Goal: Task Accomplishment & Management: Manage account settings

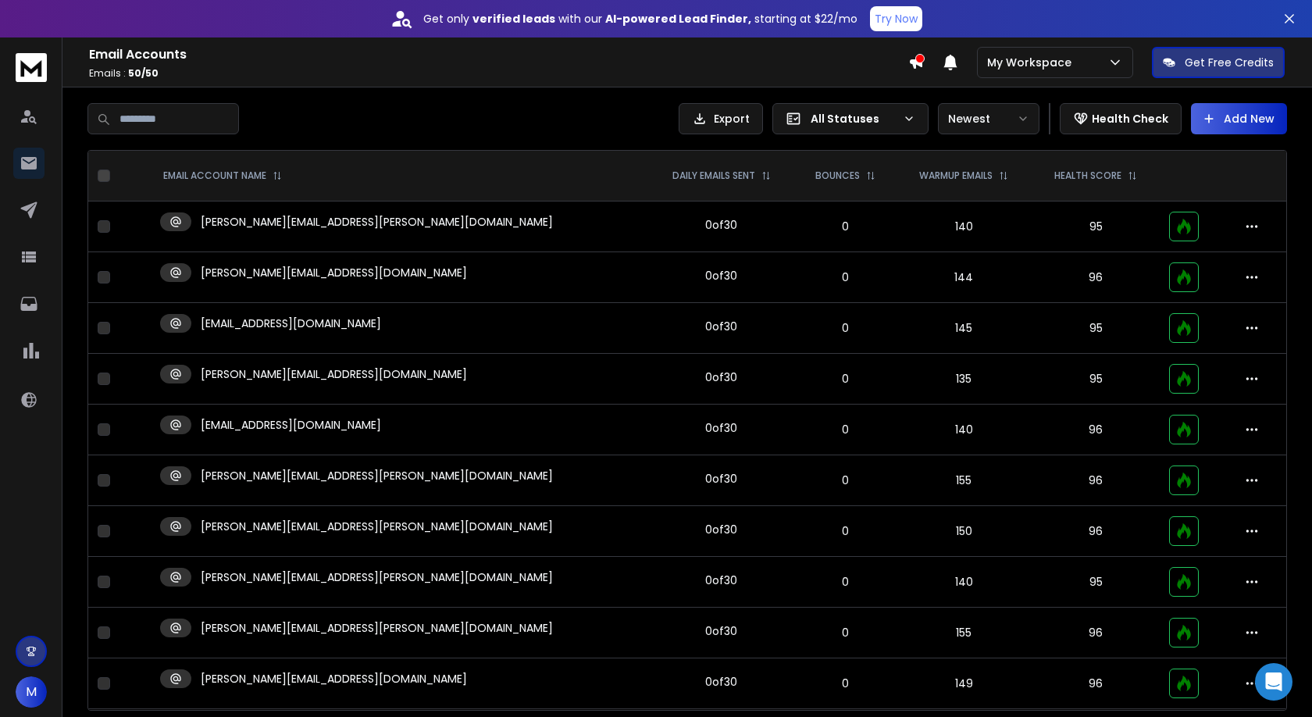
click at [1248, 112] on button "Add New" at bounding box center [1239, 118] width 96 height 31
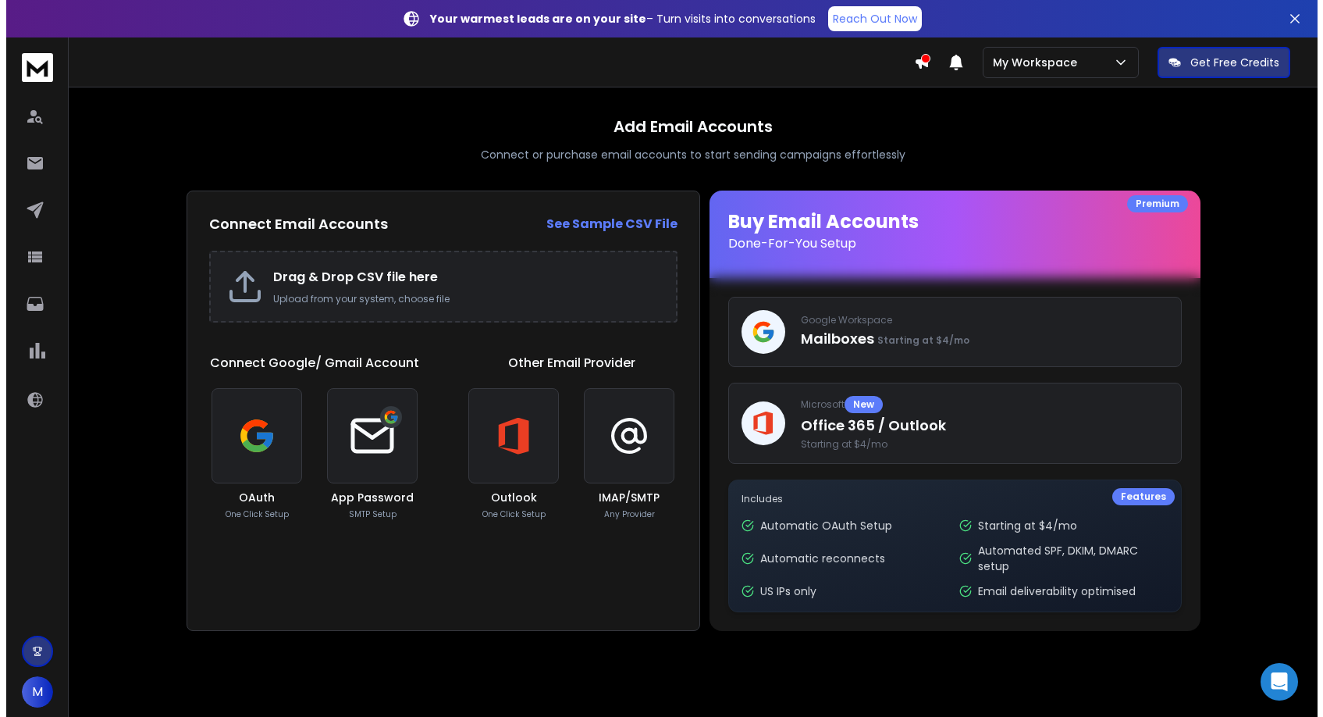
scroll to position [37, 0]
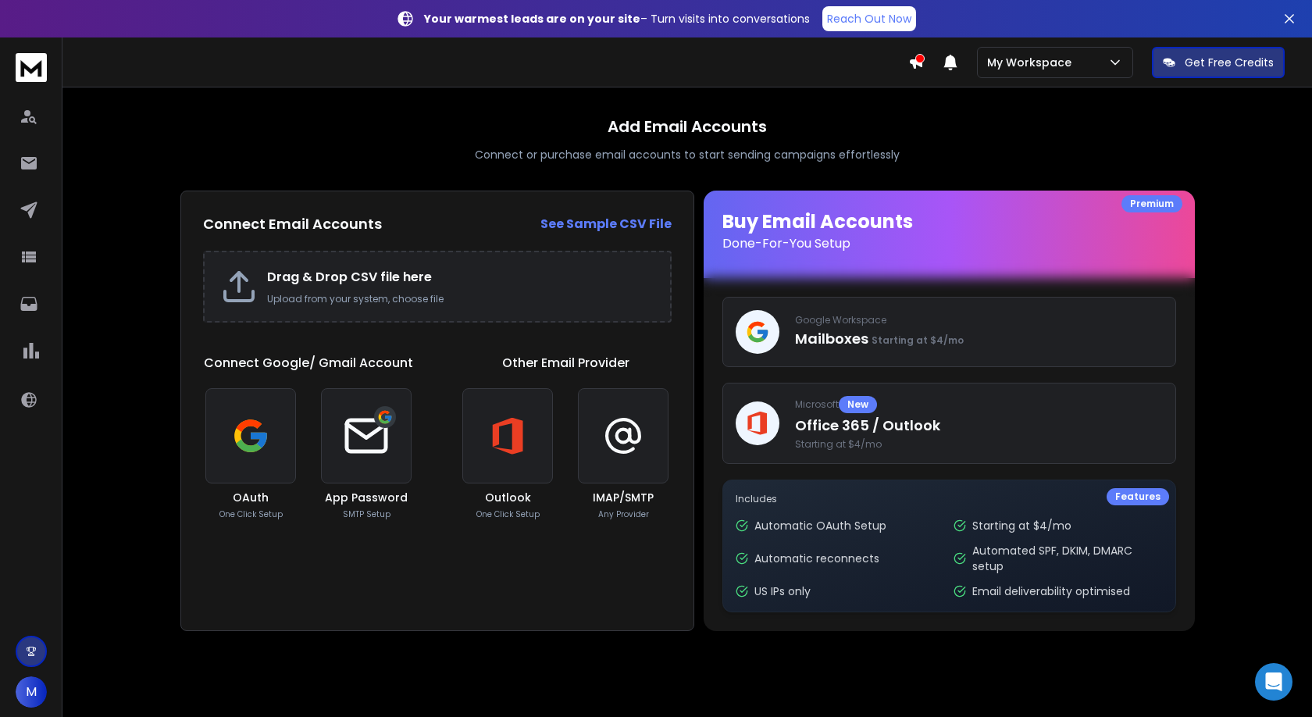
click at [626, 447] on icon at bounding box center [623, 435] width 39 height 47
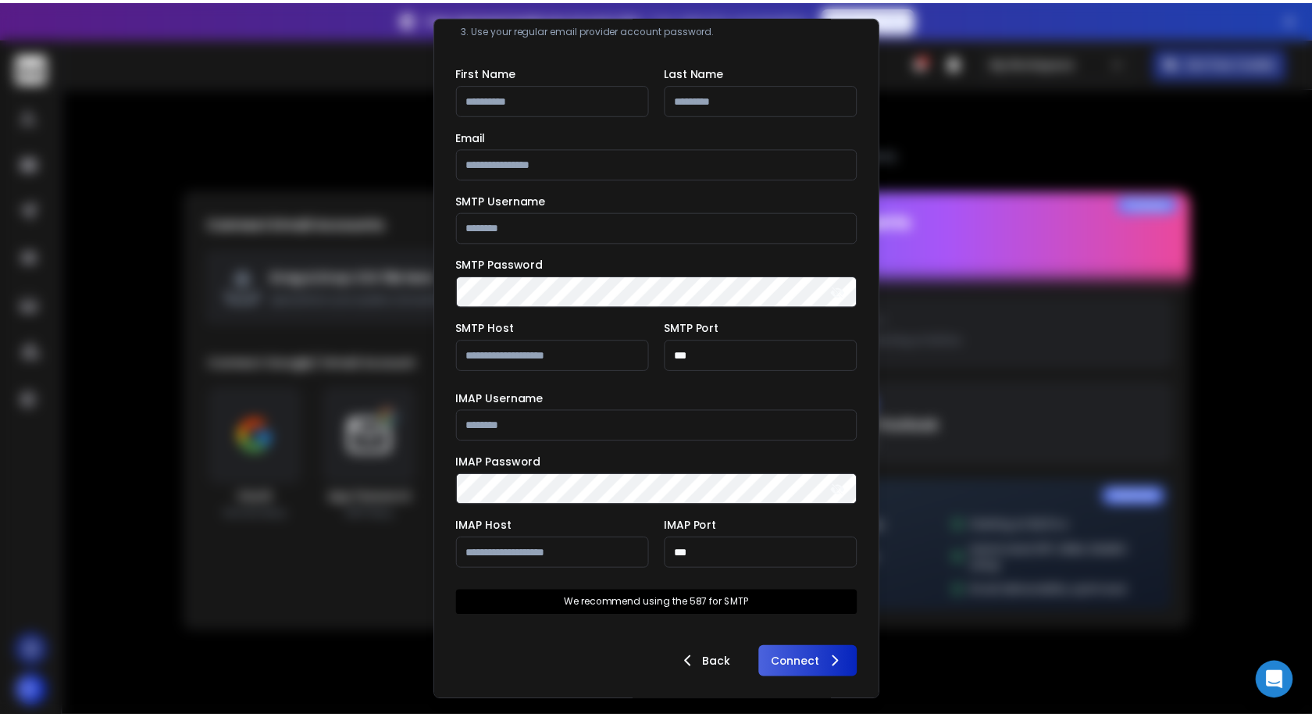
scroll to position [0, 0]
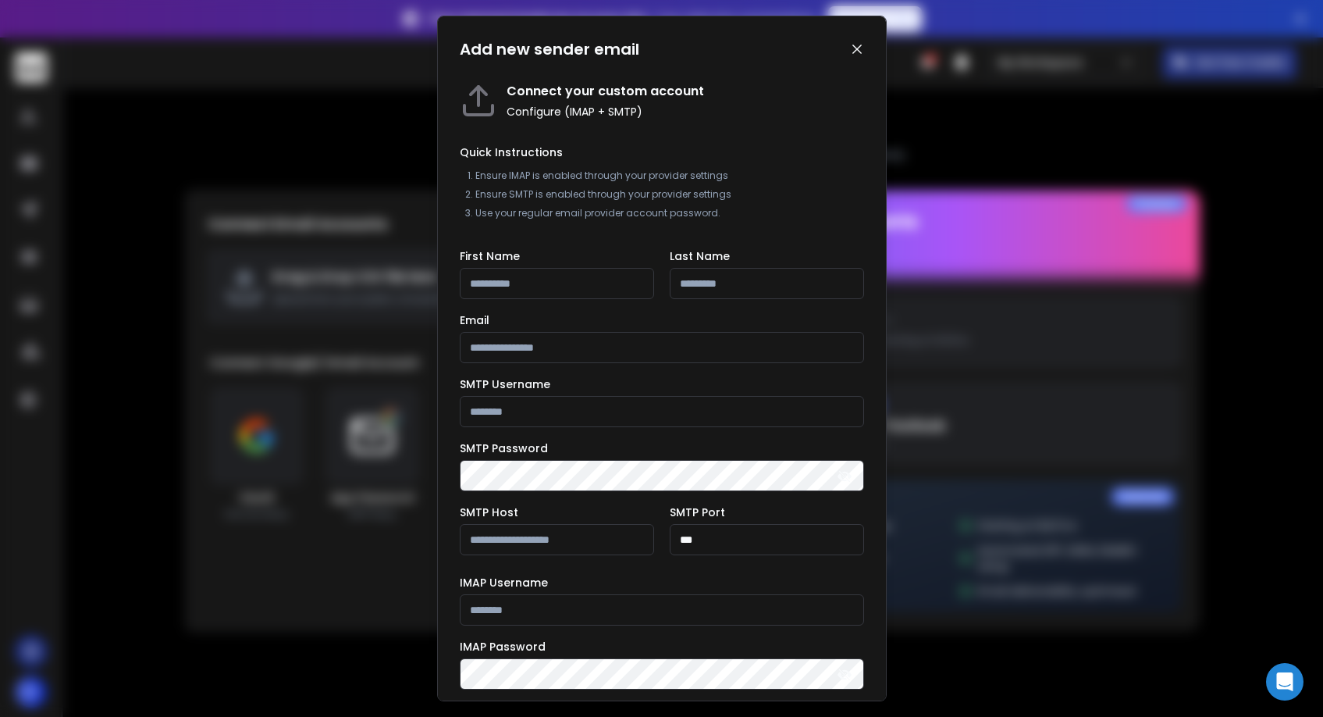
click at [476, 98] on icon at bounding box center [478, 100] width 37 height 37
click at [854, 45] on icon at bounding box center [857, 49] width 14 height 14
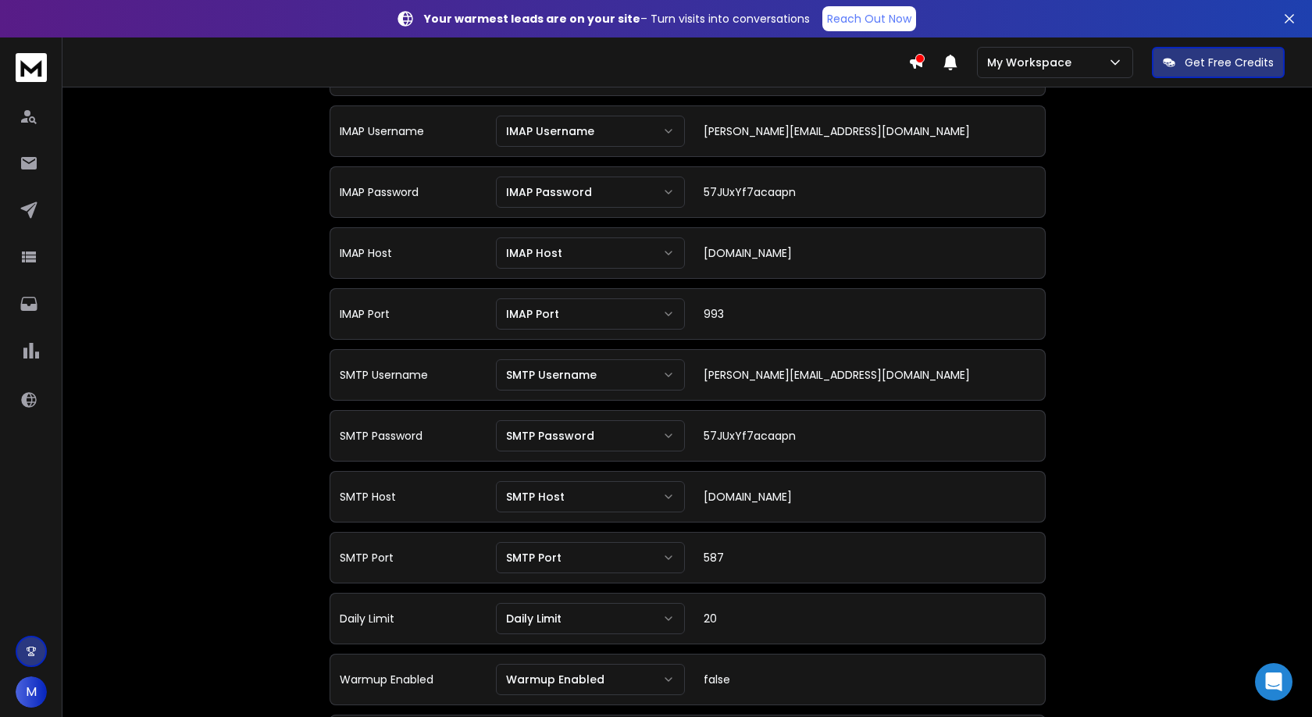
scroll to position [761, 0]
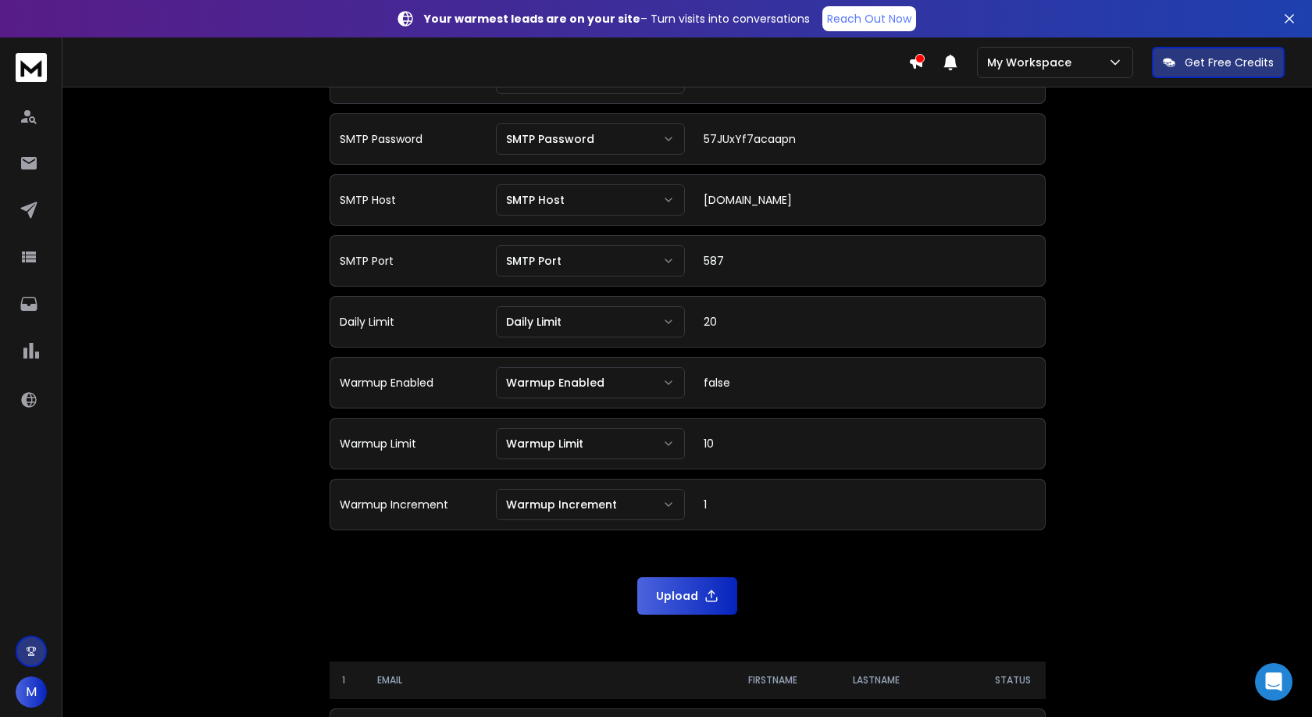
click at [715, 596] on icon at bounding box center [711, 596] width 14 height 14
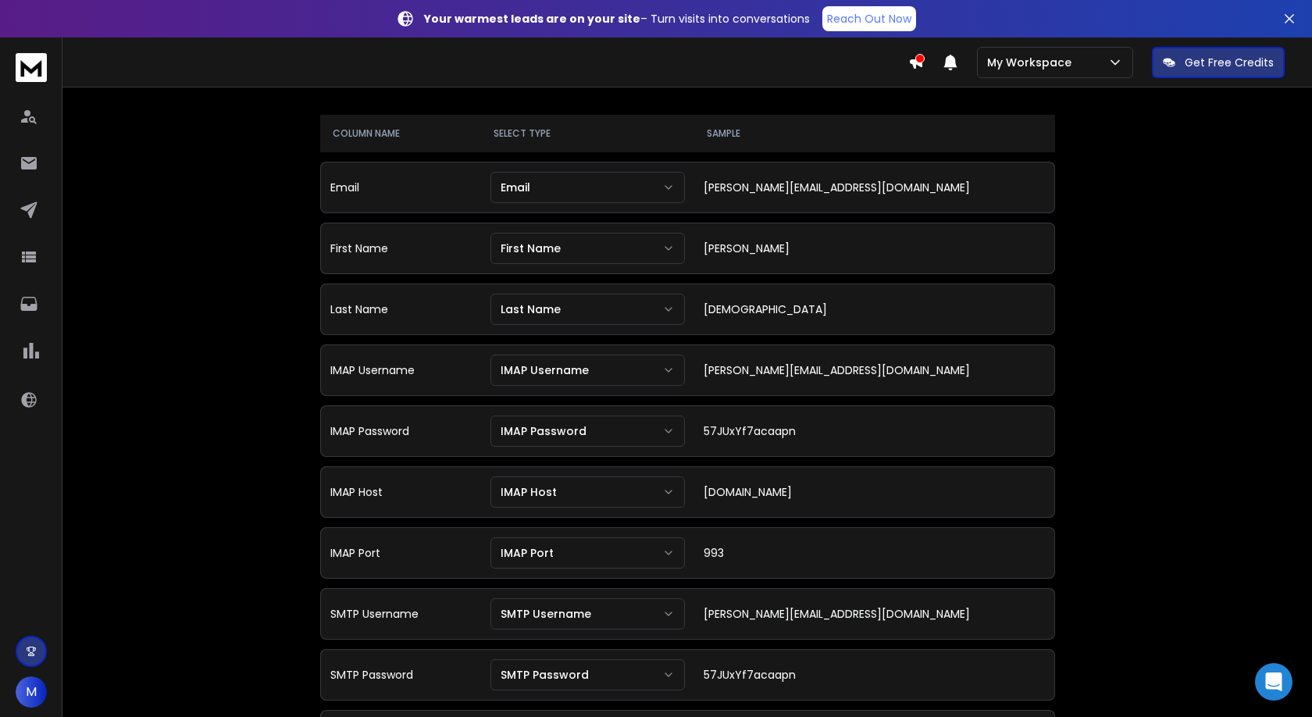
scroll to position [0, 0]
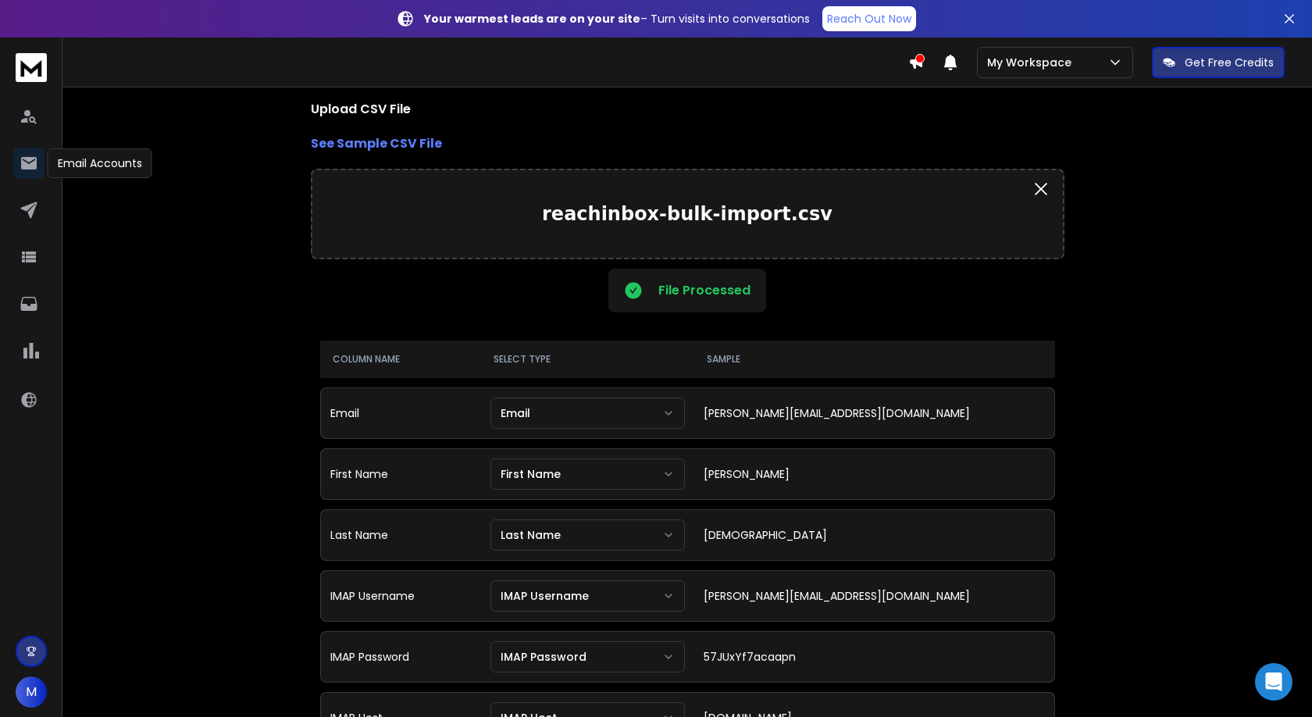
click at [36, 158] on icon at bounding box center [29, 163] width 16 height 12
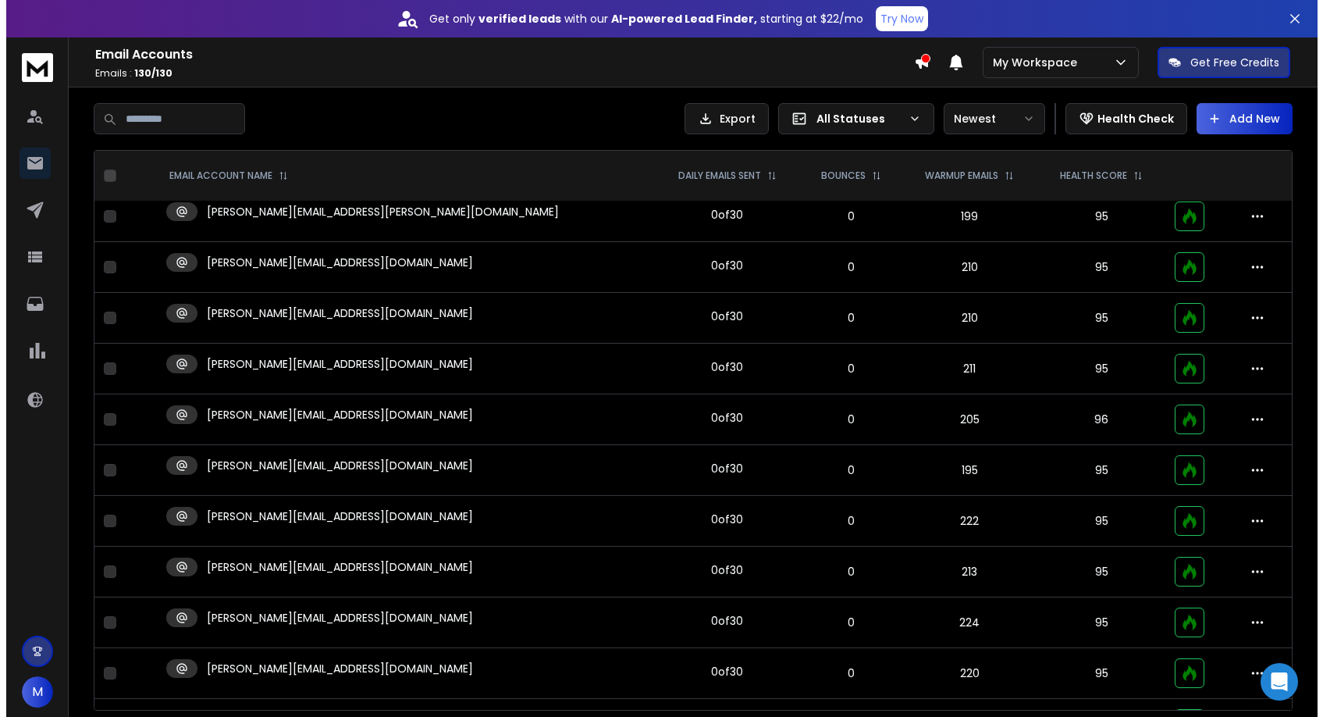
scroll to position [6101, 0]
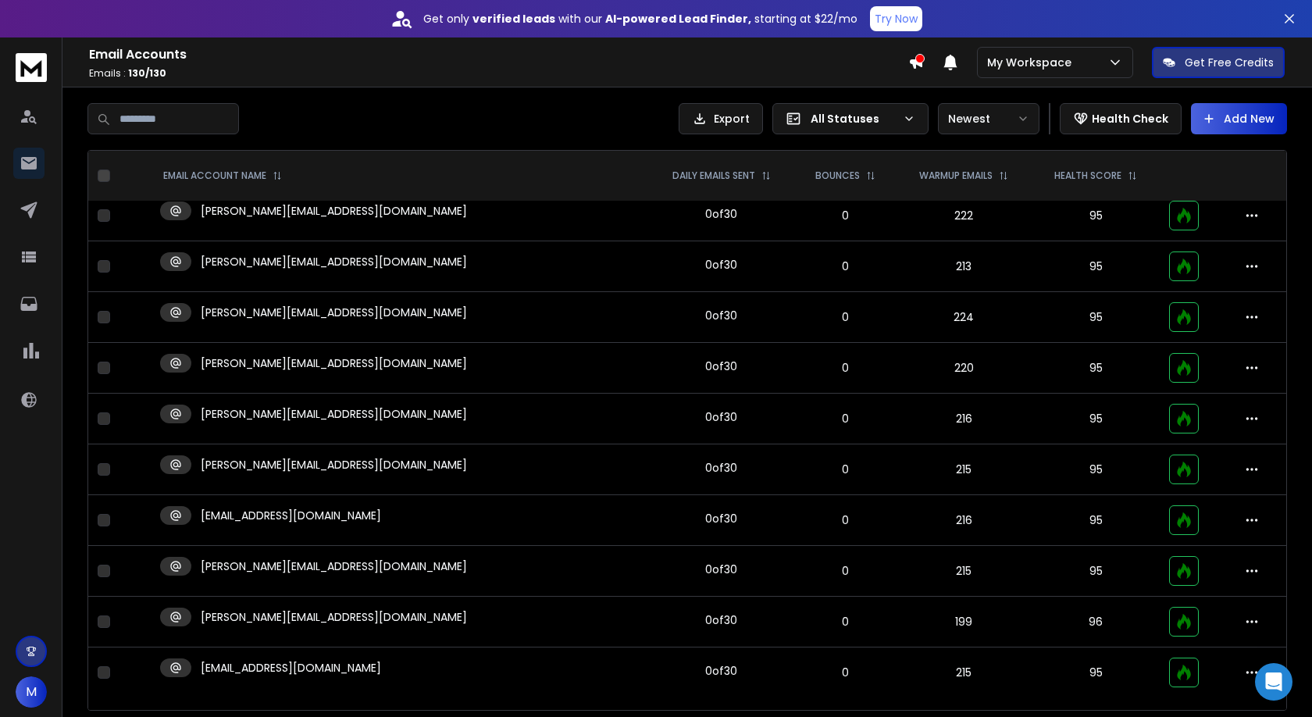
click at [648, 673] on td "0 of 30" at bounding box center [721, 667] width 147 height 41
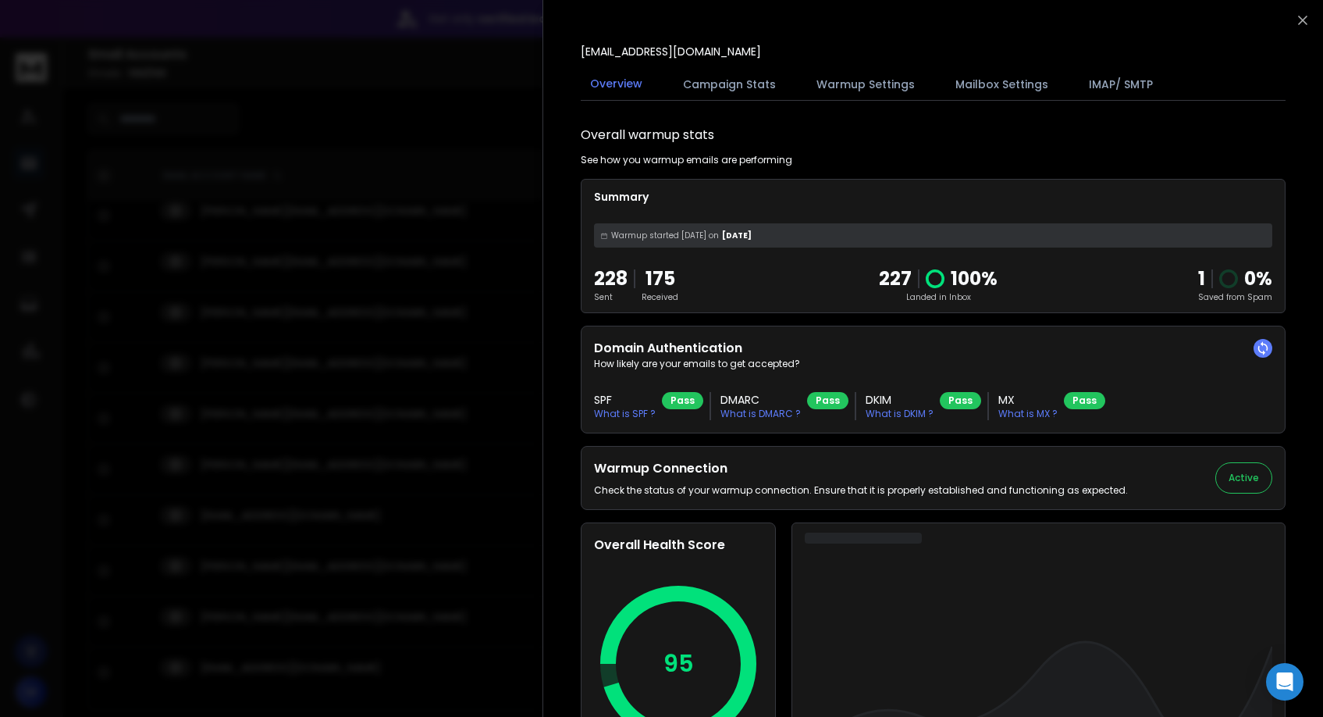
click at [725, 79] on button "Campaign Stats" at bounding box center [730, 84] width 112 height 34
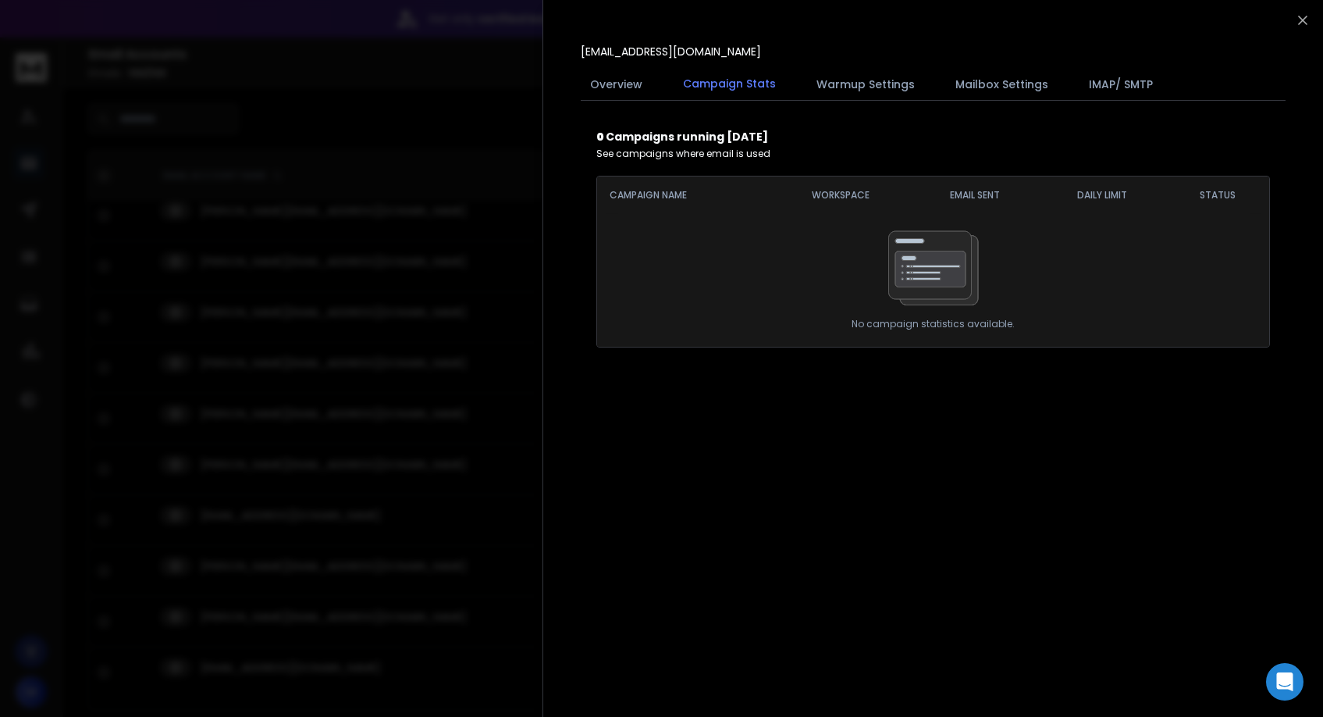
click at [880, 77] on button "Warmup Settings" at bounding box center [865, 84] width 117 height 34
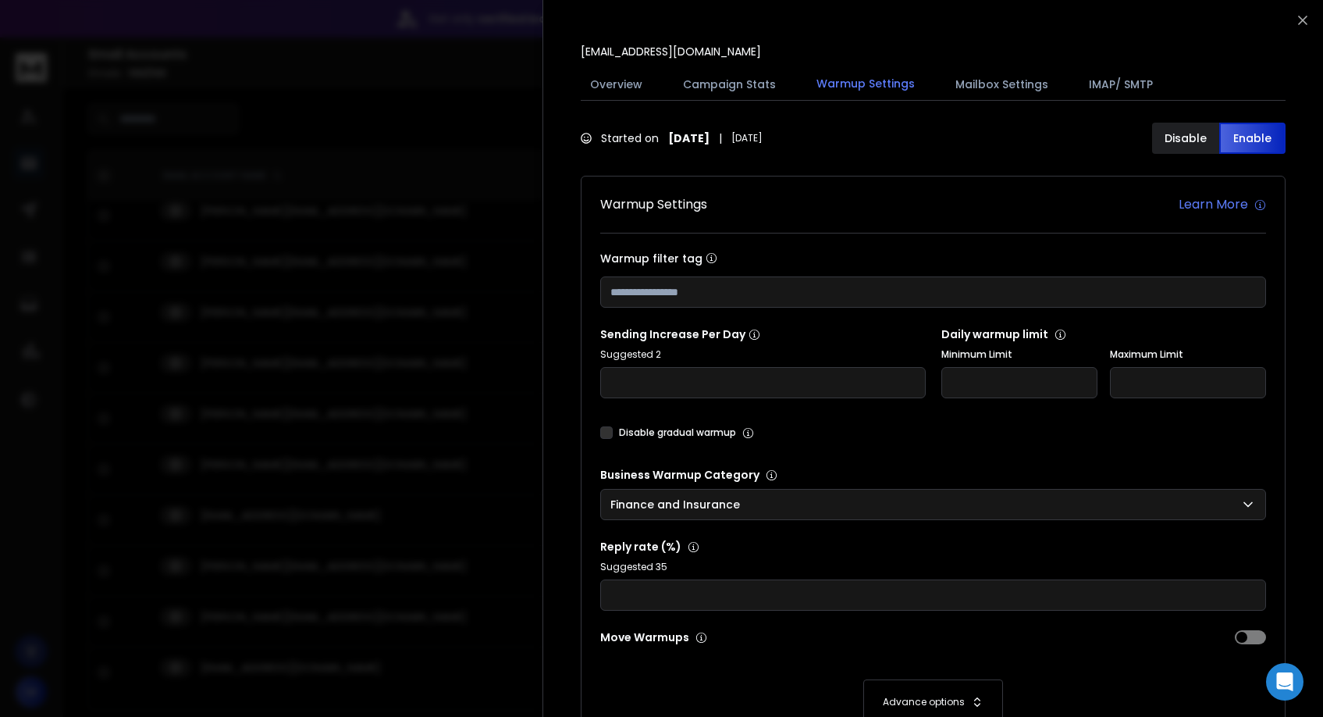
click at [750, 75] on button "Campaign Stats" at bounding box center [730, 84] width 112 height 34
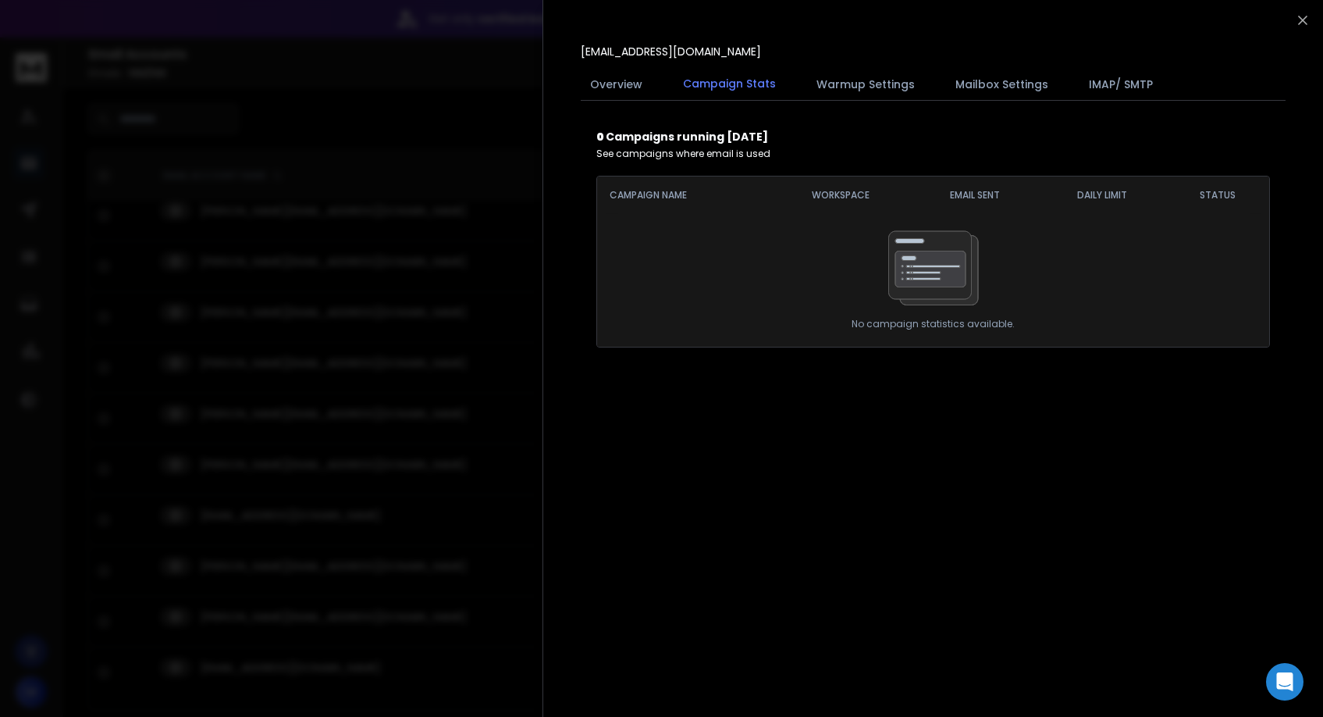
click at [821, 74] on button "Warmup Settings" at bounding box center [865, 84] width 117 height 34
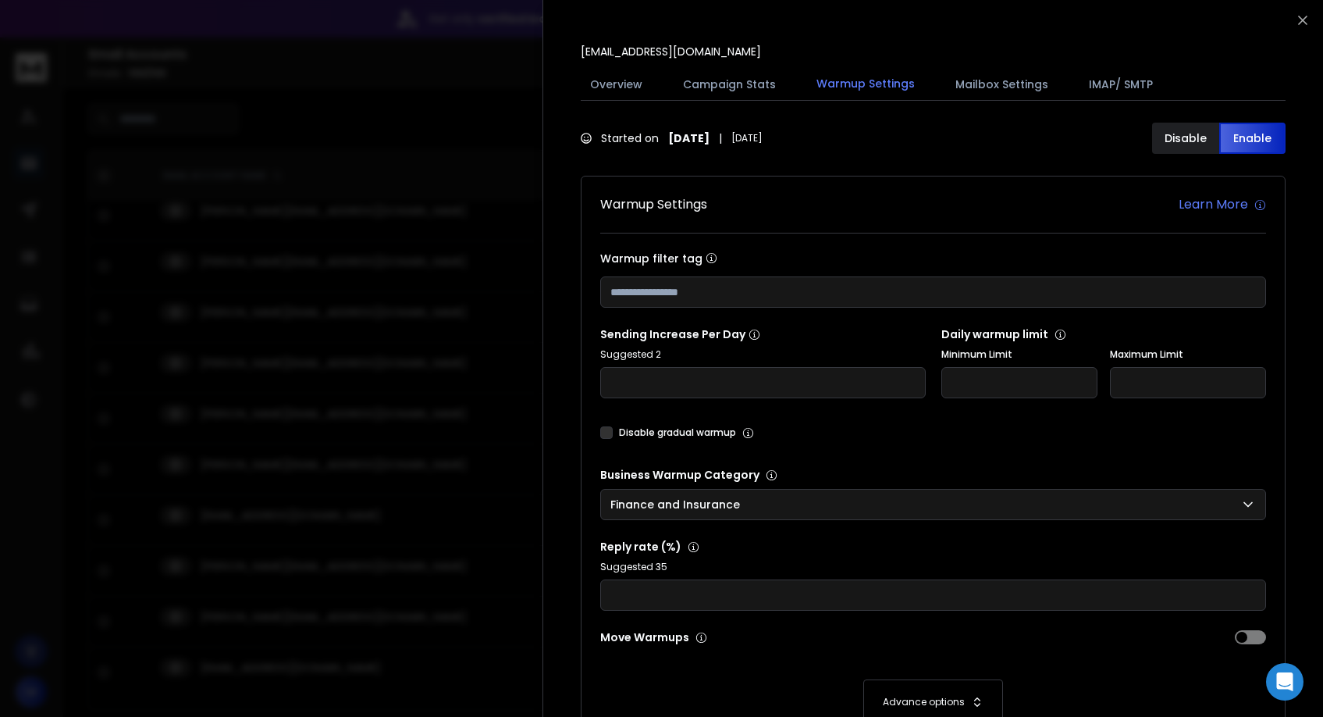
scroll to position [21, 0]
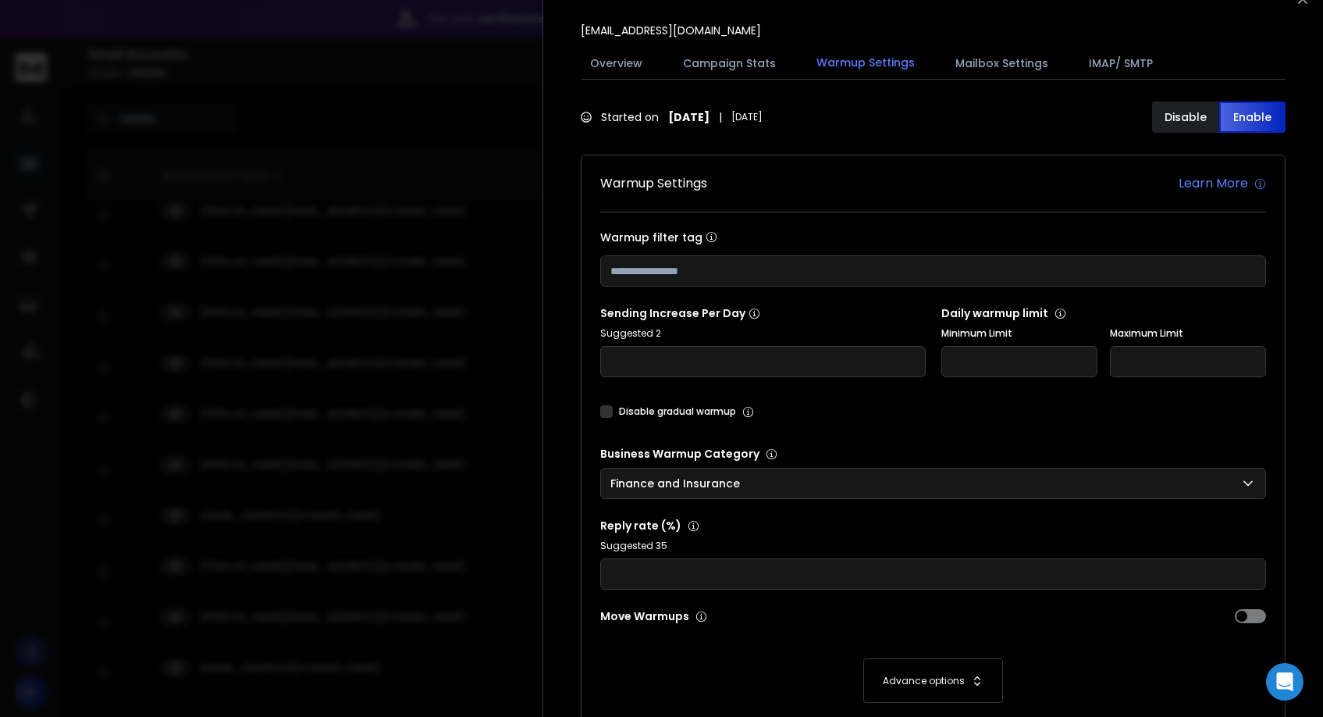
click at [901, 693] on div "Advance options" at bounding box center [933, 680] width 140 height 45
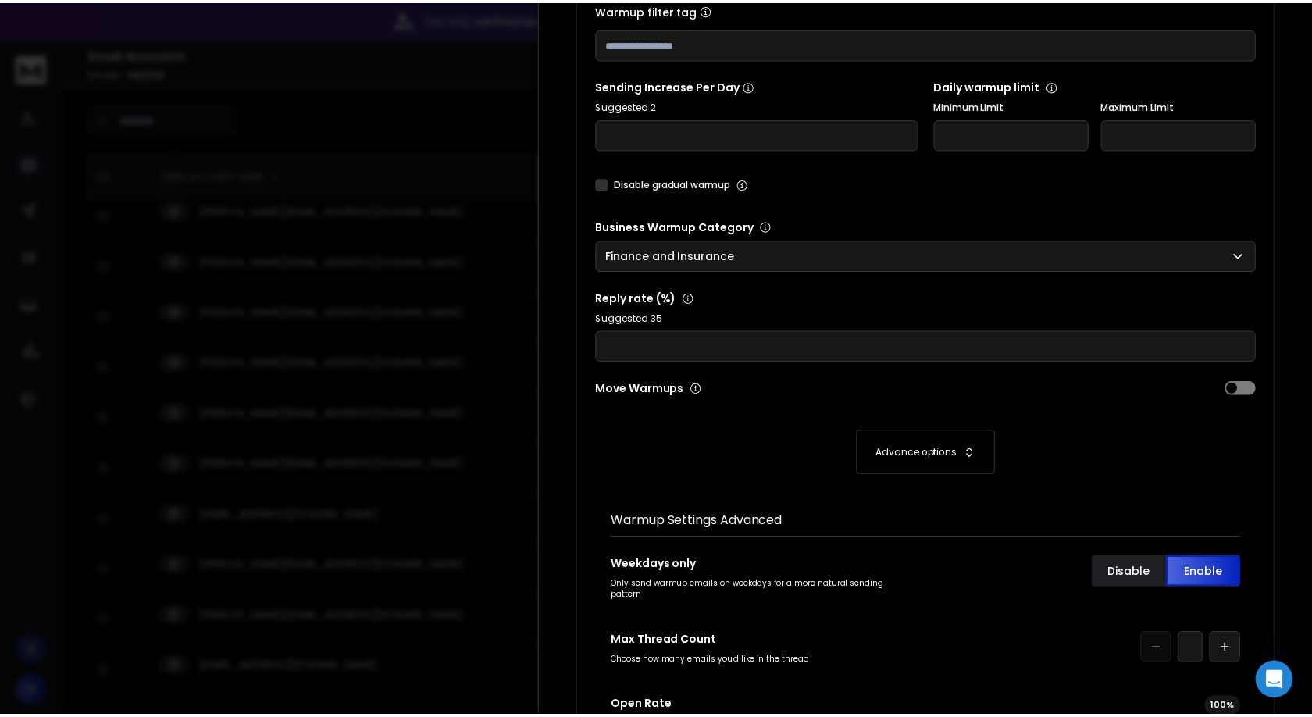
scroll to position [0, 0]
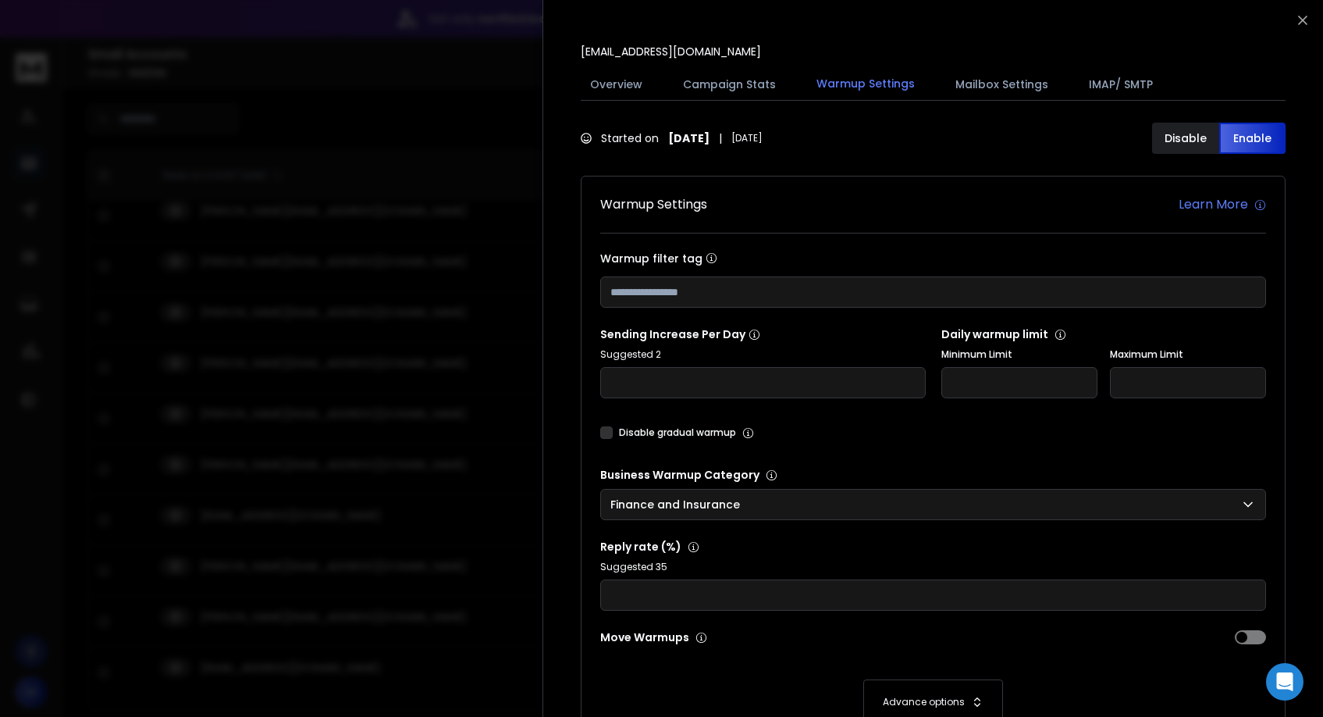
click at [973, 83] on button "Mailbox Settings" at bounding box center [1002, 84] width 112 height 34
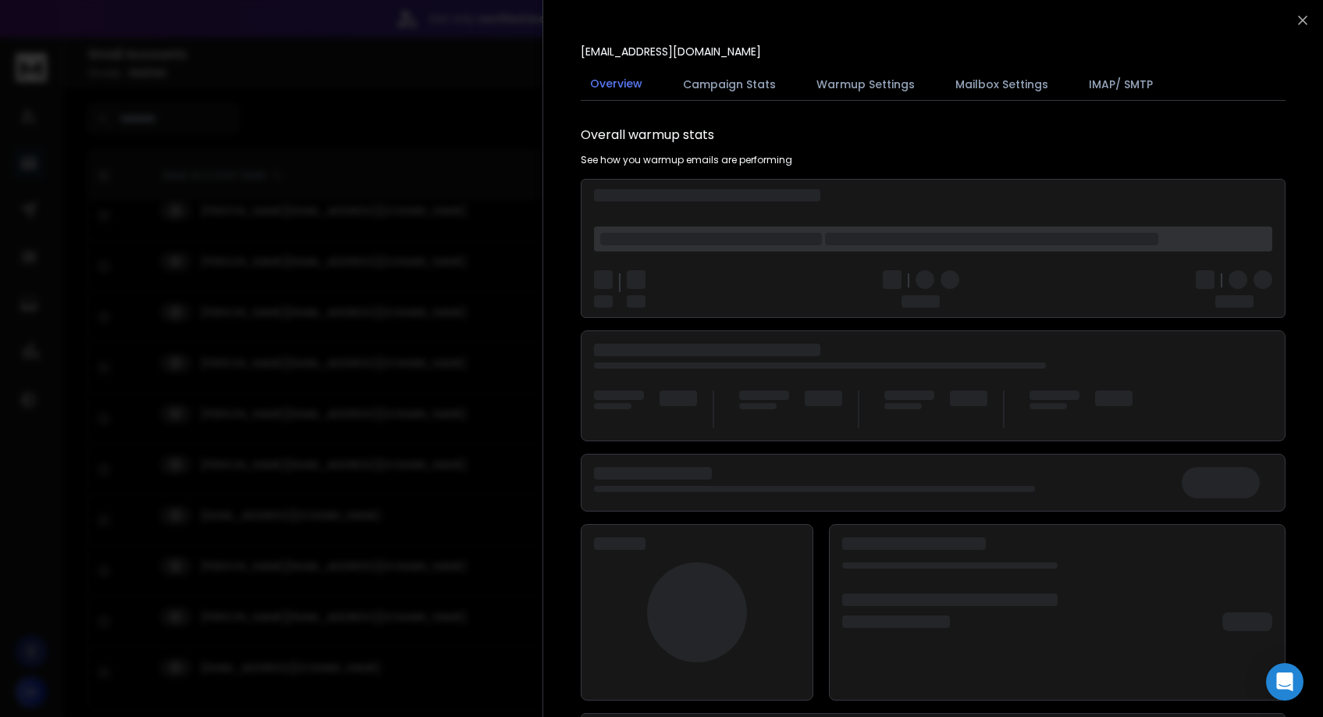
click at [409, 231] on div at bounding box center [661, 358] width 1323 height 717
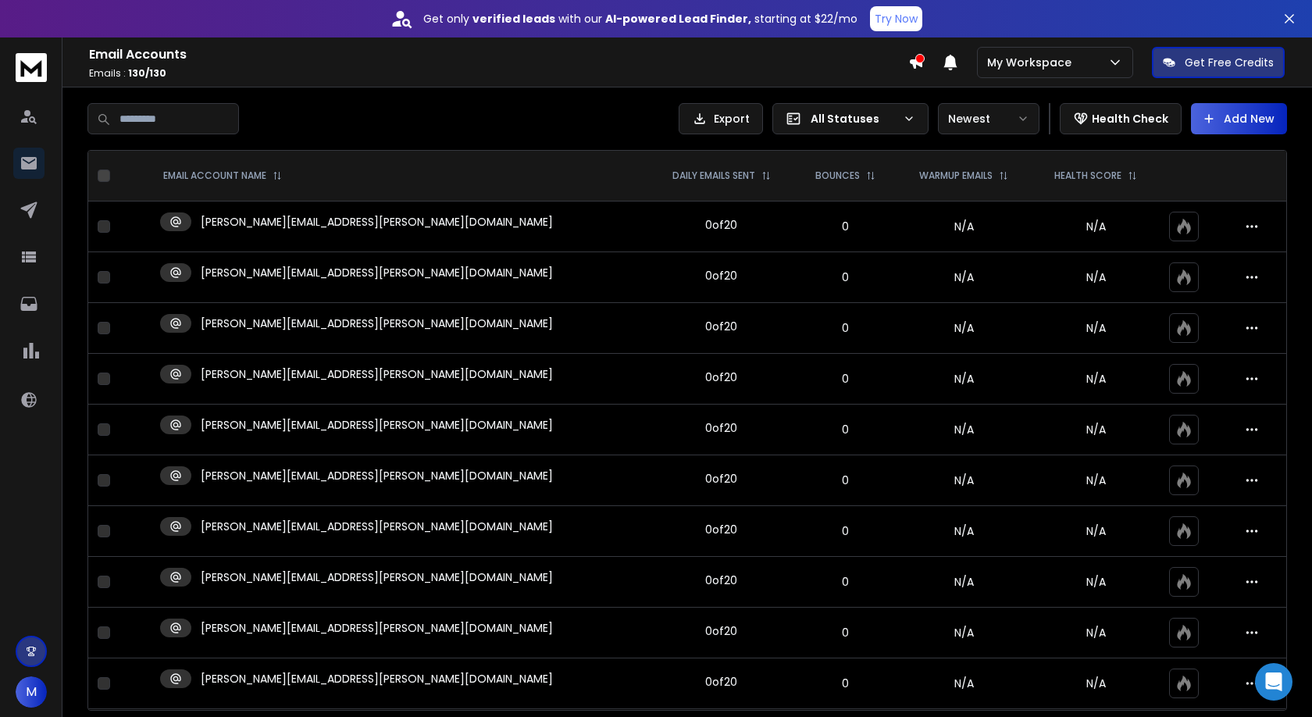
click at [98, 176] on button "button" at bounding box center [104, 175] width 12 height 12
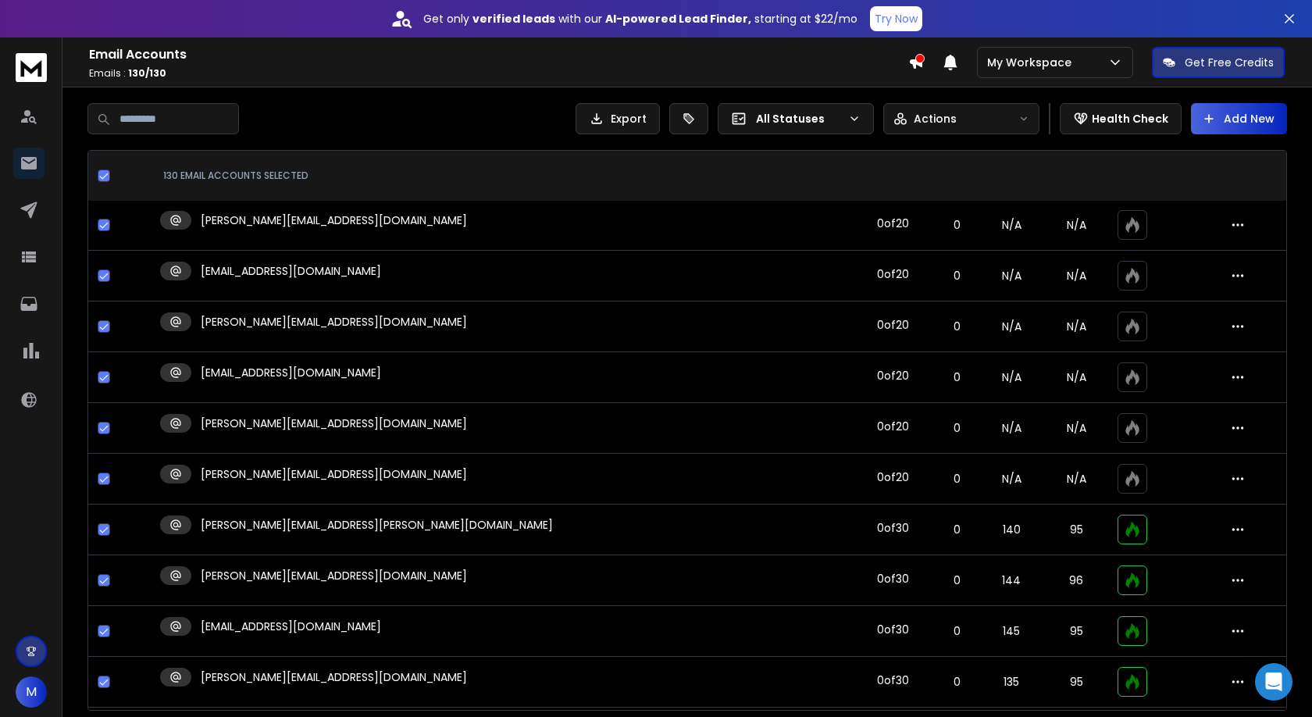
scroll to position [3823, 0]
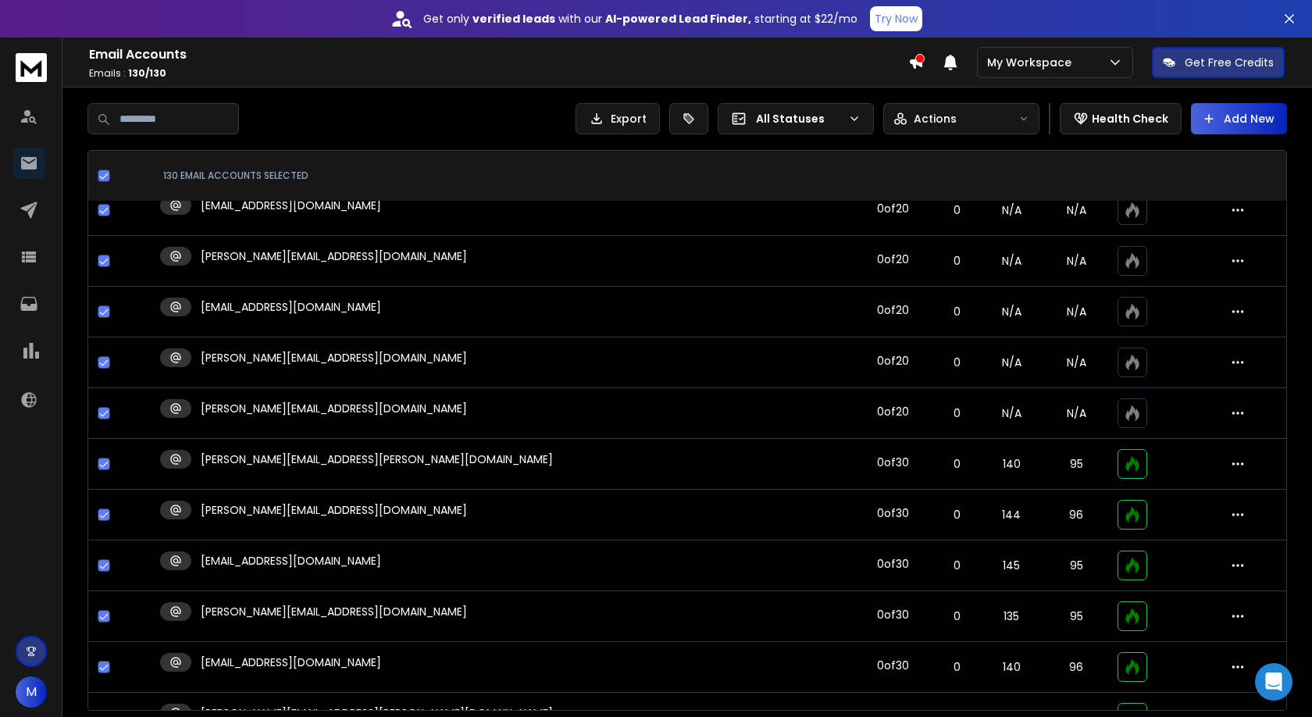
click at [111, 462] on div at bounding box center [124, 464] width 53 height 12
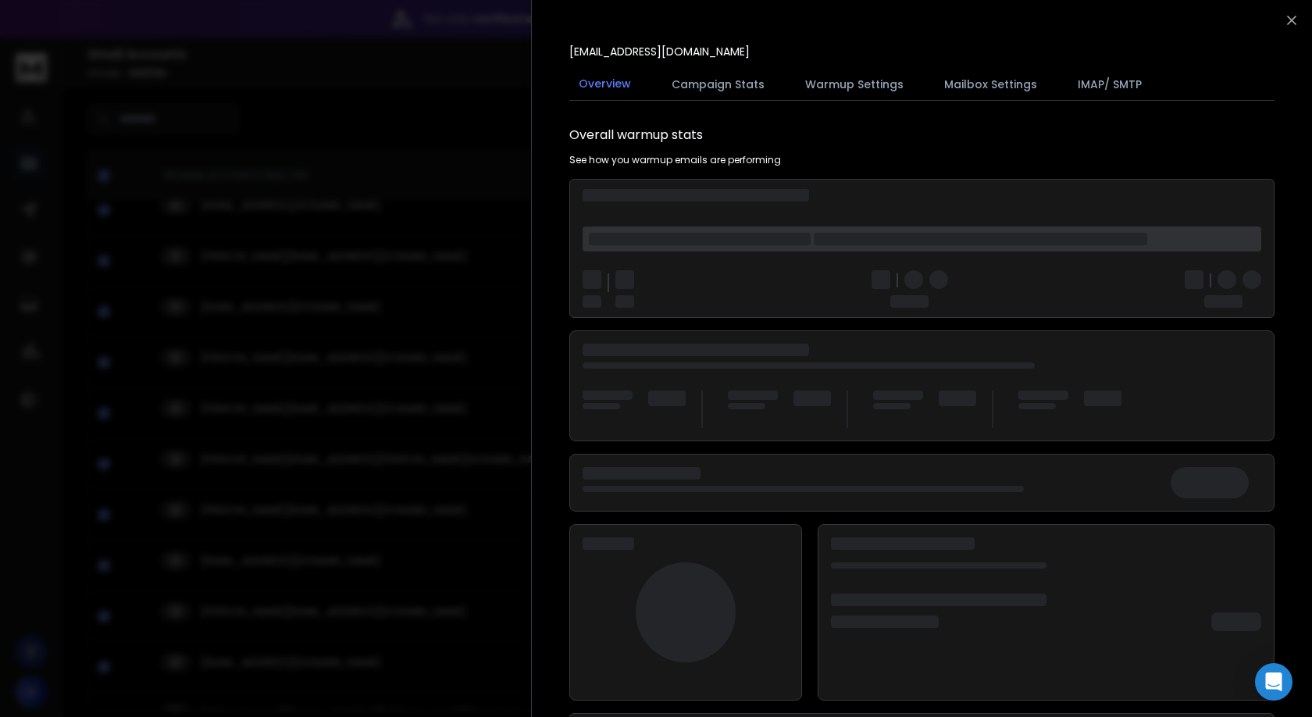
click at [102, 462] on div at bounding box center [656, 358] width 1312 height 717
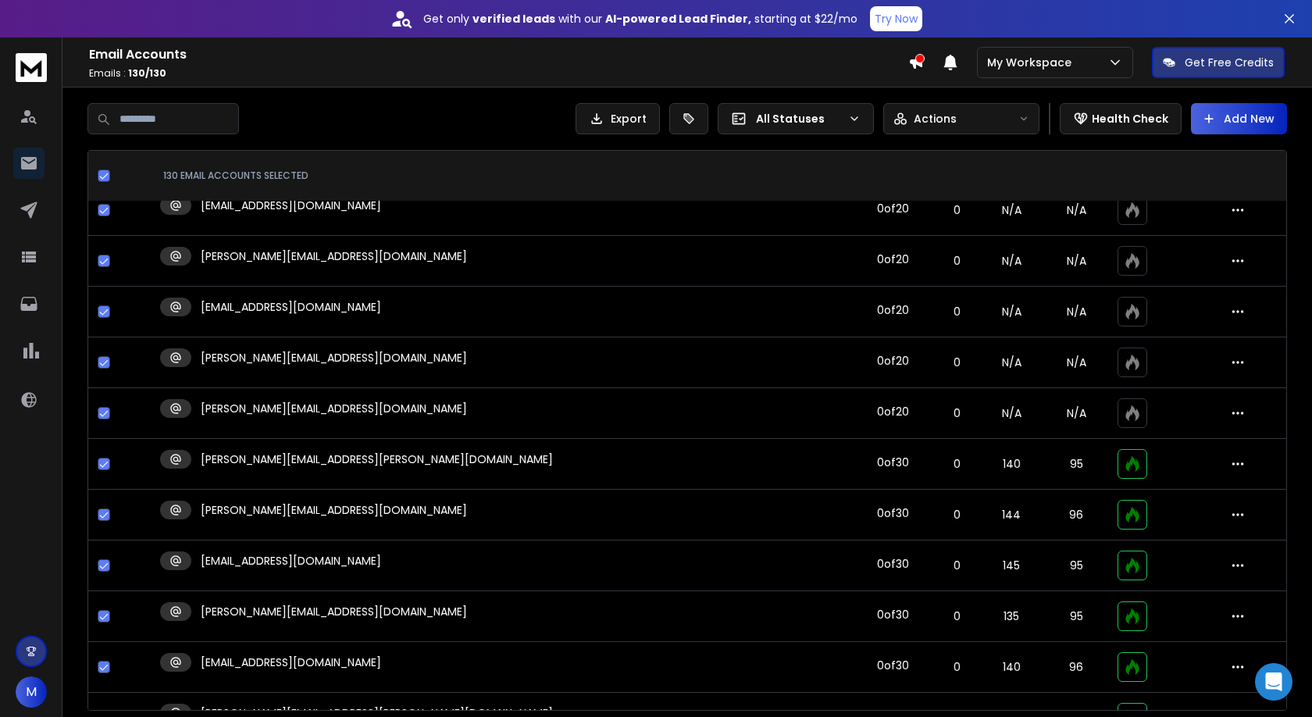
click at [103, 465] on button "button" at bounding box center [104, 464] width 12 height 12
click at [105, 513] on button "button" at bounding box center [104, 514] width 12 height 12
click at [102, 570] on button "button" at bounding box center [104, 565] width 12 height 12
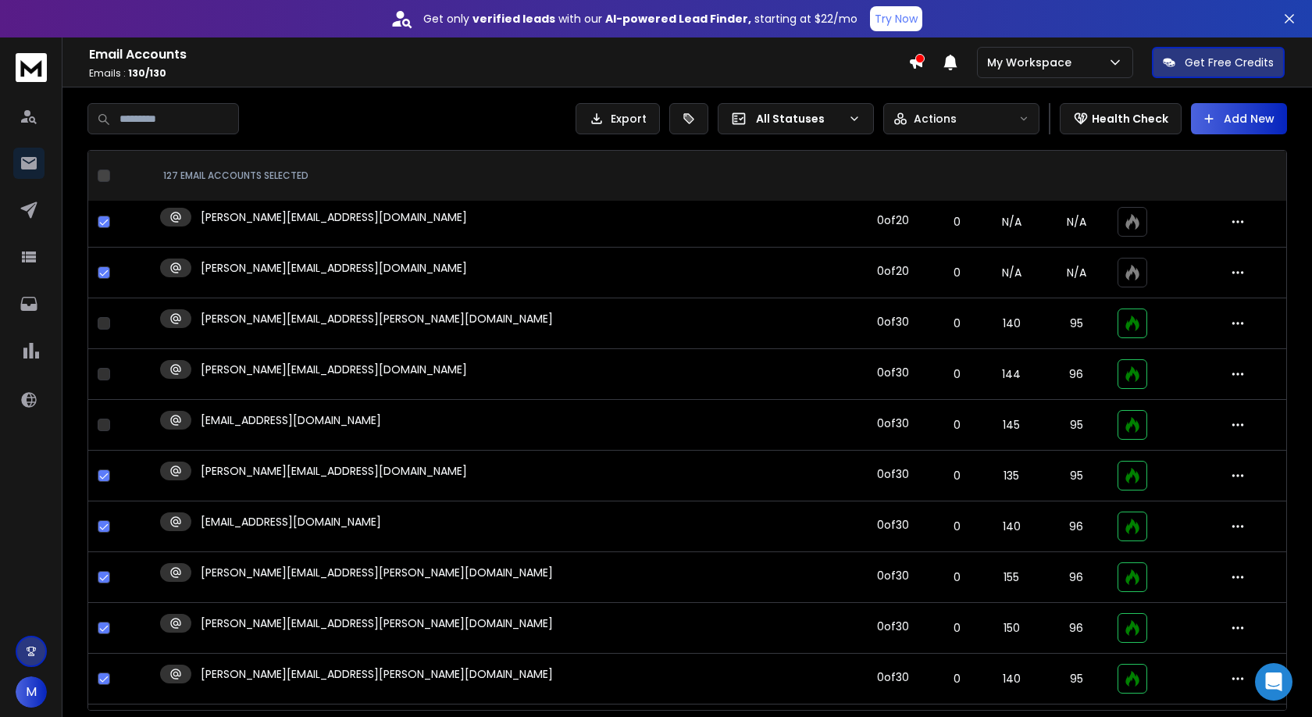
scroll to position [4069, 0]
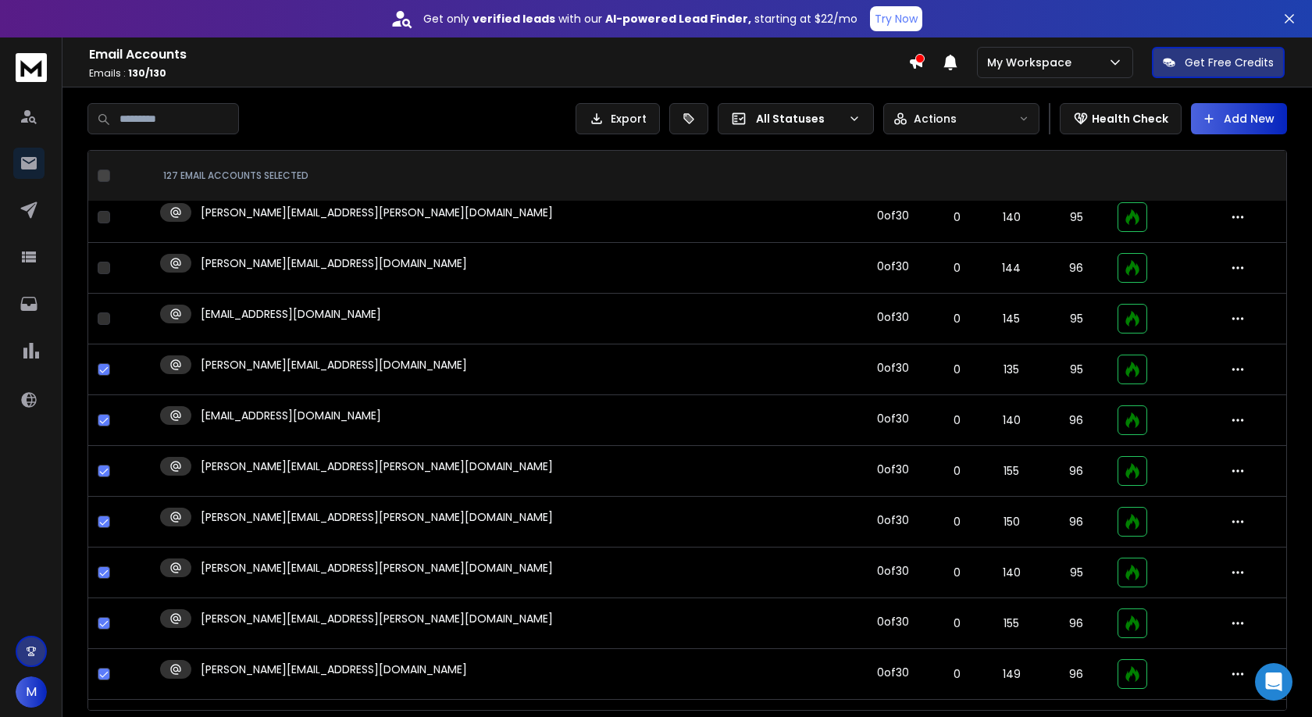
click at [101, 373] on button "button" at bounding box center [104, 369] width 12 height 12
click at [107, 417] on button "button" at bounding box center [104, 420] width 12 height 12
click at [105, 476] on button "button" at bounding box center [104, 471] width 12 height 12
click at [105, 518] on button "button" at bounding box center [104, 521] width 12 height 12
click at [101, 570] on button "button" at bounding box center [104, 572] width 12 height 12
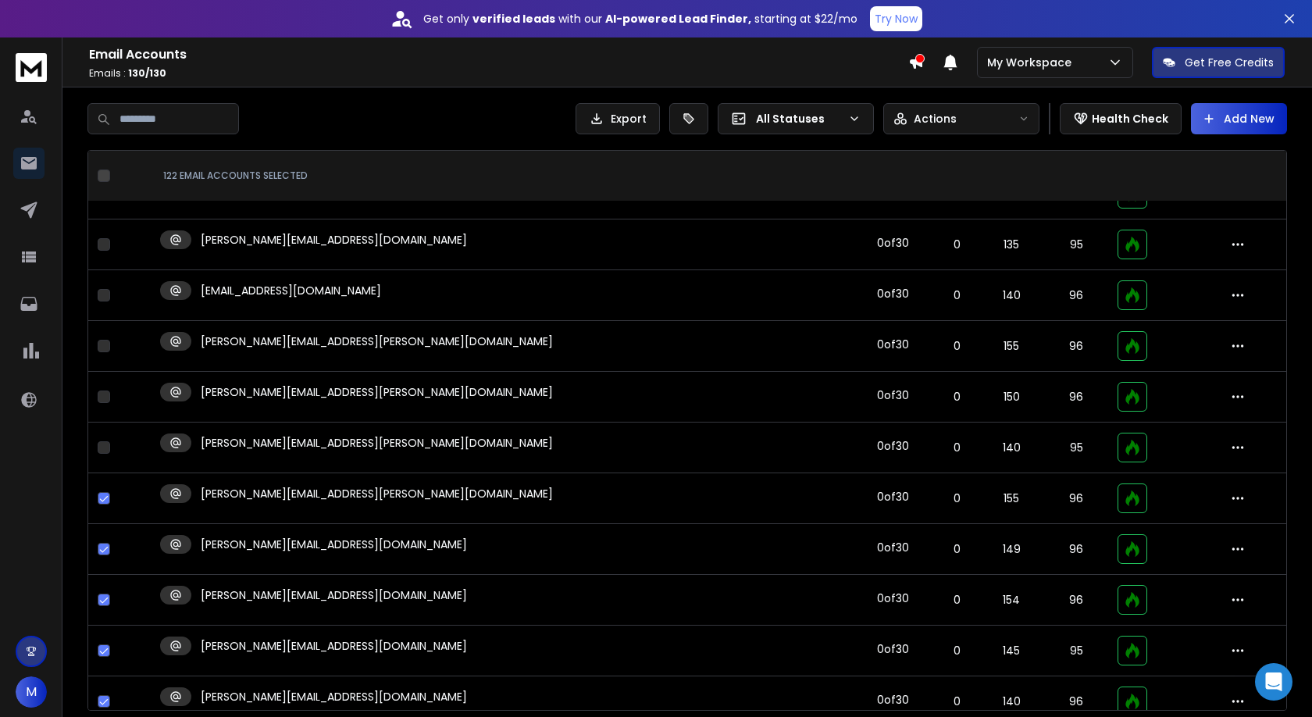
scroll to position [4331, 0]
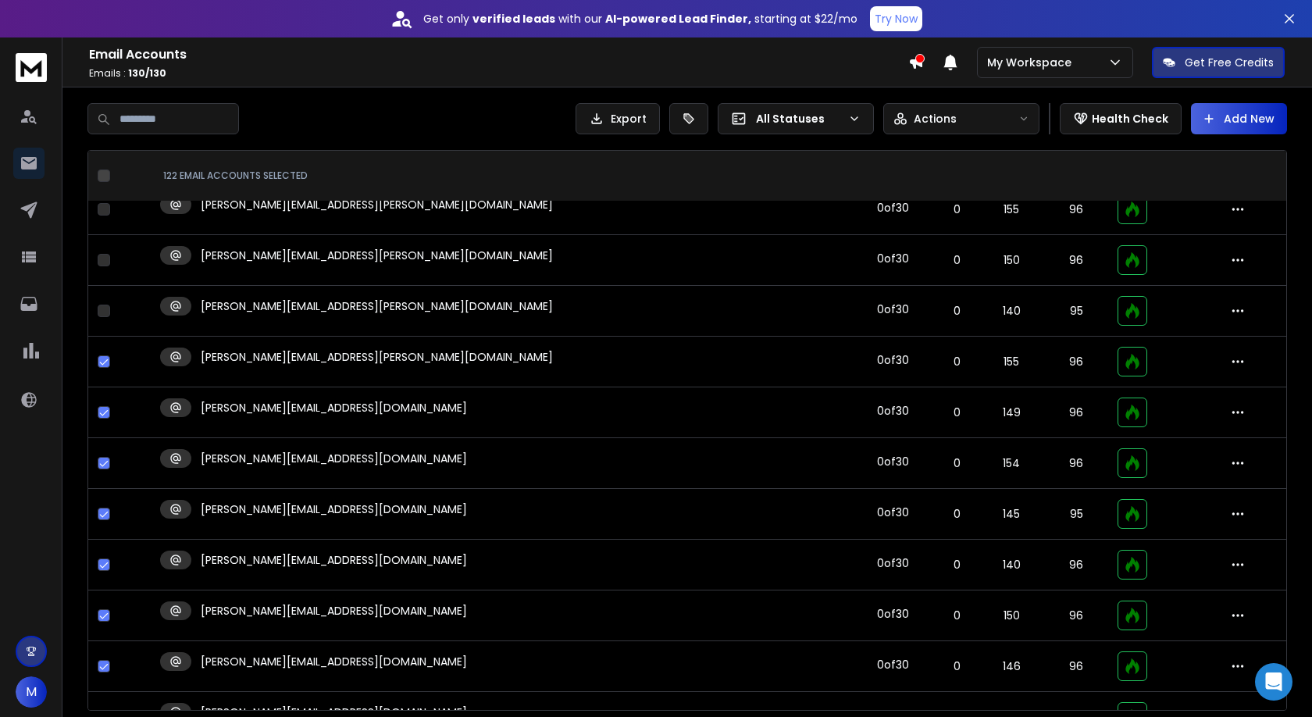
click at [104, 364] on button "button" at bounding box center [104, 361] width 12 height 12
click at [109, 413] on button "button" at bounding box center [104, 412] width 12 height 12
click at [103, 461] on button "button" at bounding box center [104, 463] width 12 height 12
click at [105, 512] on button "button" at bounding box center [104, 513] width 12 height 12
click at [106, 562] on button "button" at bounding box center [104, 564] width 12 height 12
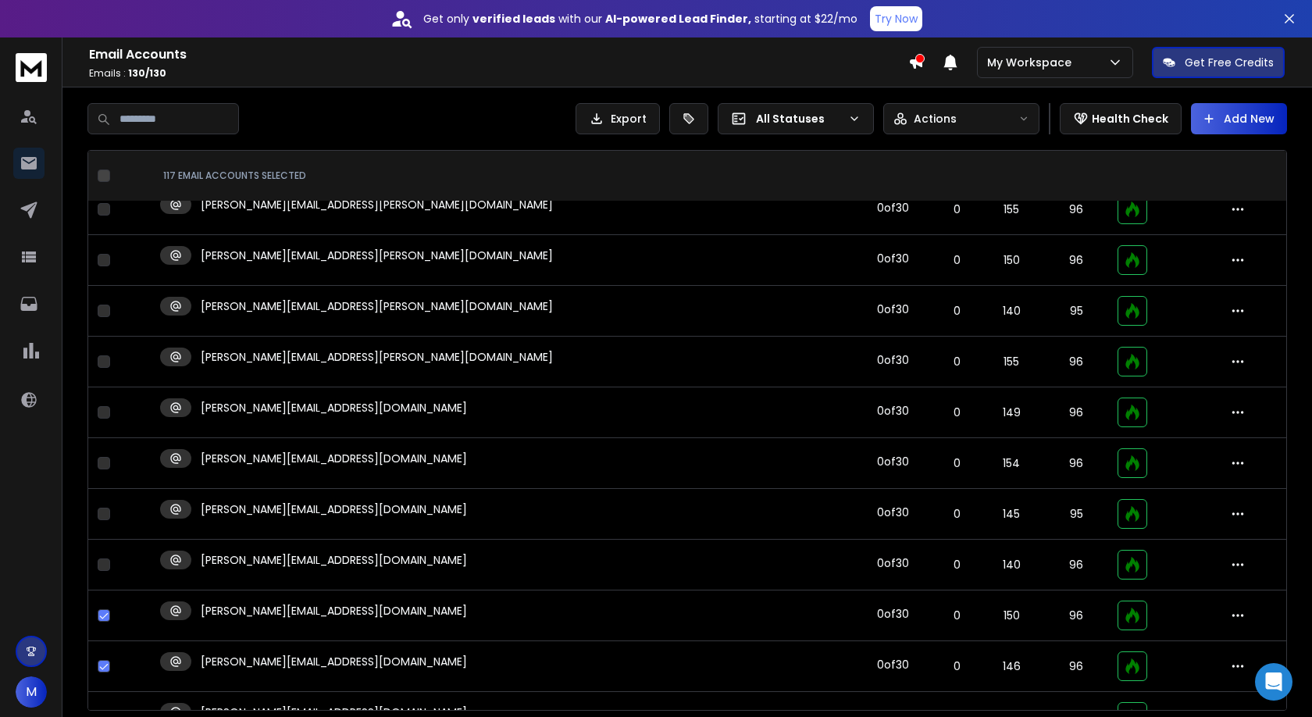
click at [106, 614] on button "button" at bounding box center [104, 615] width 12 height 12
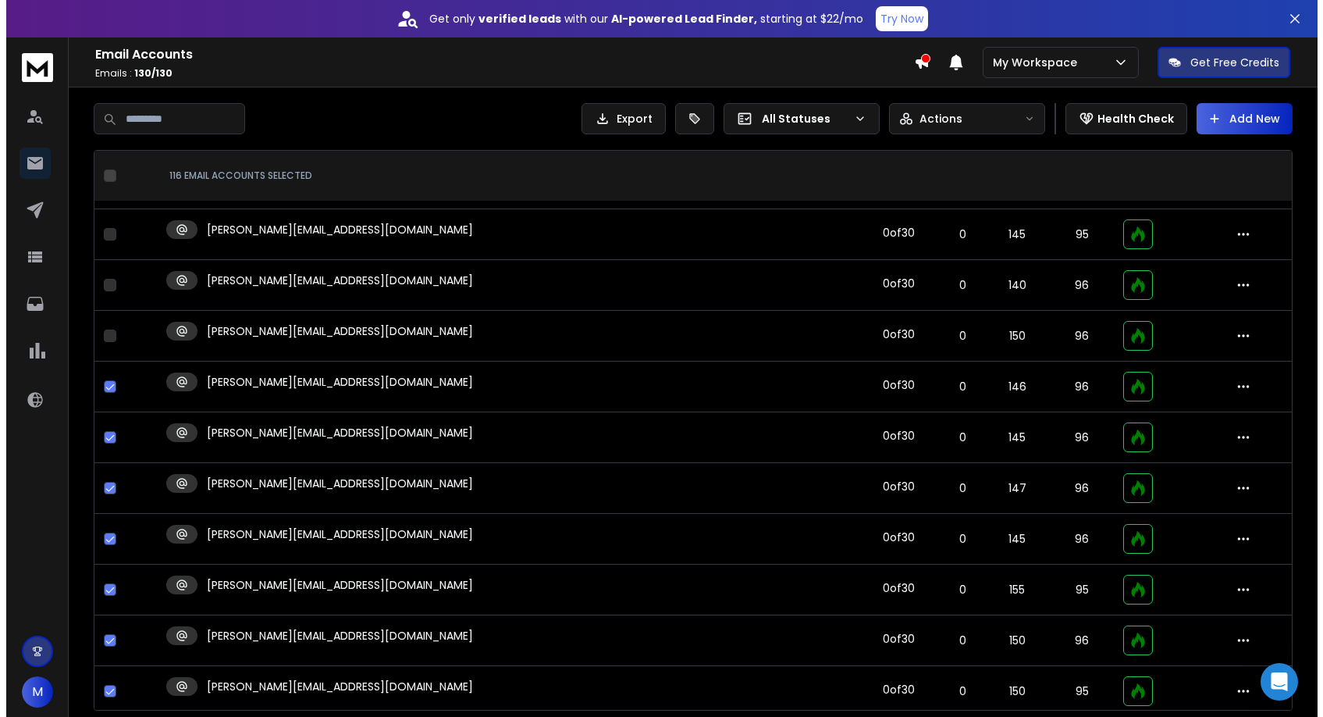
scroll to position [4721, 0]
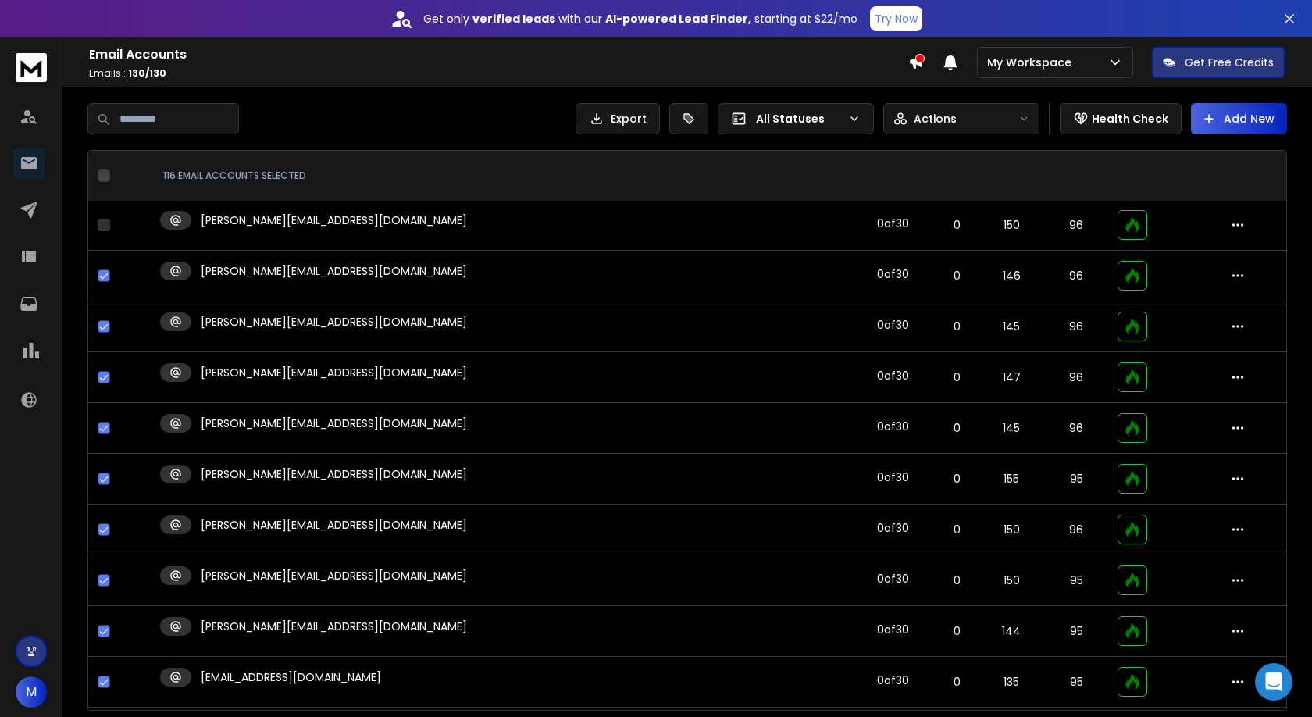
click at [106, 276] on button "button" at bounding box center [104, 275] width 12 height 12
click at [106, 325] on button "button" at bounding box center [104, 326] width 12 height 12
click at [107, 383] on button "button" at bounding box center [104, 377] width 12 height 12
click at [103, 426] on button "button" at bounding box center [104, 428] width 12 height 12
click at [105, 476] on button "button" at bounding box center [104, 478] width 12 height 12
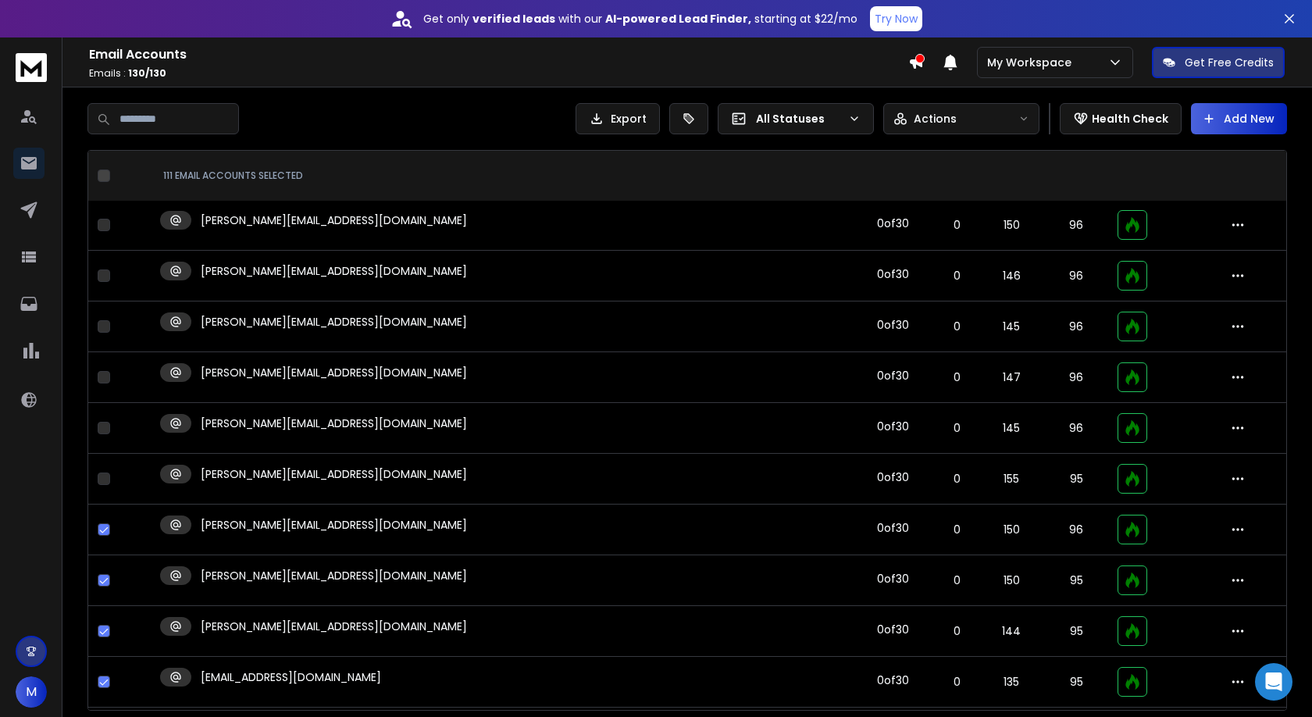
click at [105, 522] on td at bounding box center [119, 529] width 62 height 51
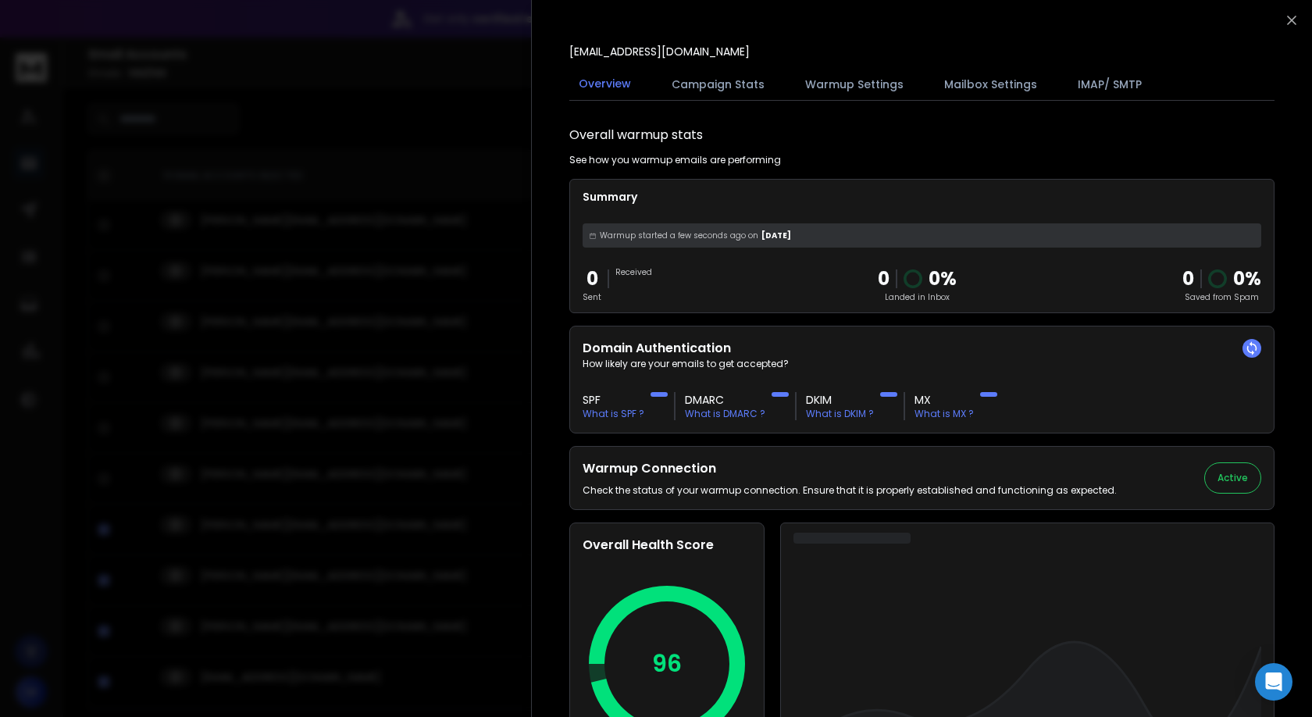
click at [294, 262] on div at bounding box center [656, 358] width 1312 height 717
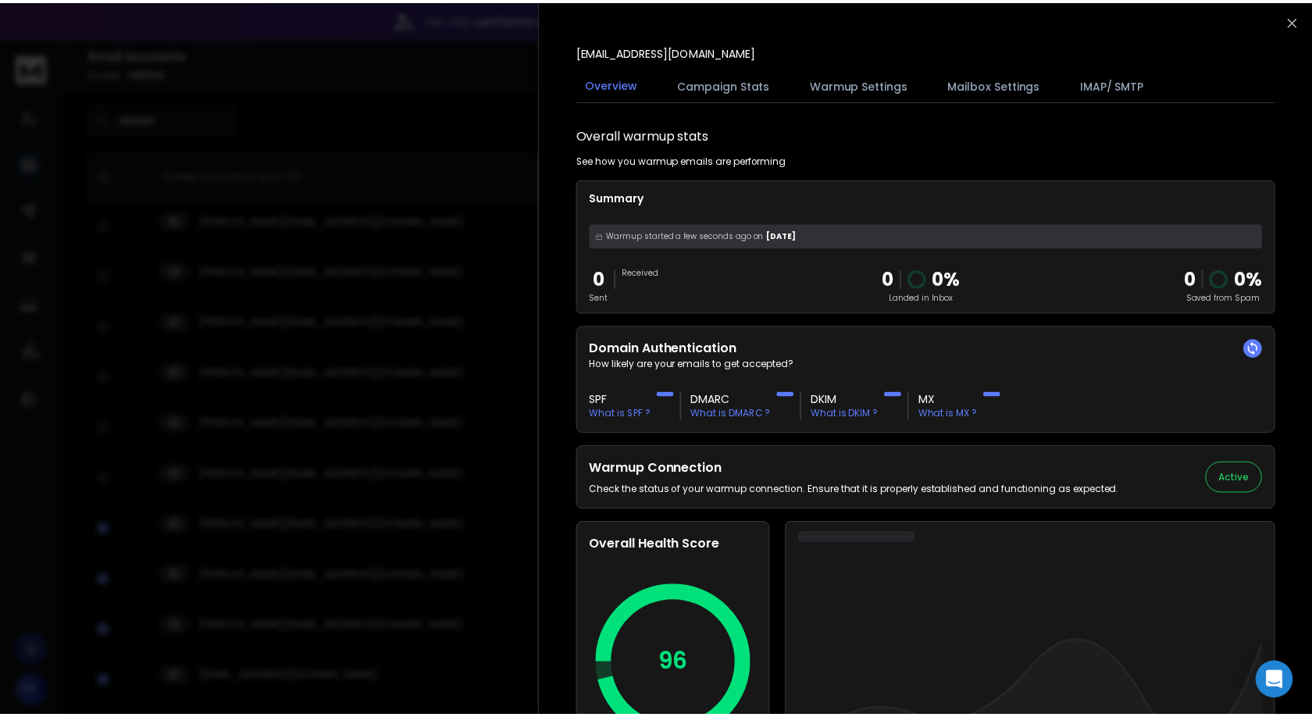
scroll to position [4811, 0]
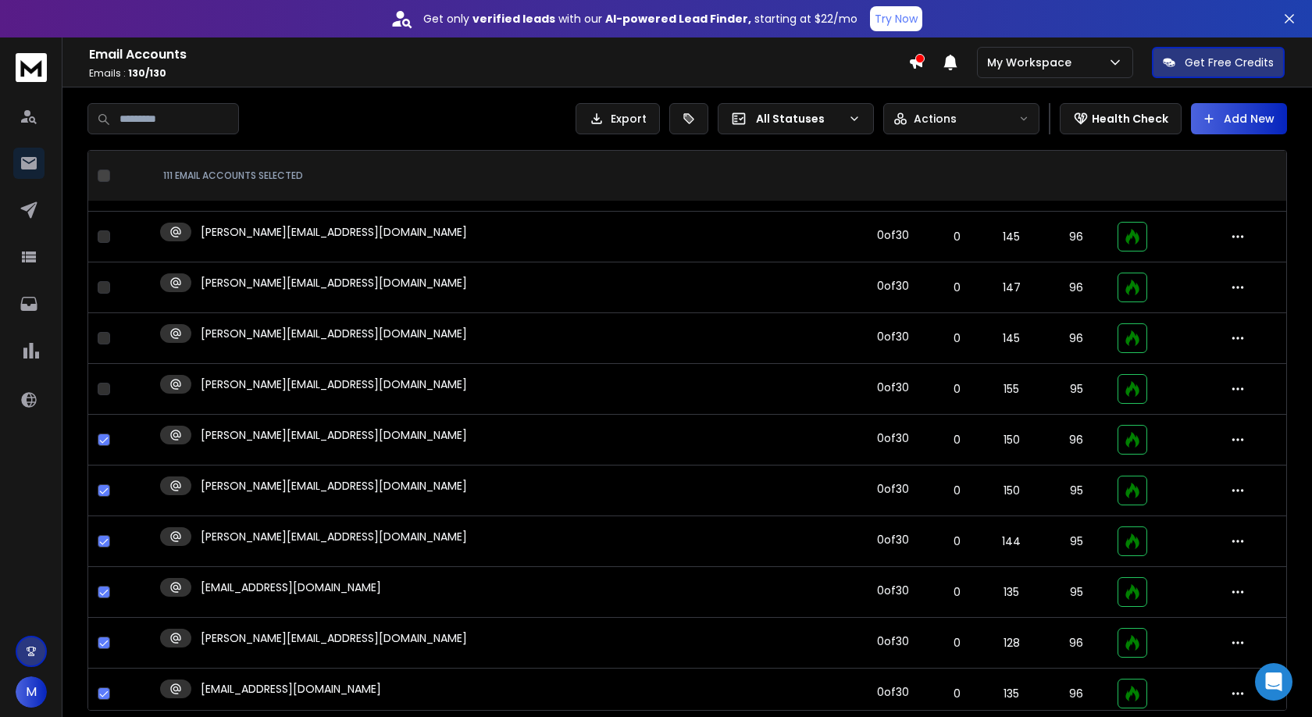
click at [107, 440] on button "button" at bounding box center [104, 439] width 12 height 12
click at [102, 490] on button "button" at bounding box center [104, 490] width 12 height 12
click at [102, 545] on button "button" at bounding box center [104, 541] width 12 height 12
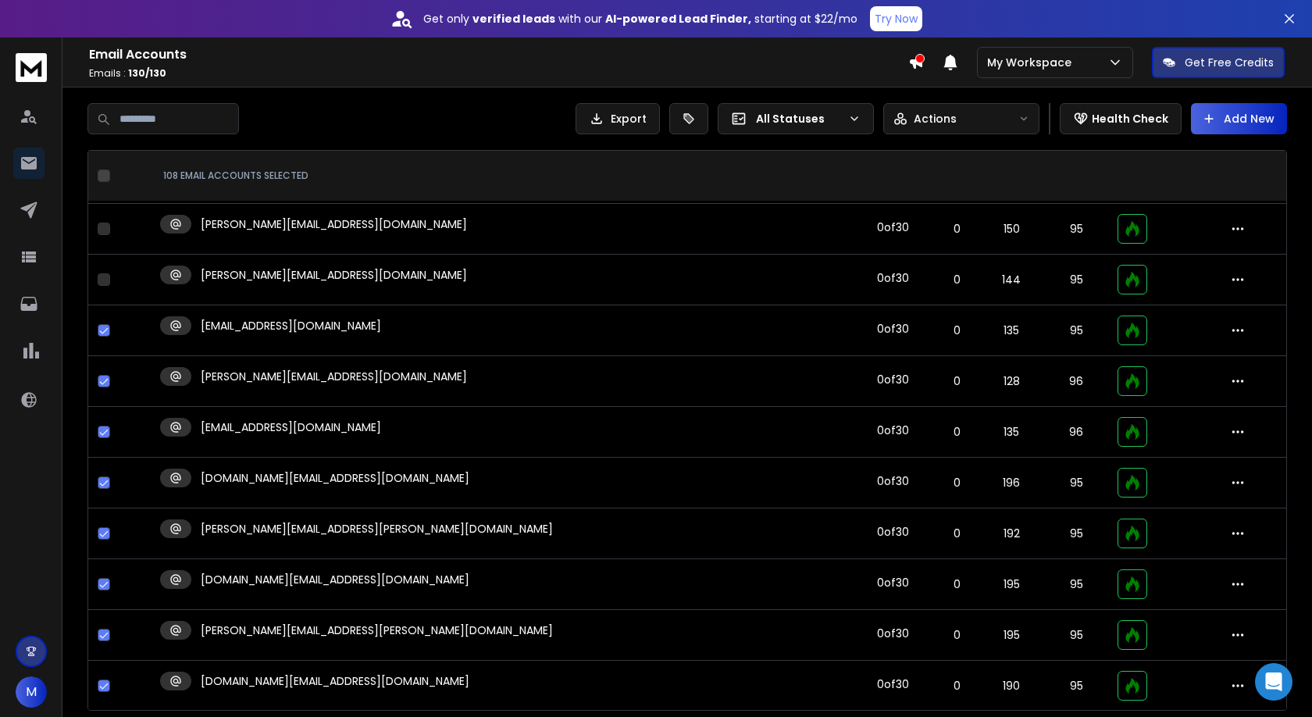
scroll to position [5076, 0]
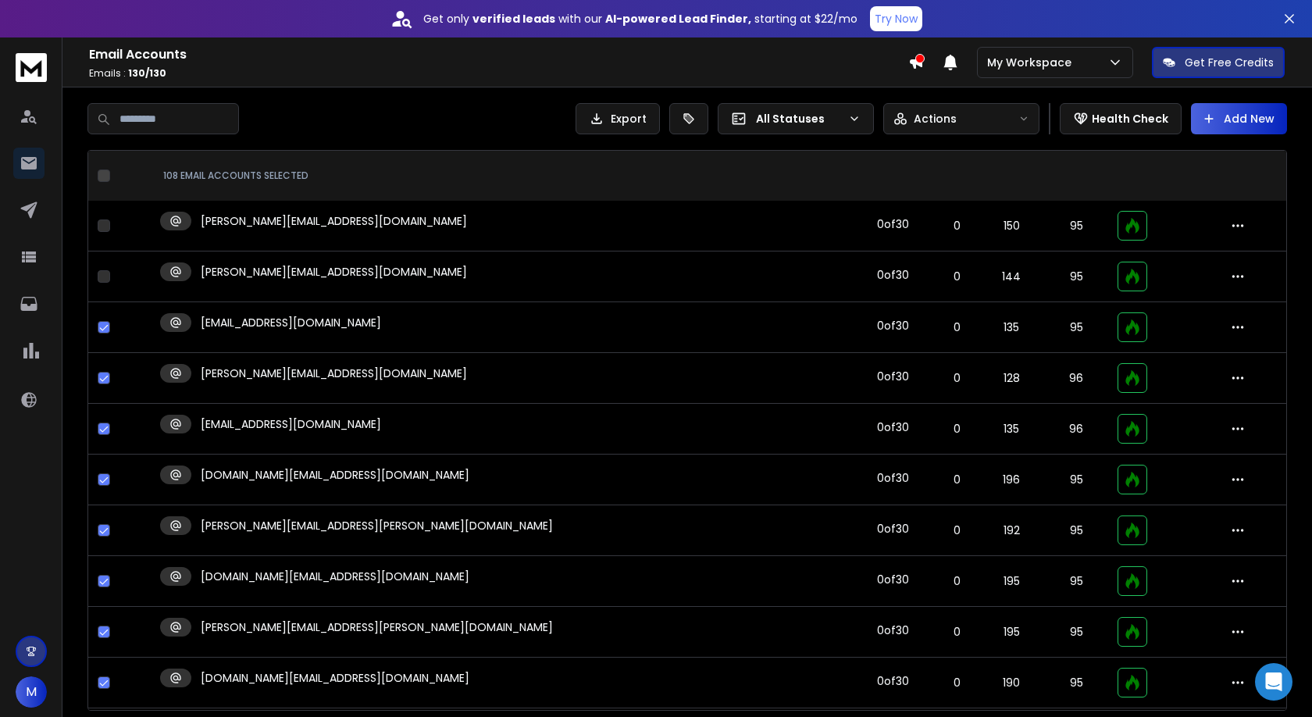
click at [105, 322] on button "button" at bounding box center [104, 327] width 12 height 12
click at [104, 376] on button "button" at bounding box center [104, 378] width 12 height 12
click at [104, 429] on button "button" at bounding box center [104, 428] width 12 height 12
click at [103, 482] on button "button" at bounding box center [104, 479] width 12 height 12
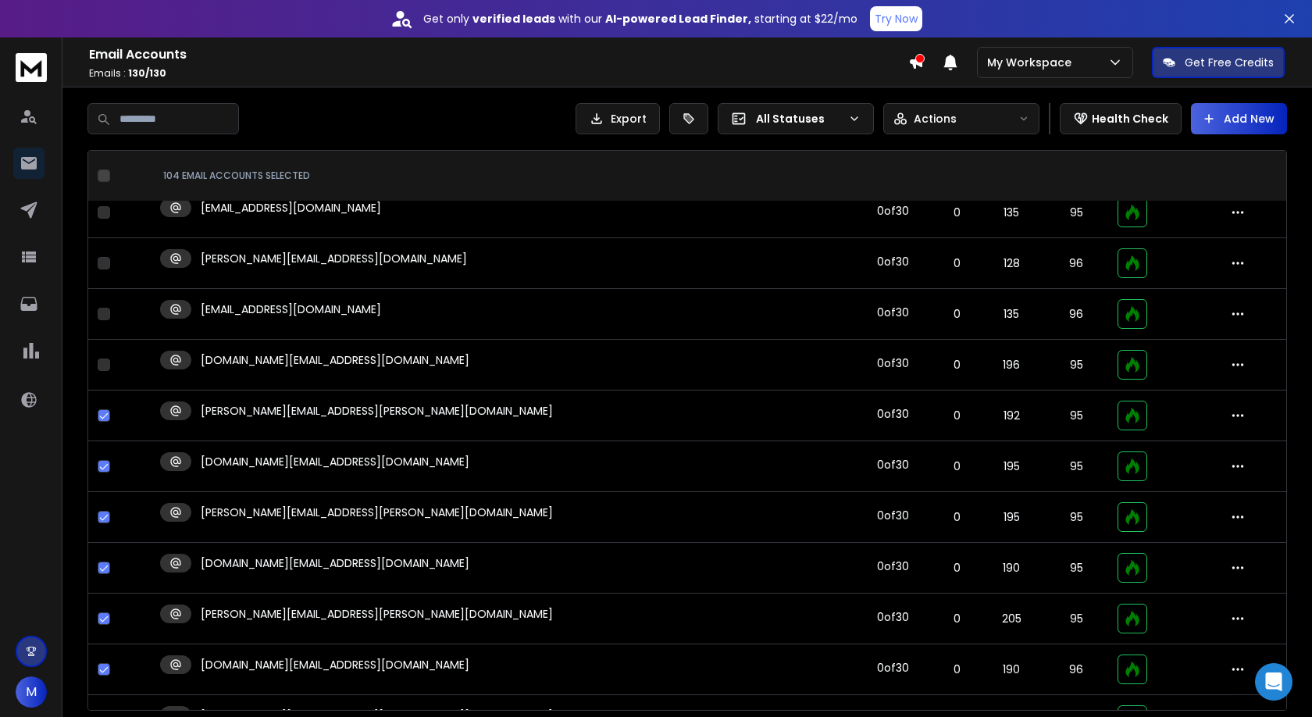
scroll to position [5242, 0]
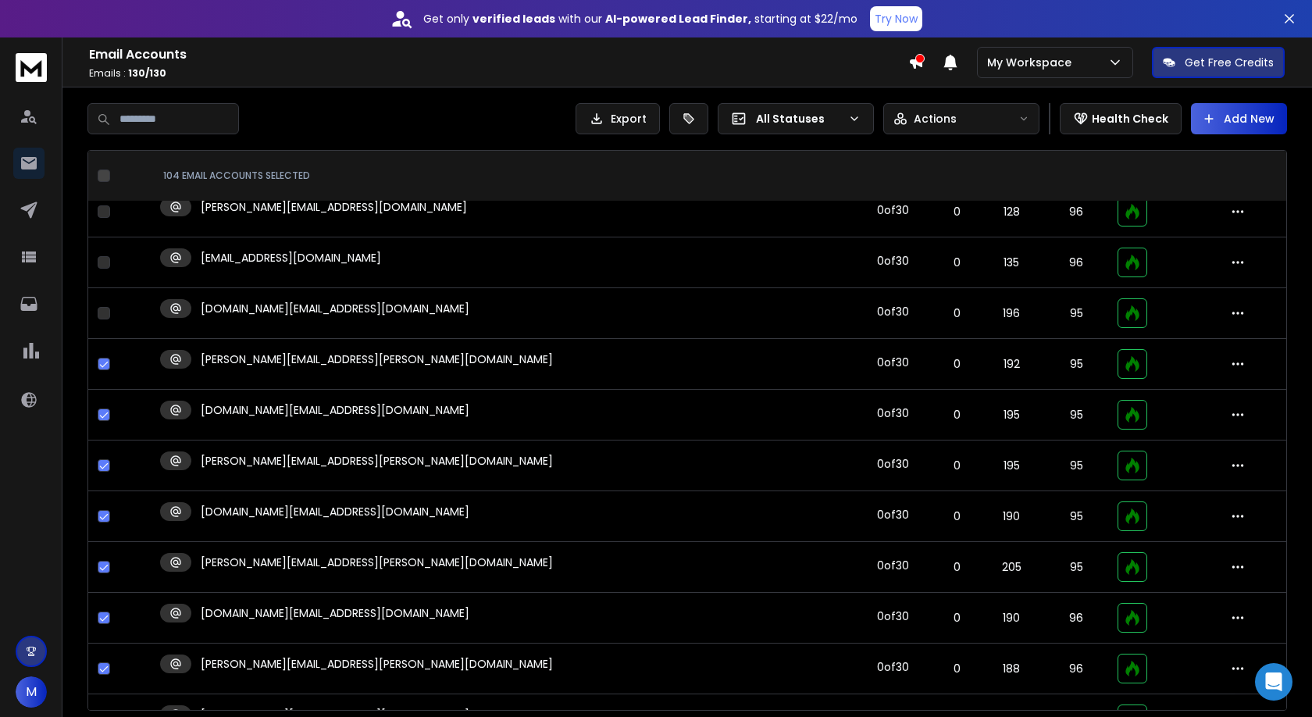
click at [105, 363] on button "button" at bounding box center [104, 364] width 12 height 12
click at [106, 412] on button "button" at bounding box center [104, 414] width 12 height 12
click at [101, 466] on button "button" at bounding box center [104, 465] width 12 height 12
click at [106, 515] on button "button" at bounding box center [104, 516] width 12 height 12
drag, startPoint x: 104, startPoint y: 564, endPoint x: 111, endPoint y: 543, distance: 22.2
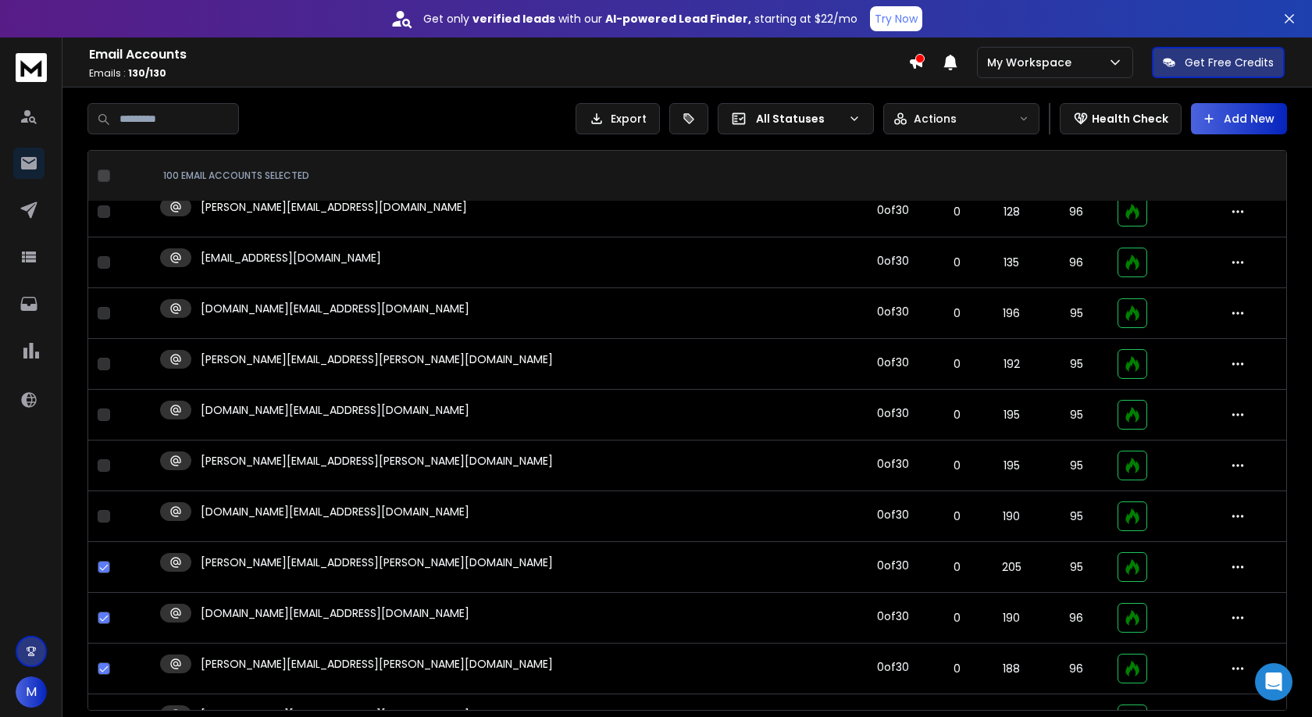
click at [104, 564] on button "button" at bounding box center [104, 567] width 12 height 12
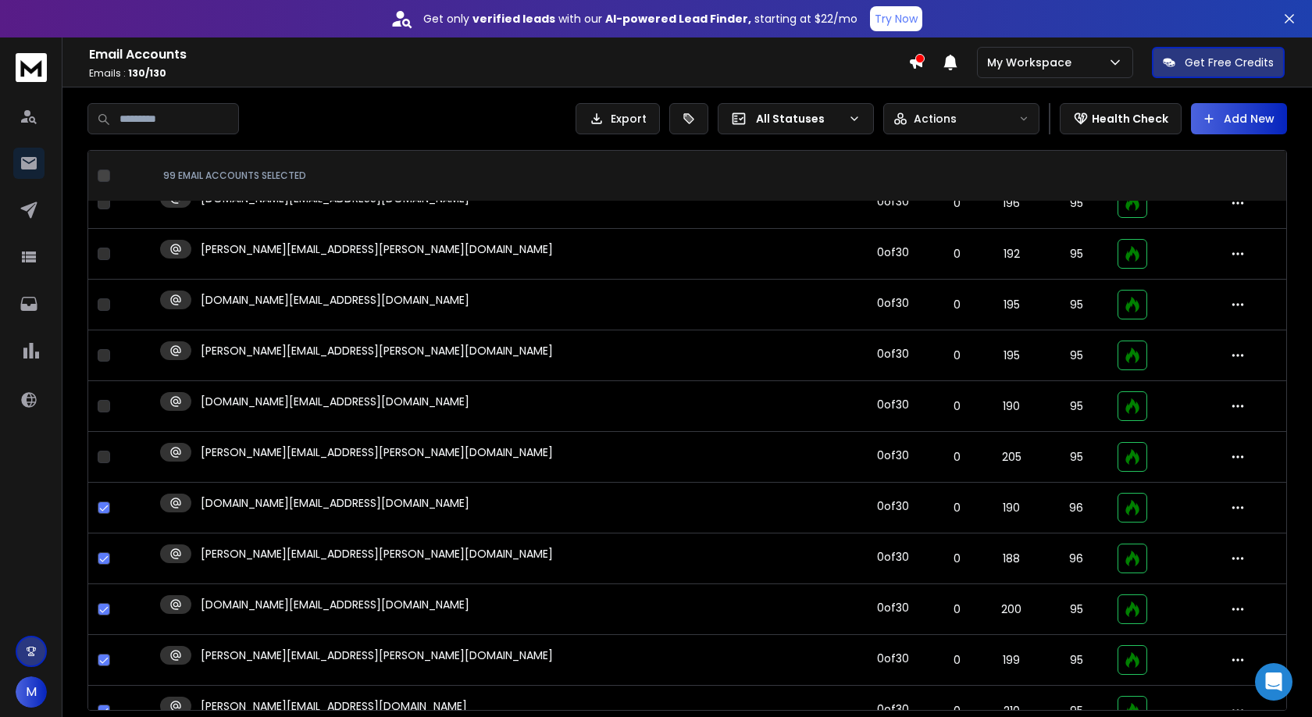
scroll to position [5475, 0]
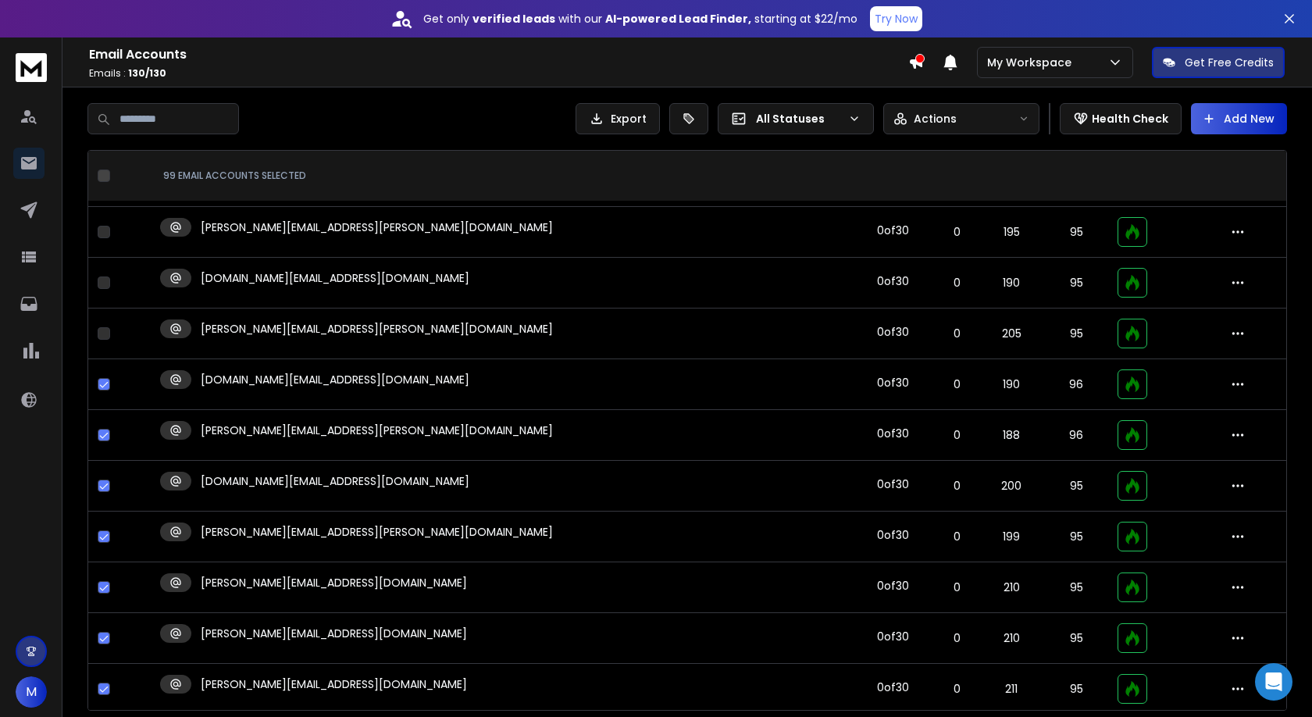
click at [98, 383] on button "button" at bounding box center [104, 384] width 12 height 12
click at [105, 433] on button "button" at bounding box center [104, 435] width 12 height 12
click at [102, 487] on button "button" at bounding box center [104, 485] width 12 height 12
click at [101, 536] on button "button" at bounding box center [104, 536] width 12 height 12
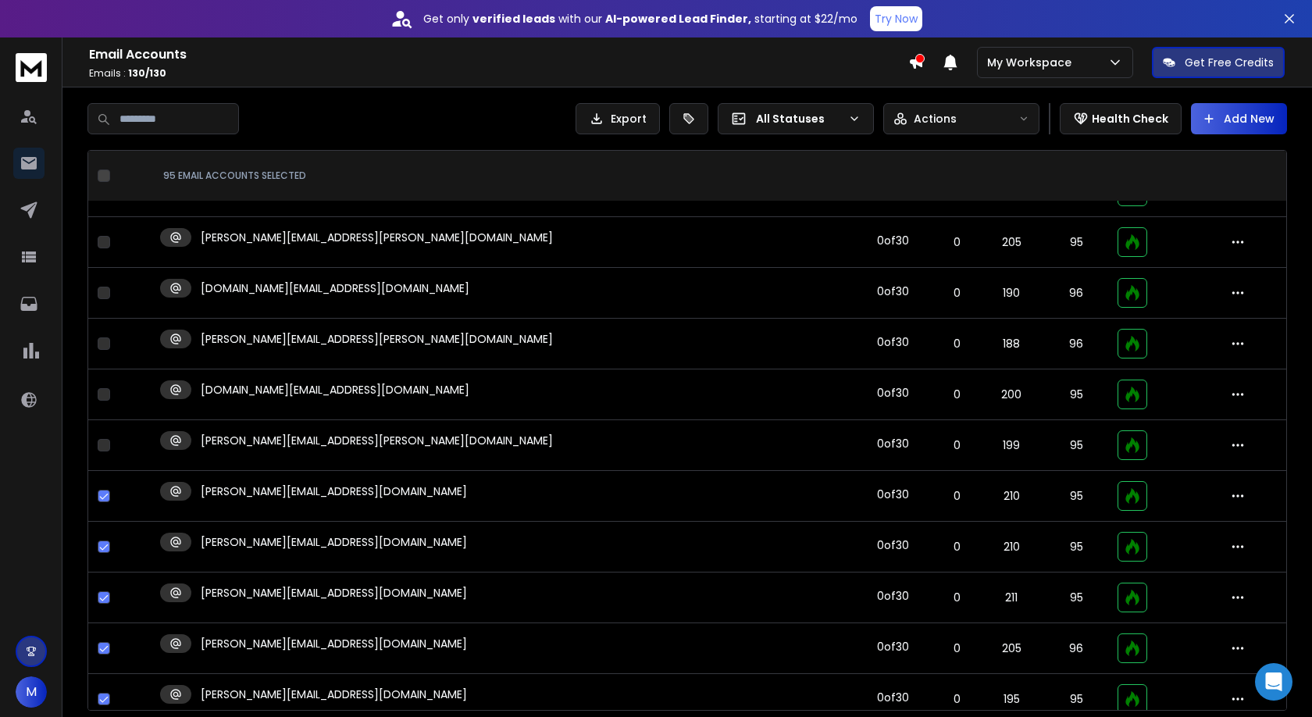
click at [105, 498] on button "button" at bounding box center [104, 496] width 12 height 12
click at [103, 539] on td at bounding box center [119, 547] width 62 height 51
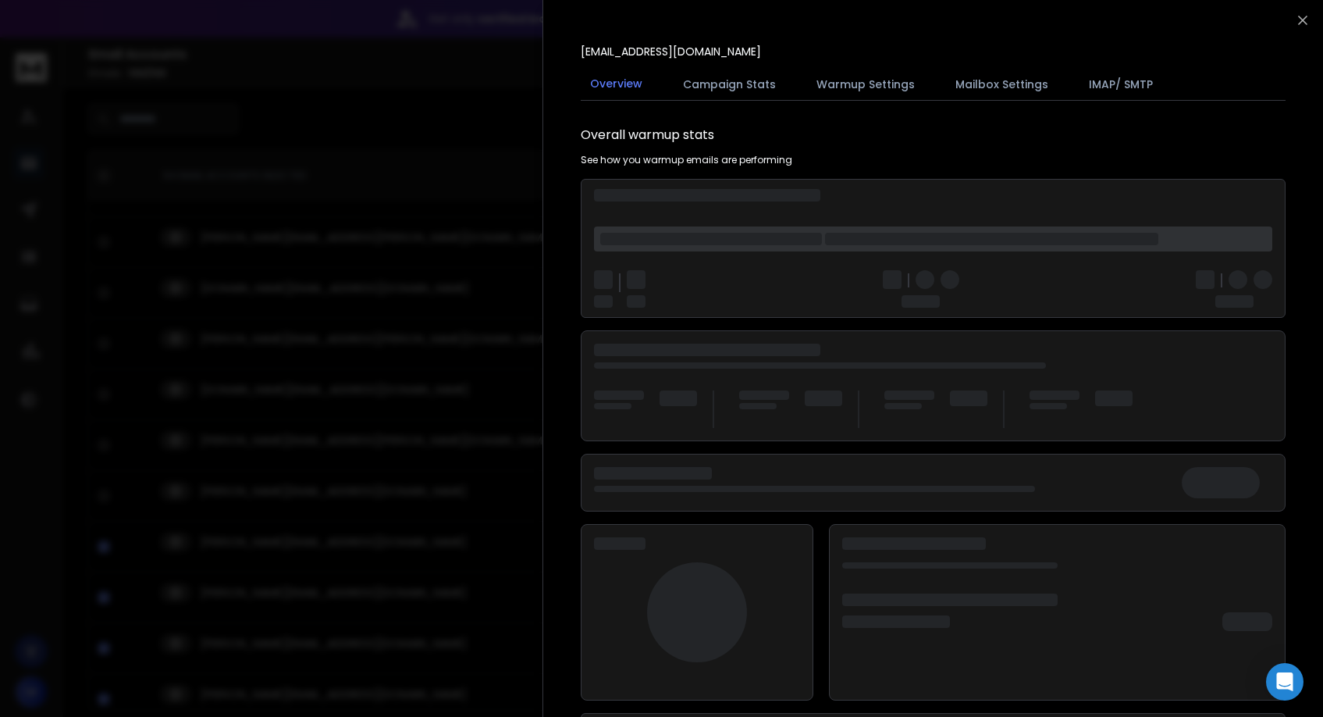
click at [205, 344] on div at bounding box center [661, 358] width 1323 height 717
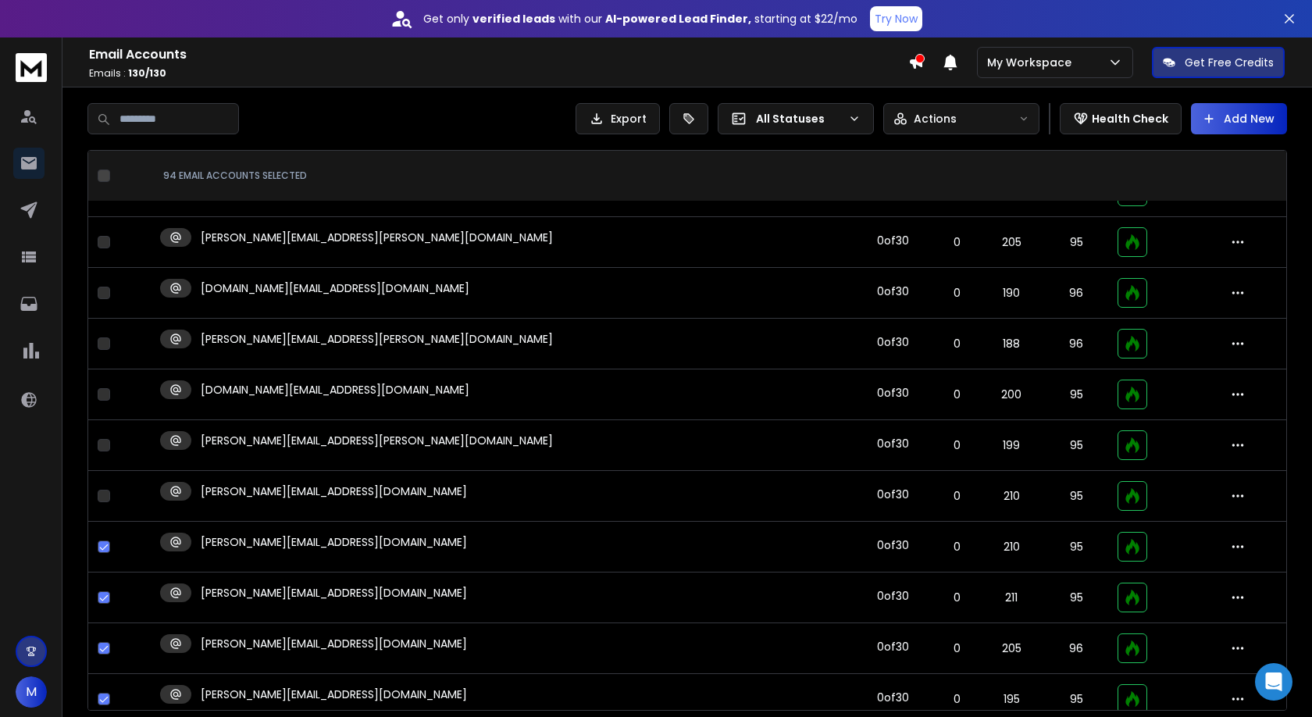
click at [108, 547] on button "button" at bounding box center [104, 546] width 12 height 12
click at [105, 593] on button "button" at bounding box center [104, 597] width 12 height 12
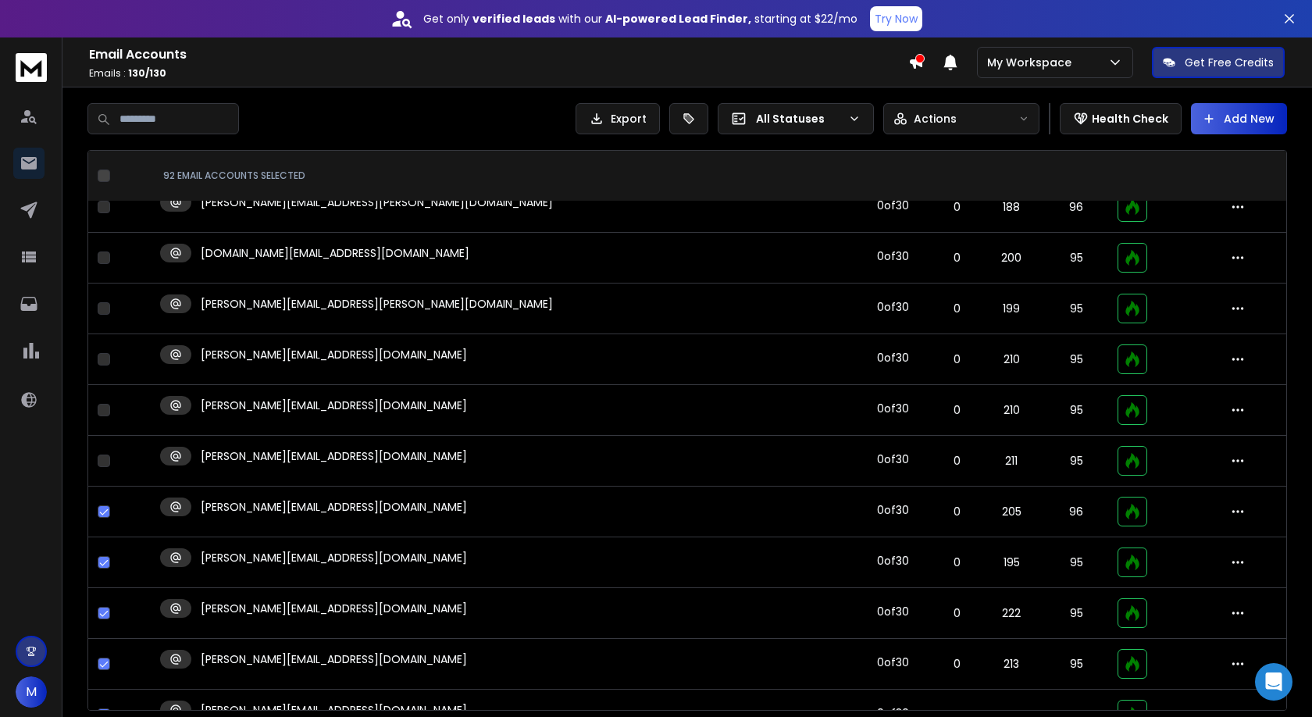
scroll to position [5765, 0]
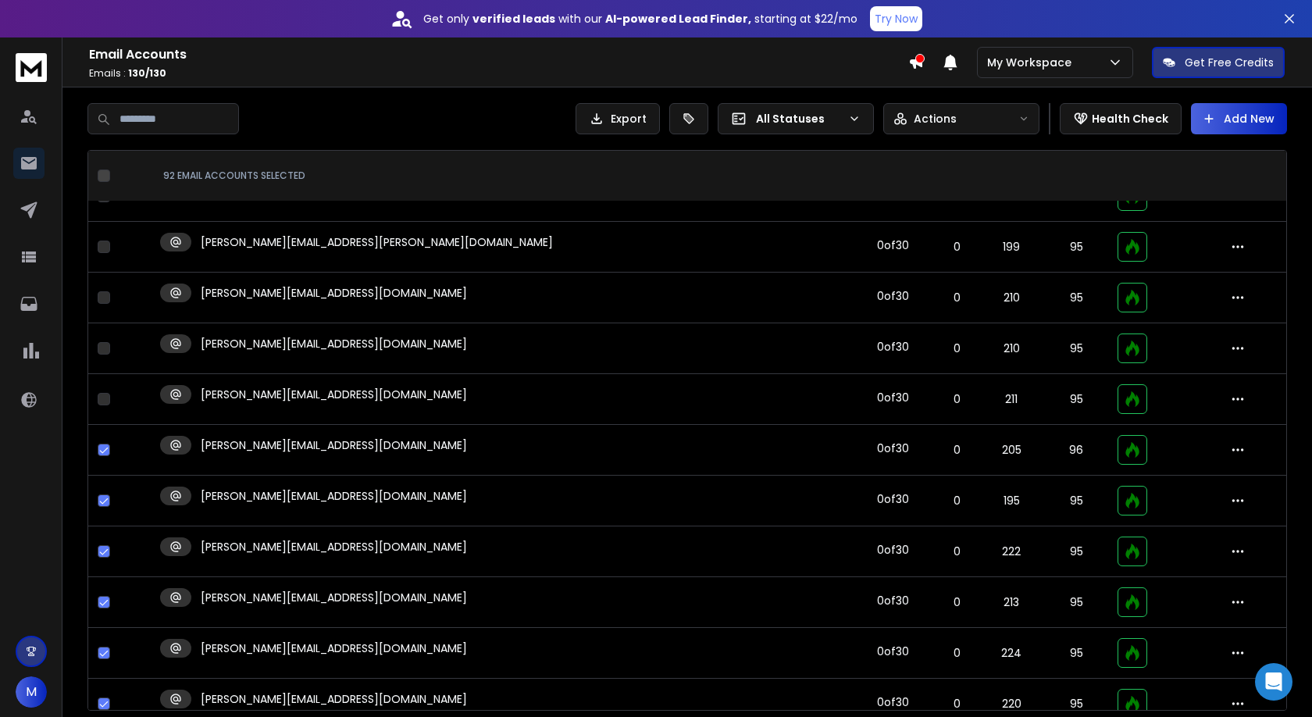
click at [103, 450] on button "button" at bounding box center [104, 449] width 12 height 12
click at [110, 499] on div at bounding box center [124, 500] width 53 height 12
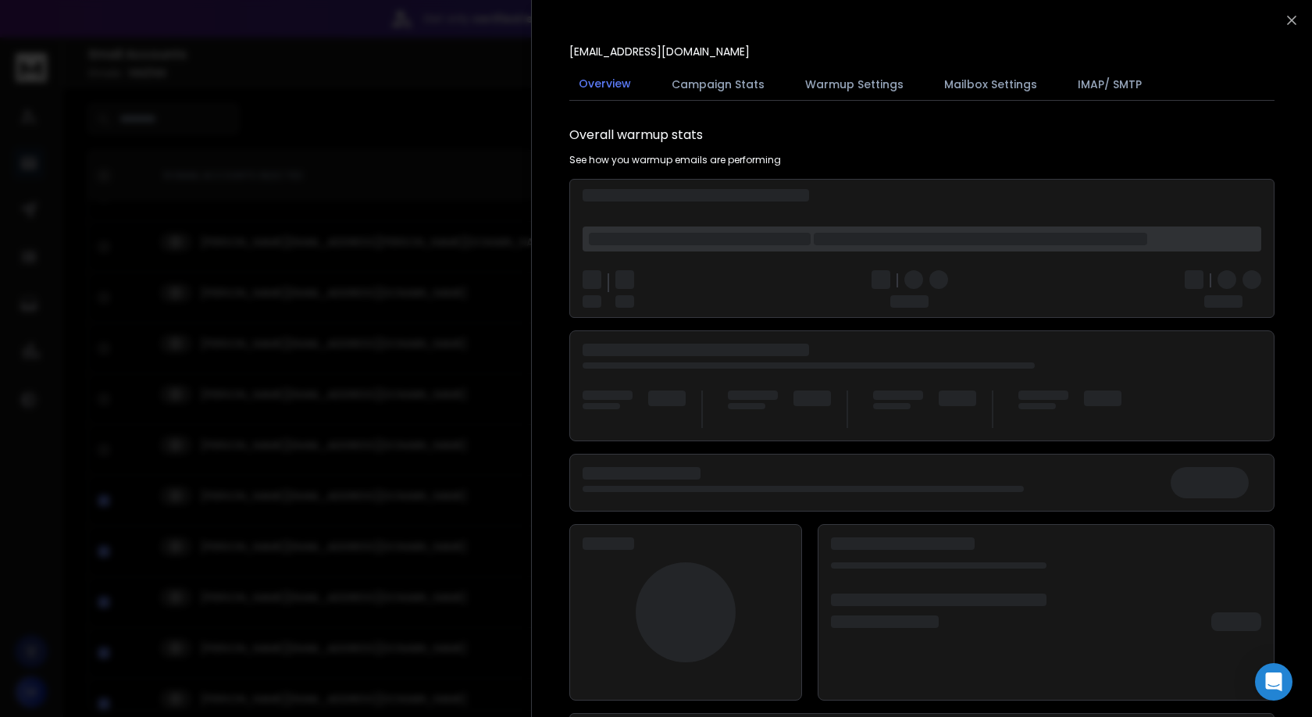
click at [112, 497] on div at bounding box center [656, 358] width 1312 height 717
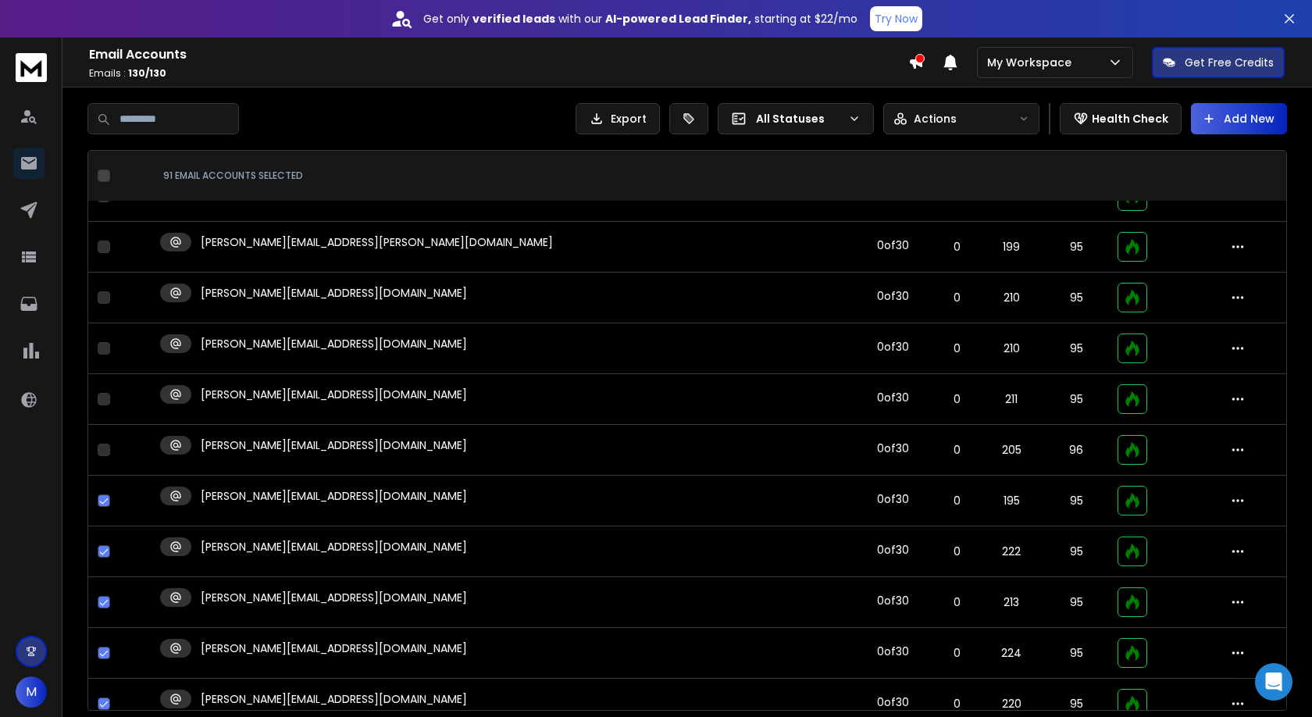
click at [105, 499] on button "button" at bounding box center [104, 500] width 12 height 12
click at [106, 550] on button "button" at bounding box center [104, 551] width 12 height 12
click at [108, 604] on button "button" at bounding box center [104, 602] width 12 height 12
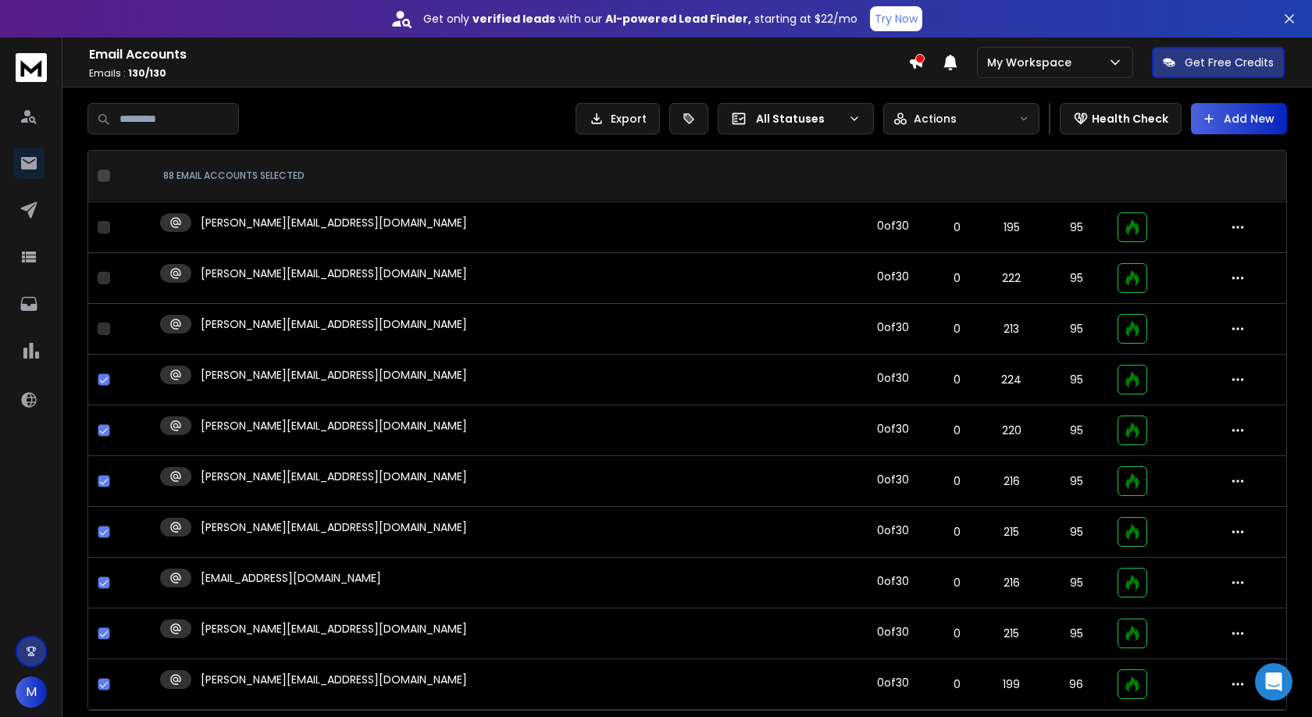
scroll to position [6101, 0]
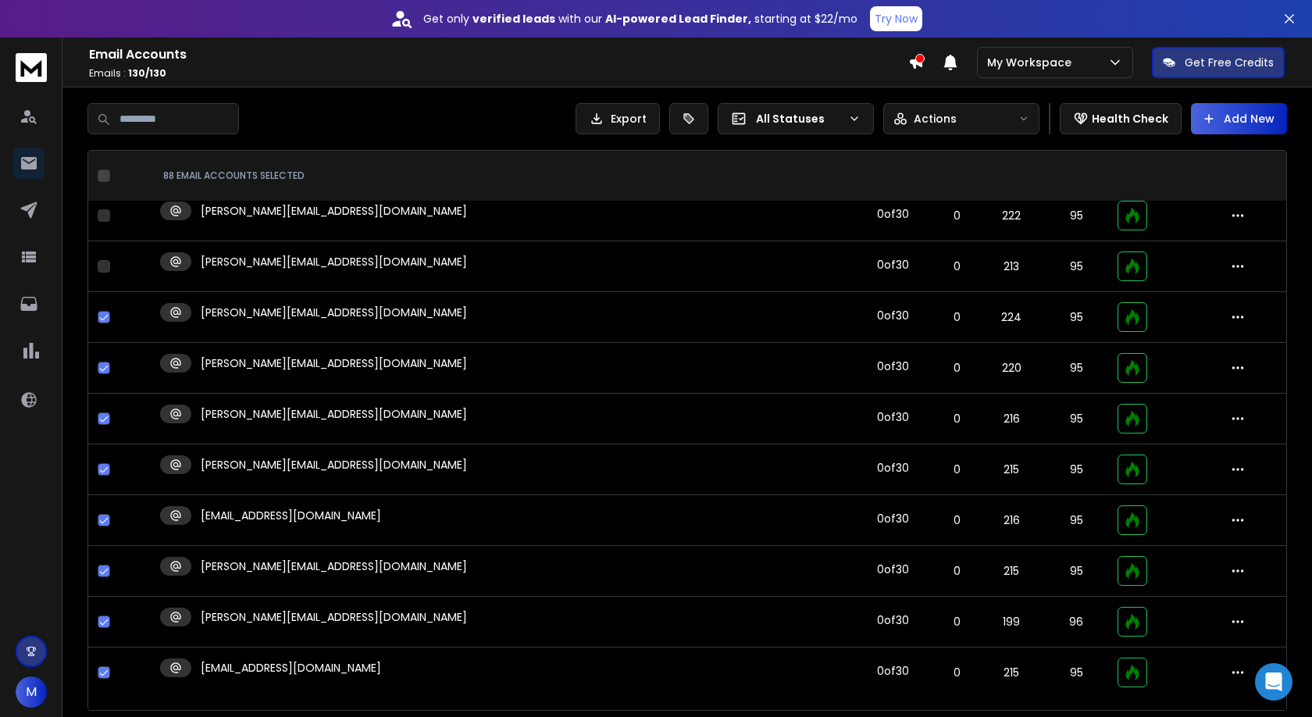
click at [104, 319] on button "button" at bounding box center [104, 317] width 12 height 12
click at [106, 369] on button "button" at bounding box center [104, 367] width 12 height 12
click at [103, 415] on button "button" at bounding box center [104, 418] width 12 height 12
click at [105, 467] on button "button" at bounding box center [104, 469] width 12 height 12
click at [101, 517] on button "button" at bounding box center [104, 520] width 12 height 12
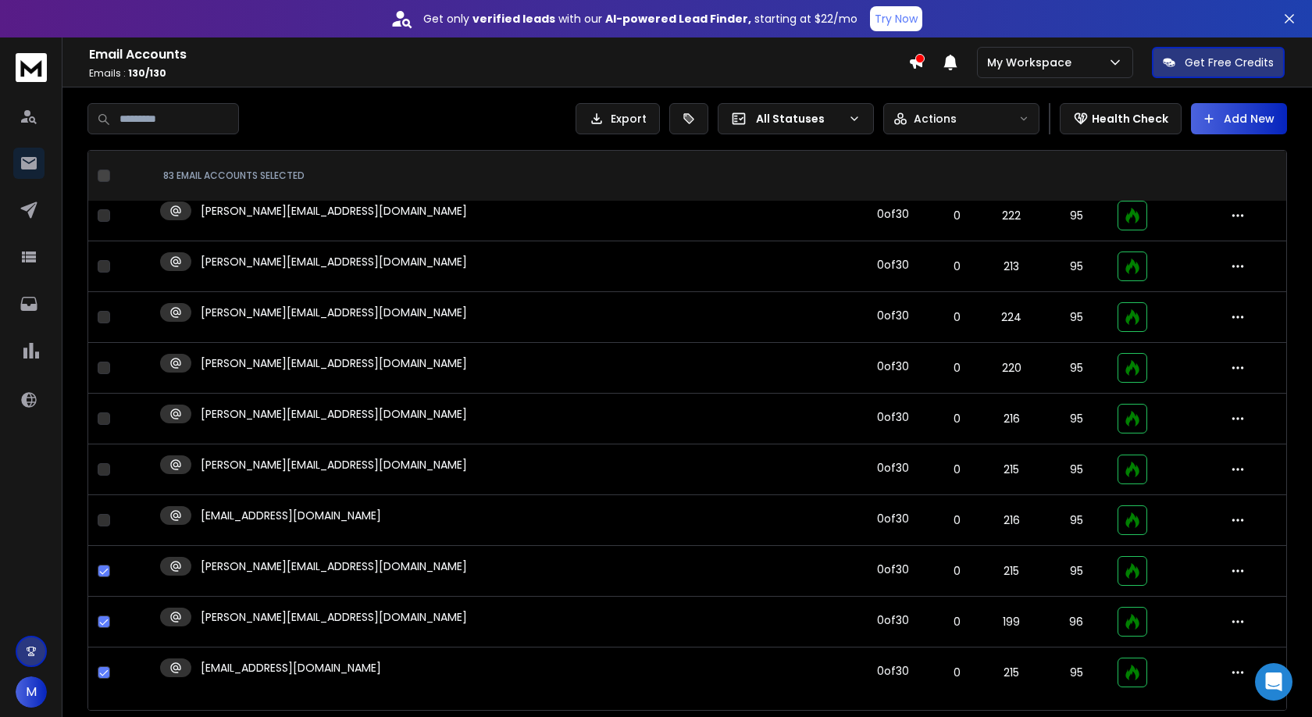
click at [104, 568] on button "button" at bounding box center [104, 570] width 12 height 12
click at [103, 627] on button "button" at bounding box center [104, 621] width 12 height 12
click at [106, 669] on button "button" at bounding box center [104, 672] width 12 height 12
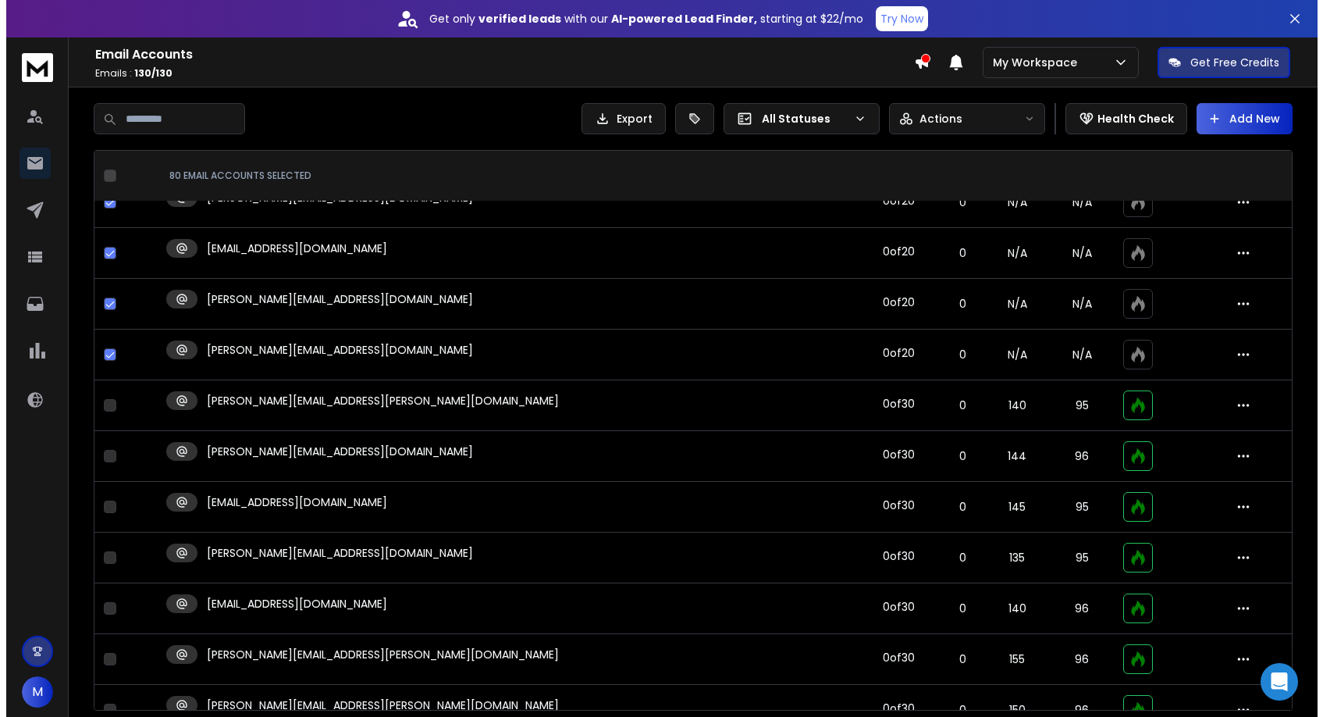
scroll to position [3750, 0]
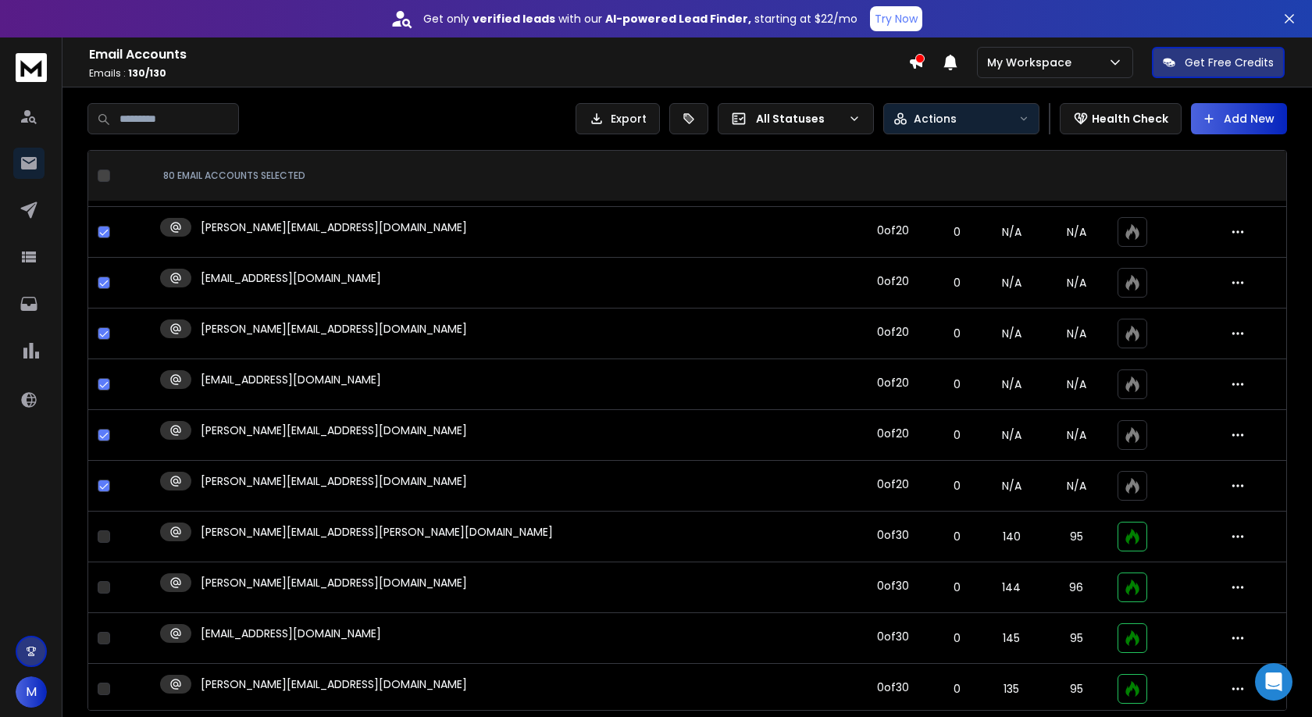
click at [1012, 123] on div "Actions" at bounding box center [952, 119] width 119 height 16
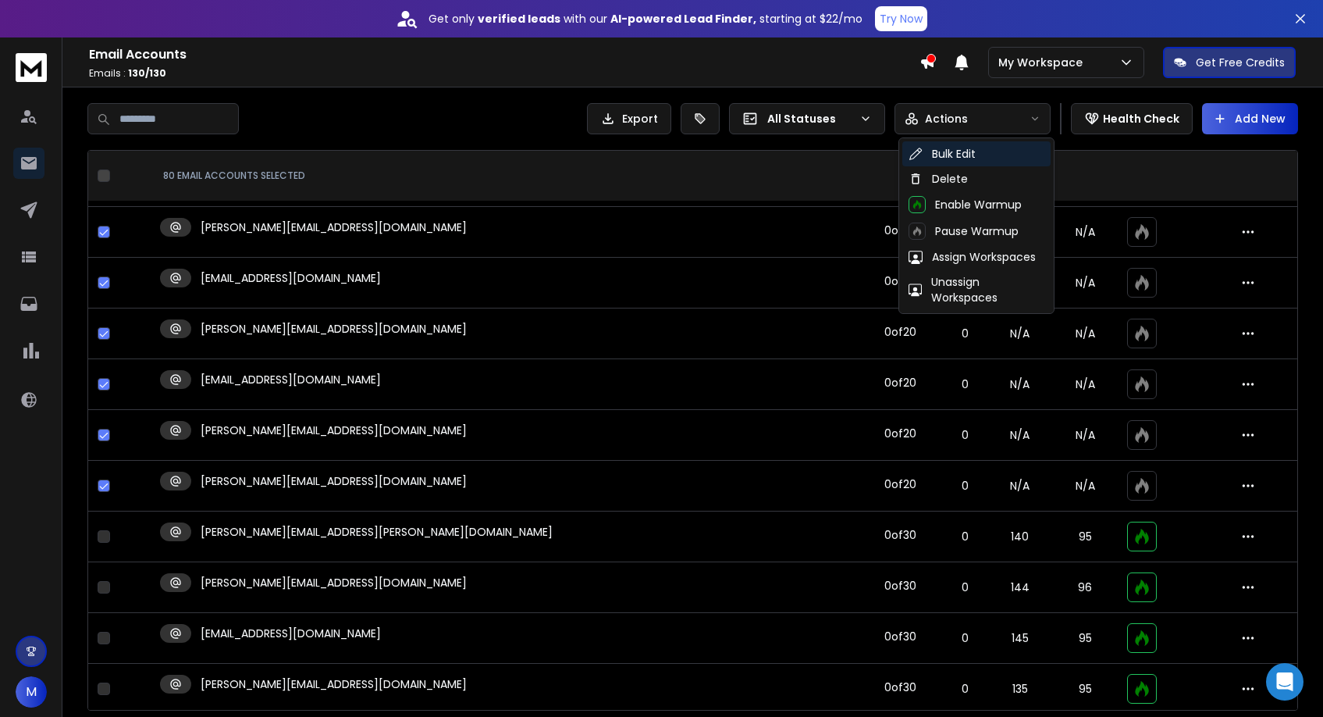
click at [982, 153] on div "Bulk Edit" at bounding box center [977, 153] width 148 height 25
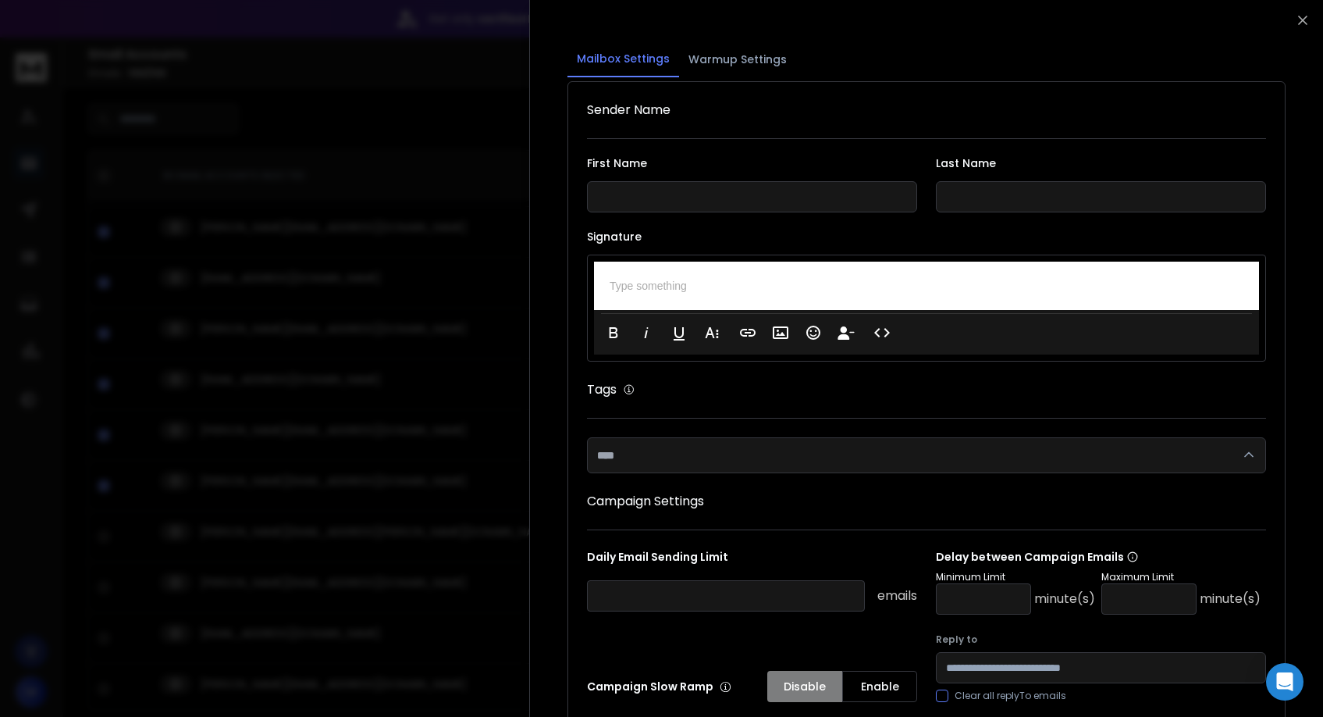
click at [739, 62] on button "Warmup Settings" at bounding box center [737, 59] width 117 height 34
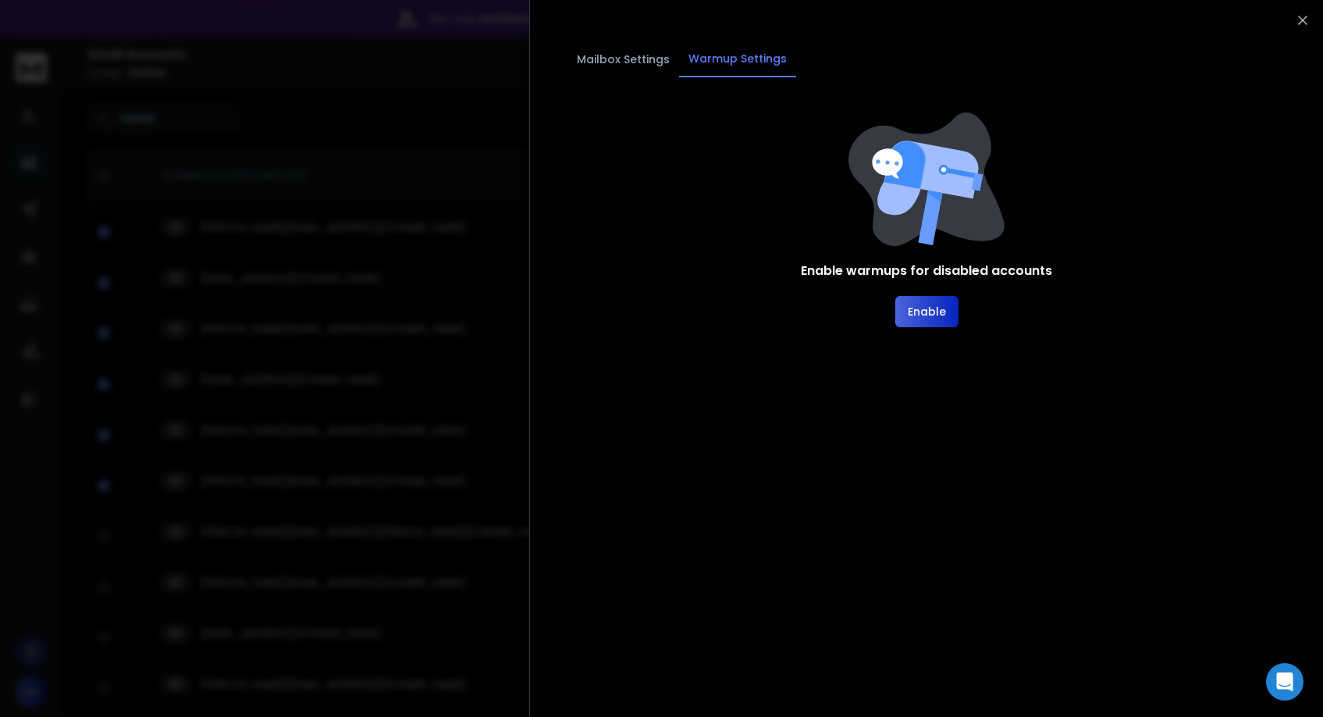
click at [636, 60] on button "Mailbox Settings" at bounding box center [624, 59] width 112 height 34
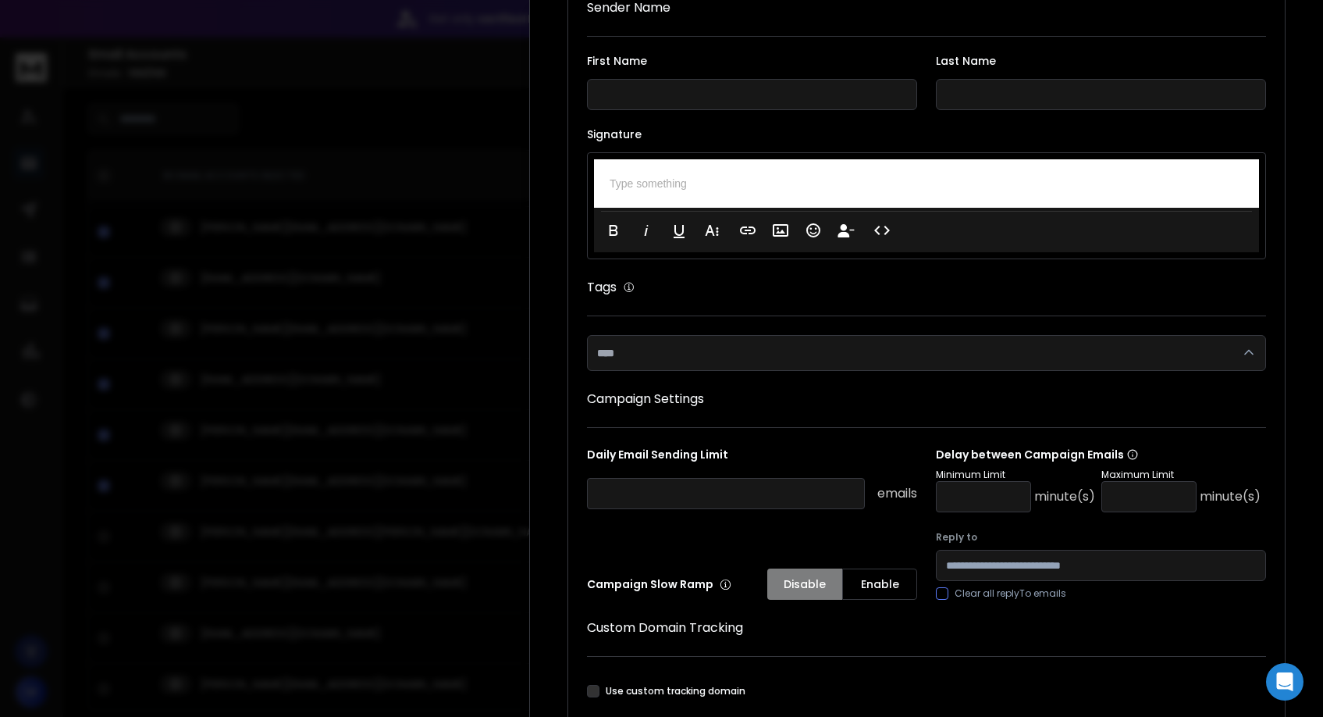
scroll to position [206, 0]
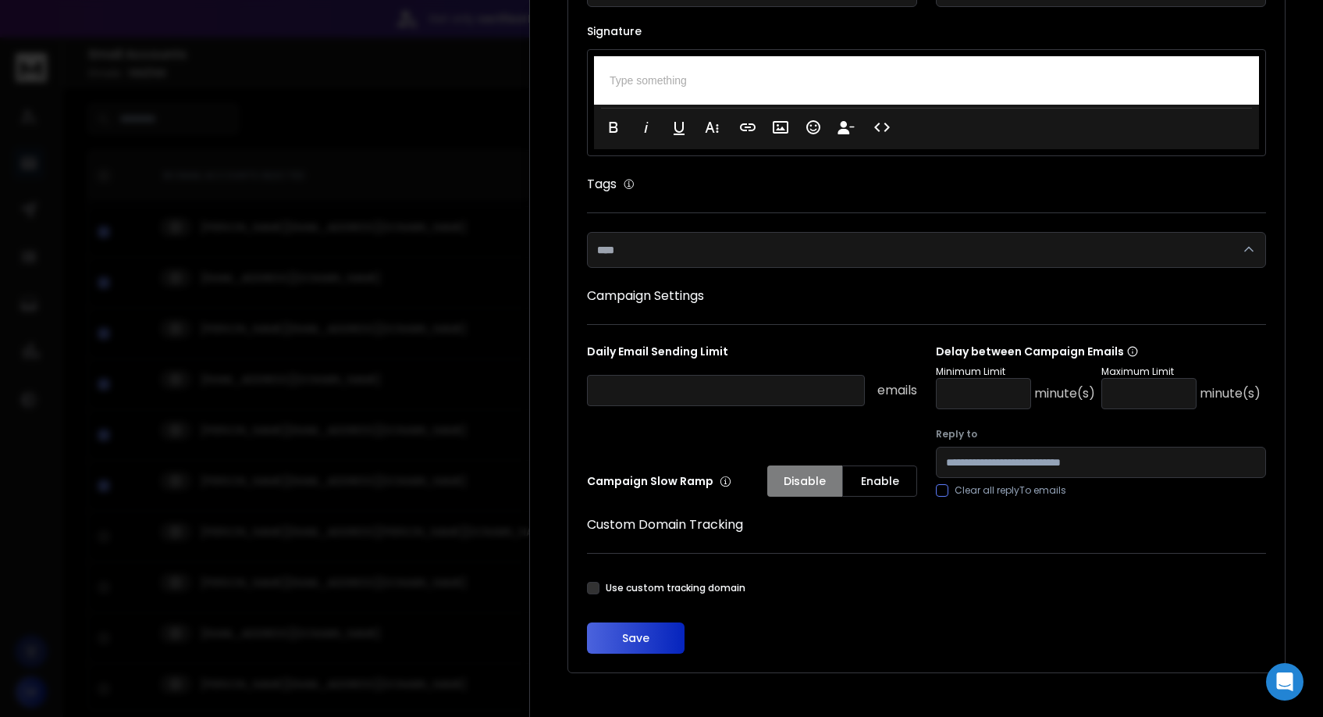
click at [803, 394] on input "number" at bounding box center [726, 390] width 278 height 31
type input "**"
click at [802, 339] on form "First Name Last Name Signature Type something Clear Formatting Font Family Aria…" at bounding box center [926, 302] width 679 height 701
click at [879, 479] on button "Enable" at bounding box center [879, 480] width 75 height 31
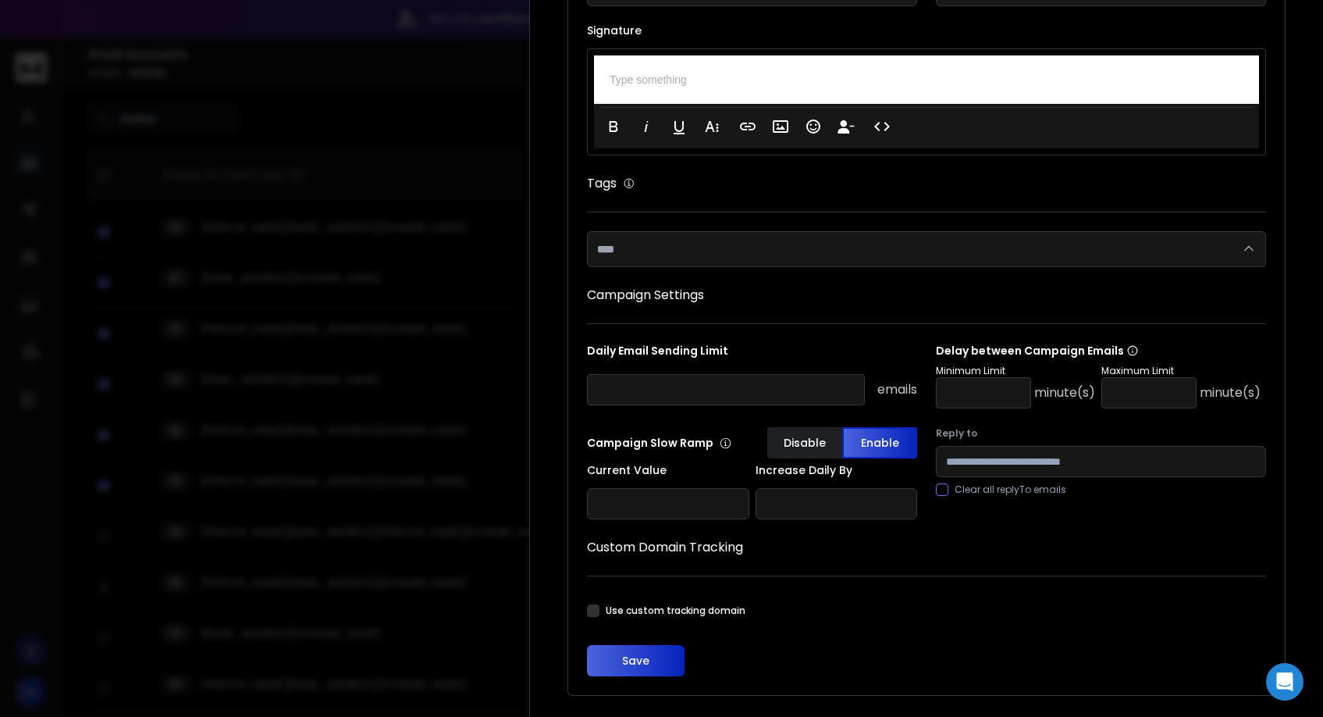
click at [748, 380] on input "**" at bounding box center [726, 389] width 278 height 31
click at [754, 353] on p "Daily Email Sending Limit" at bounding box center [752, 354] width 330 height 22
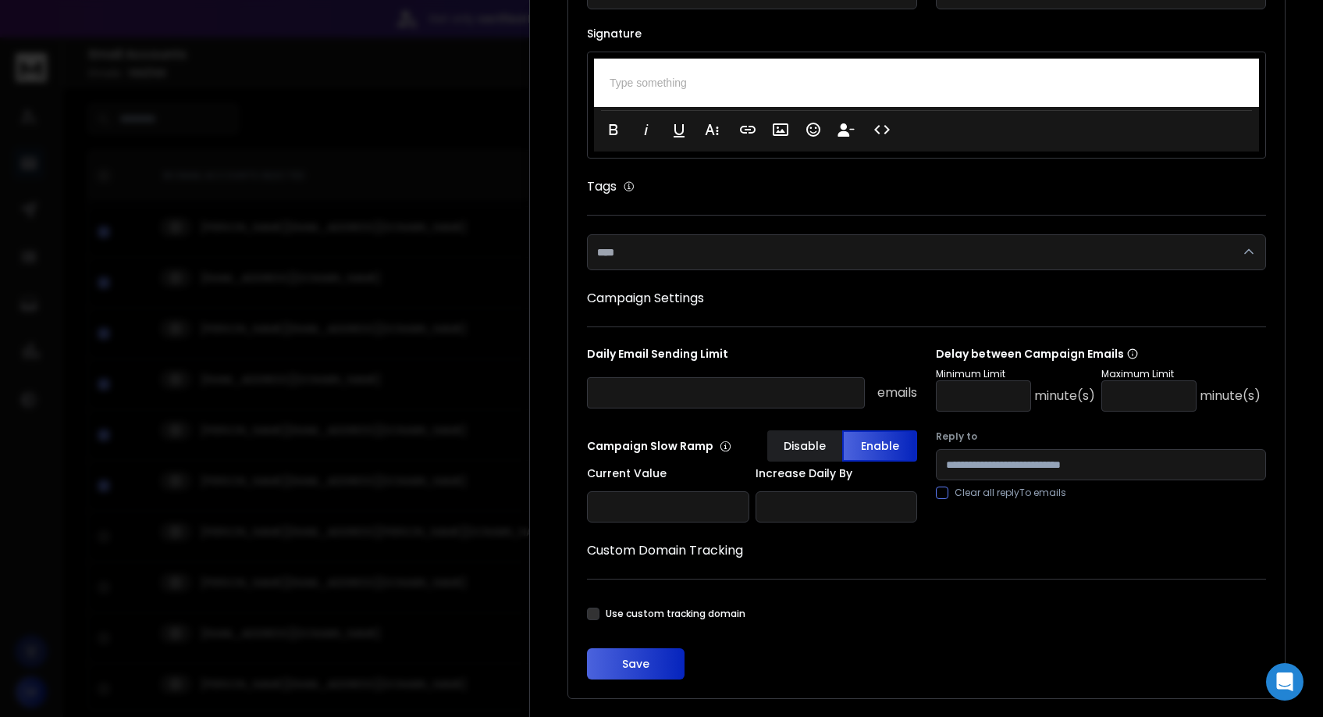
scroll to position [200, 0]
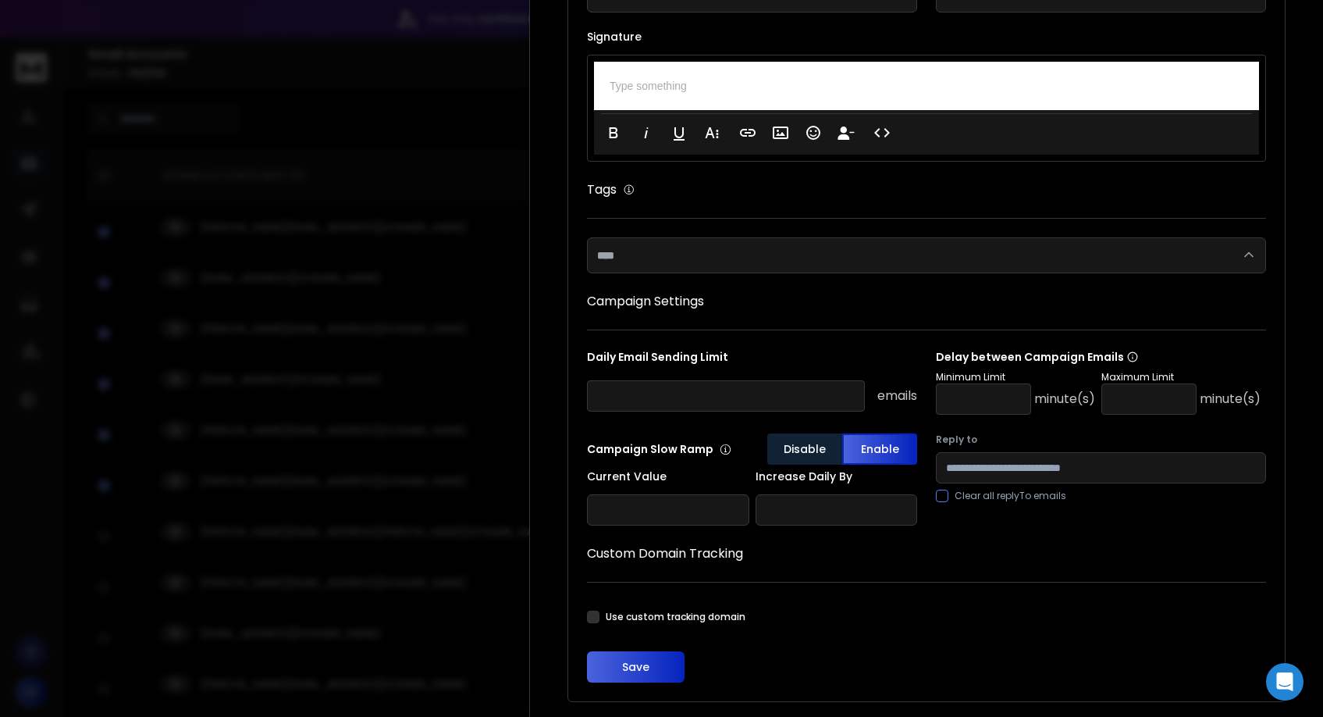
click at [800, 454] on button "Disable" at bounding box center [804, 448] width 75 height 31
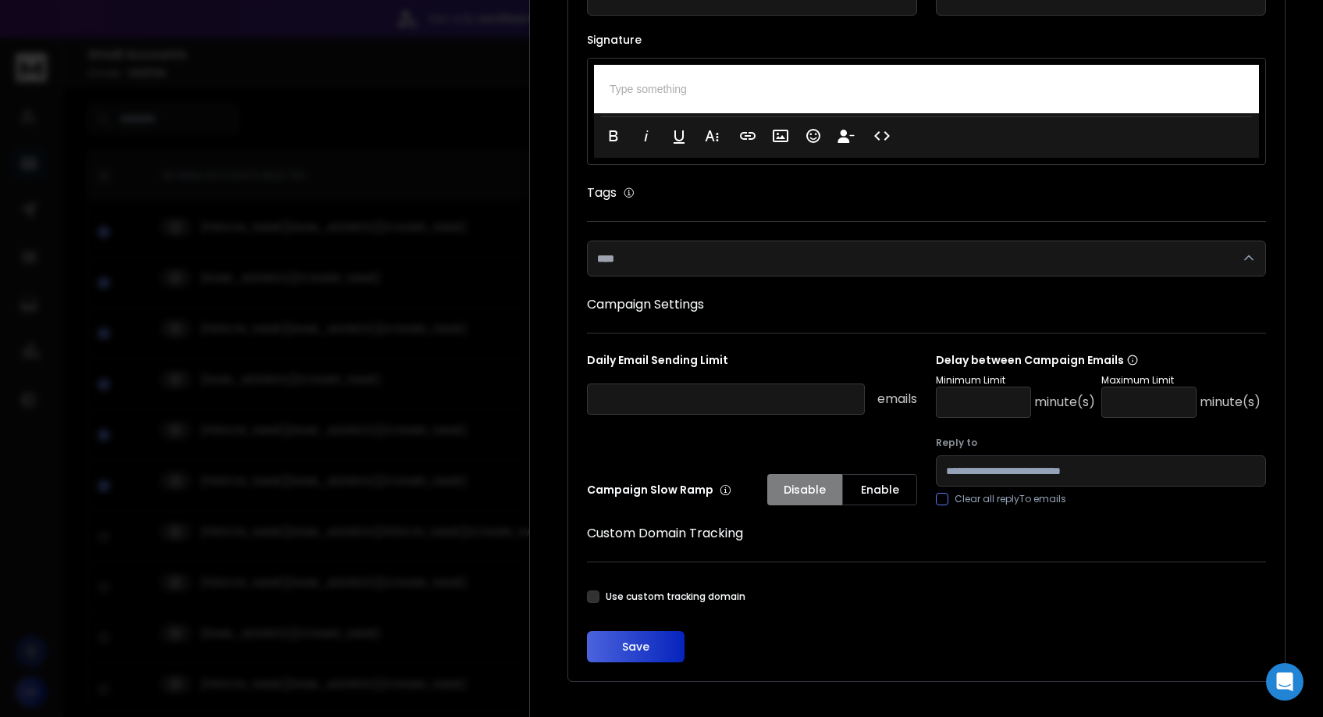
scroll to position [0, 0]
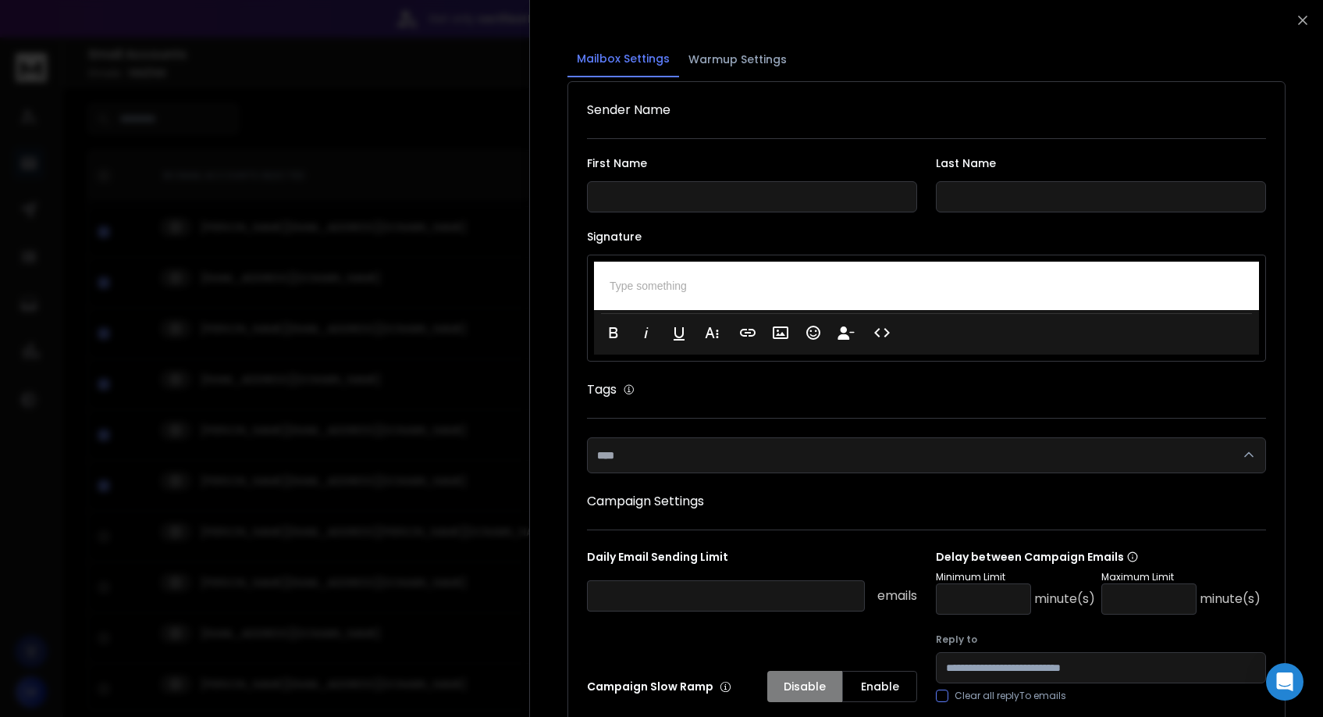
click at [721, 55] on button "Warmup Settings" at bounding box center [737, 59] width 117 height 34
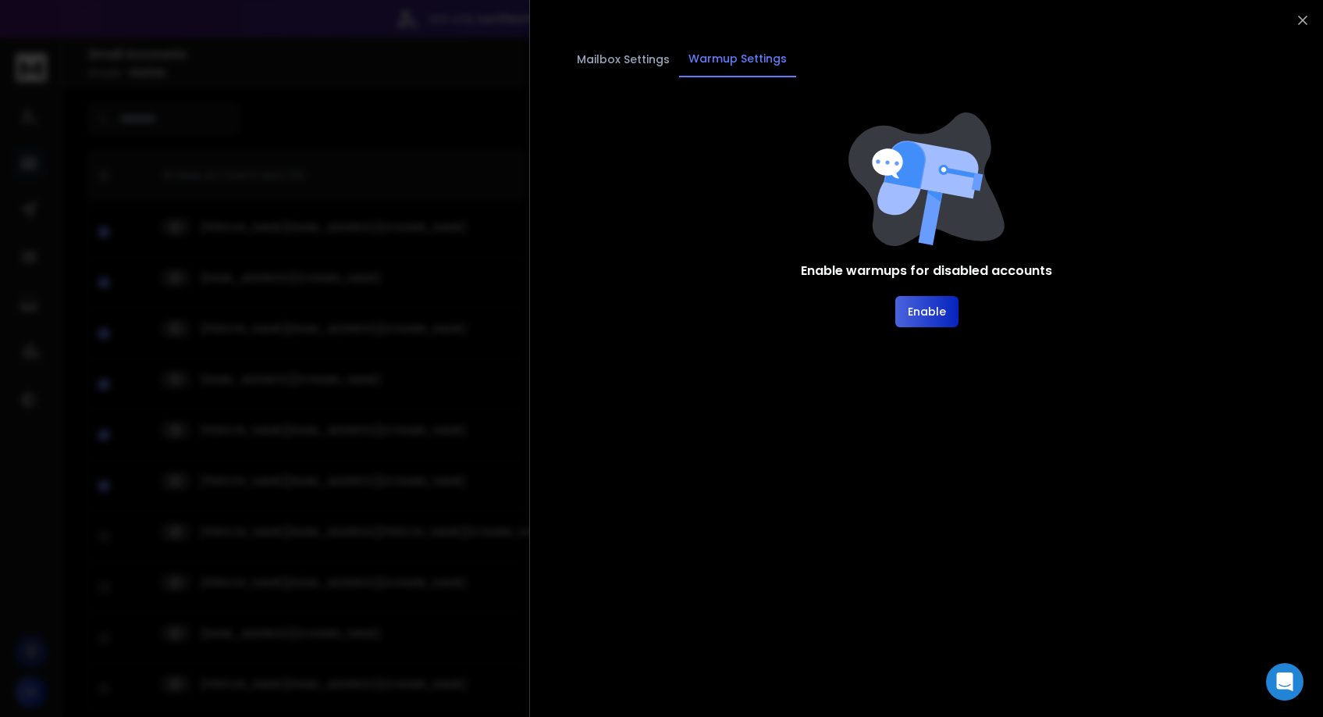
click at [913, 313] on button "Enable" at bounding box center [927, 311] width 63 height 31
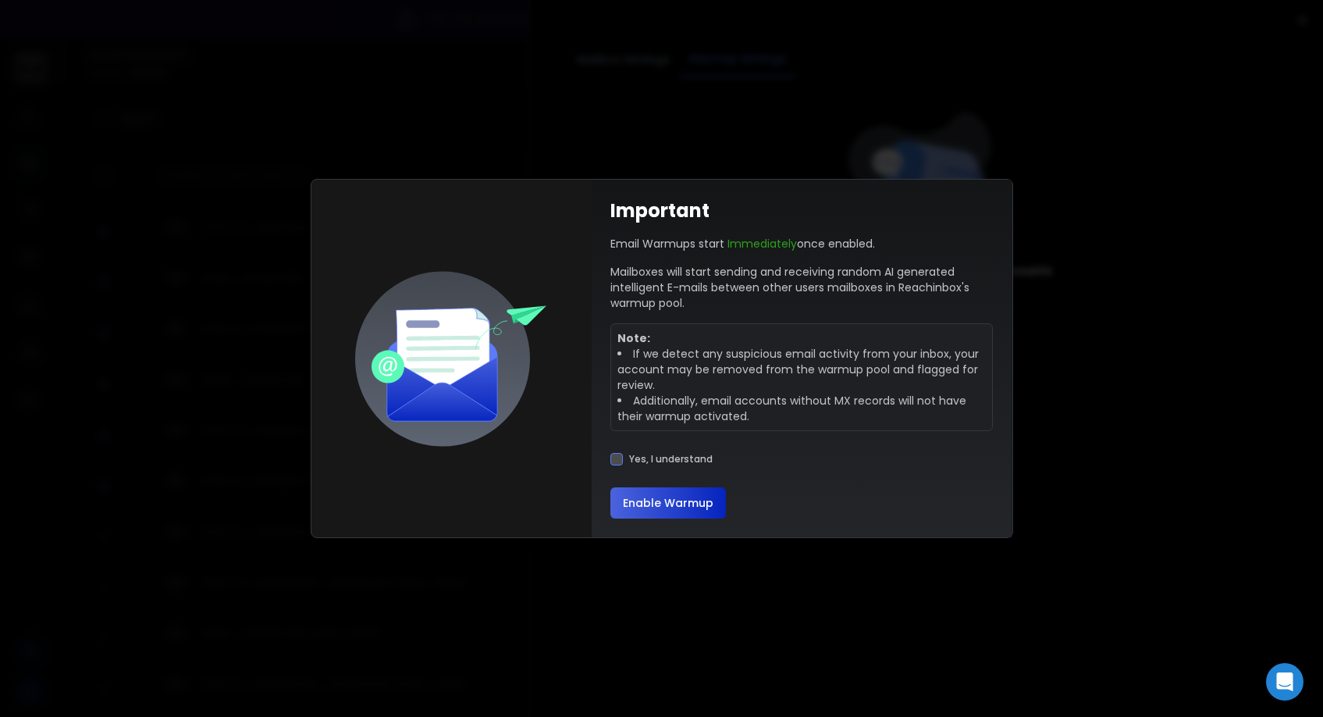
click at [618, 461] on button "Yes, I understand" at bounding box center [617, 459] width 12 height 12
click at [643, 506] on button "Enable Warmup" at bounding box center [669, 502] width 116 height 31
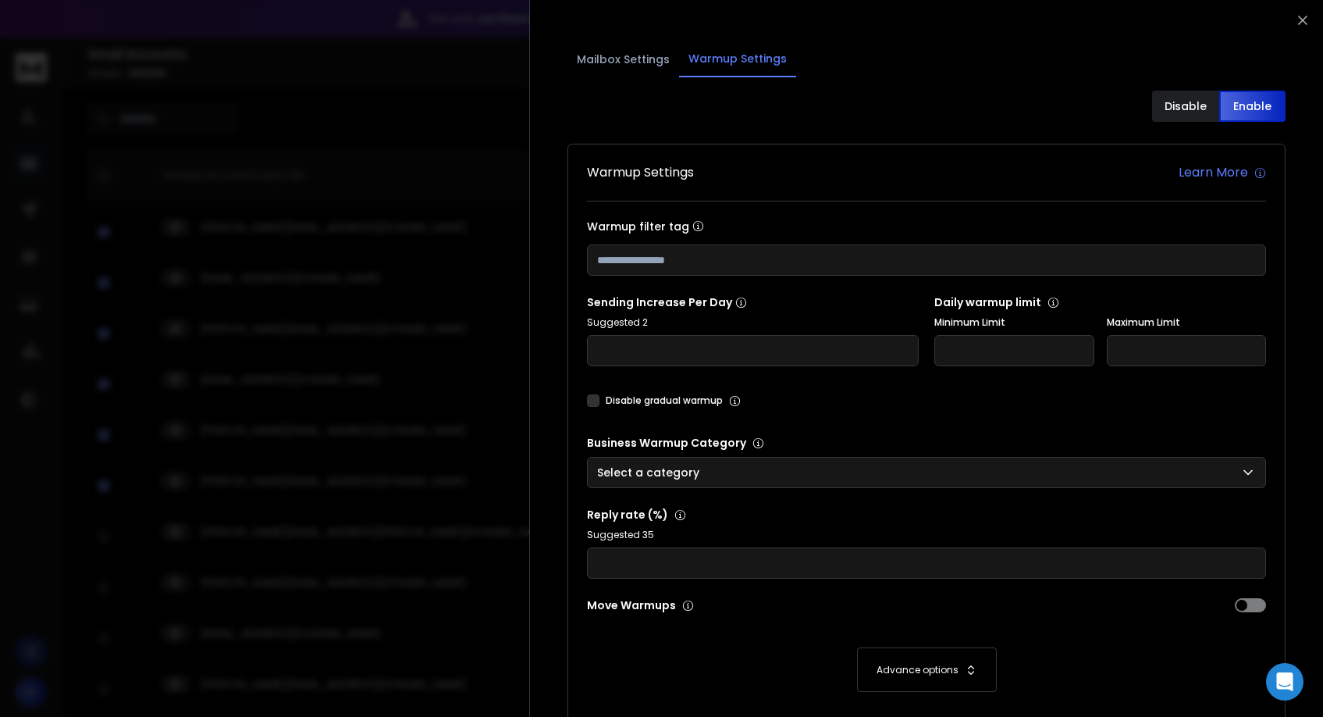
click at [740, 351] on input "number" at bounding box center [753, 350] width 332 height 31
type input "*"
click at [975, 351] on input "number" at bounding box center [1015, 350] width 160 height 31
type input "**"
click at [1185, 353] on input "number" at bounding box center [1187, 350] width 160 height 31
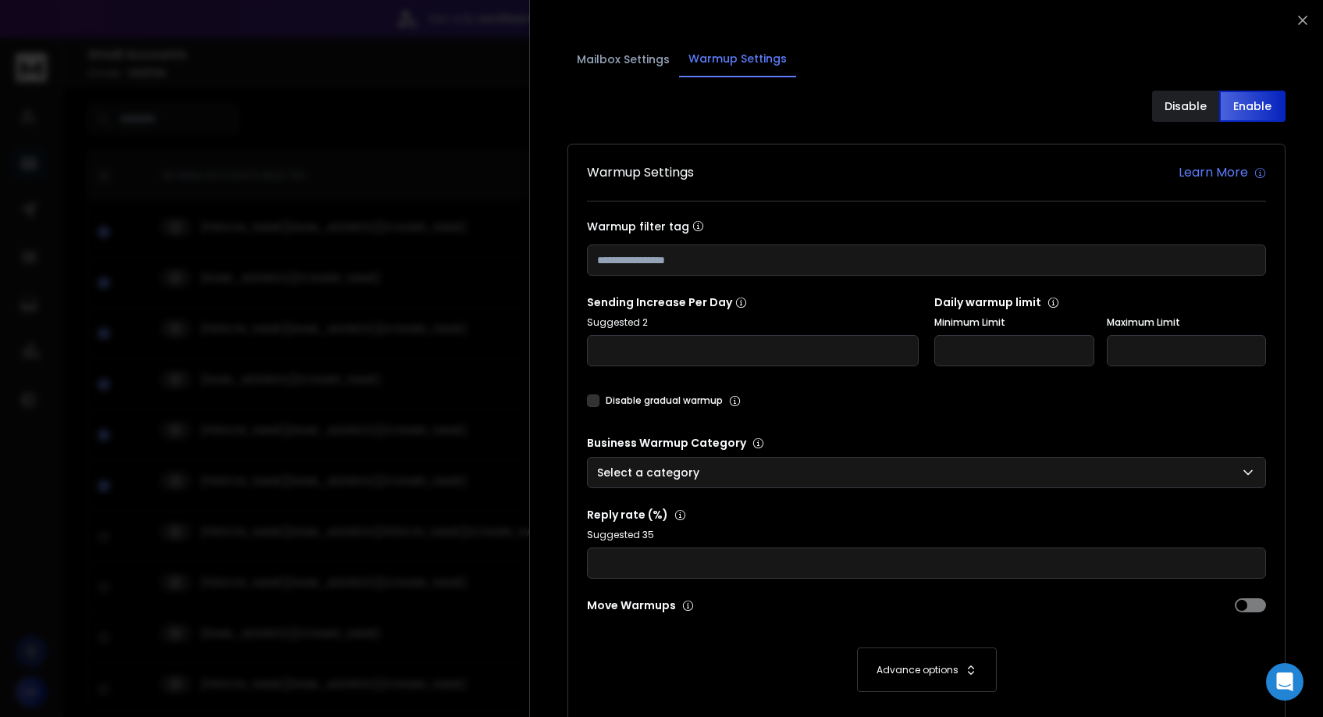
type input "**"
click at [1110, 397] on div "Disable gradual warmup" at bounding box center [926, 400] width 679 height 31
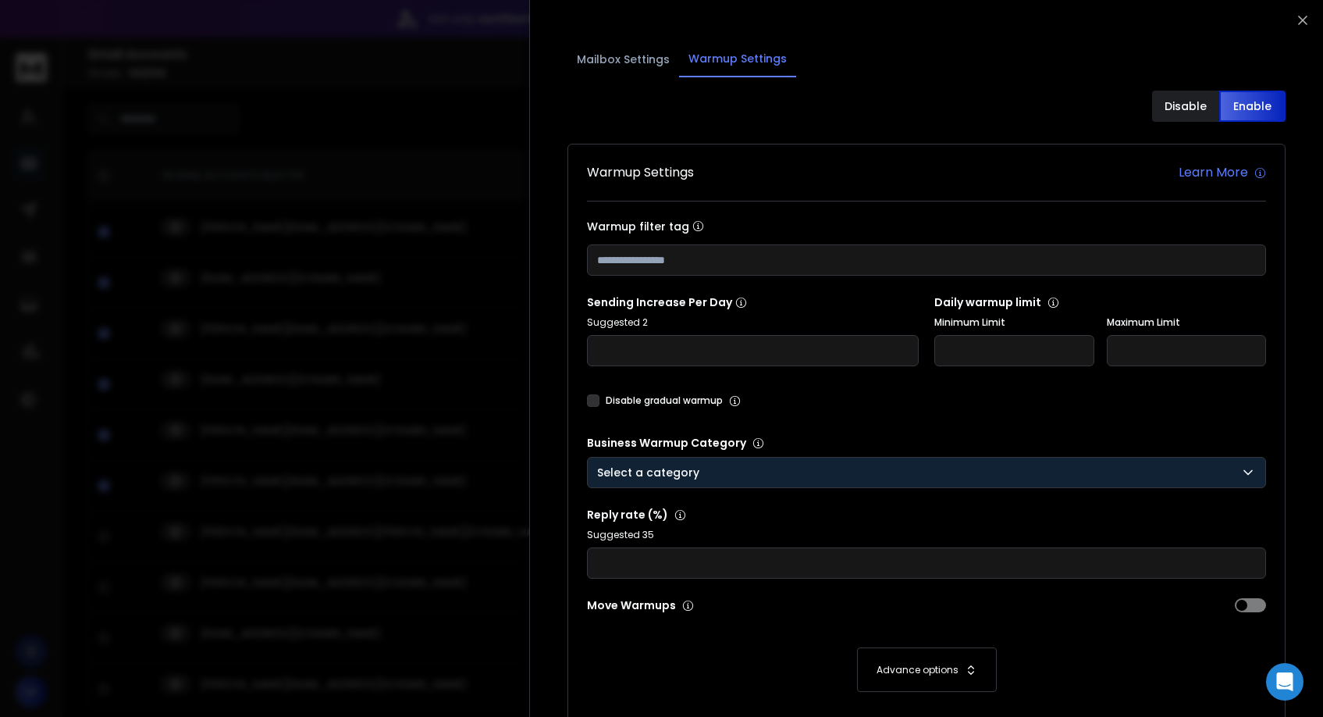
click at [646, 482] on button "Select a category" at bounding box center [926, 472] width 679 height 31
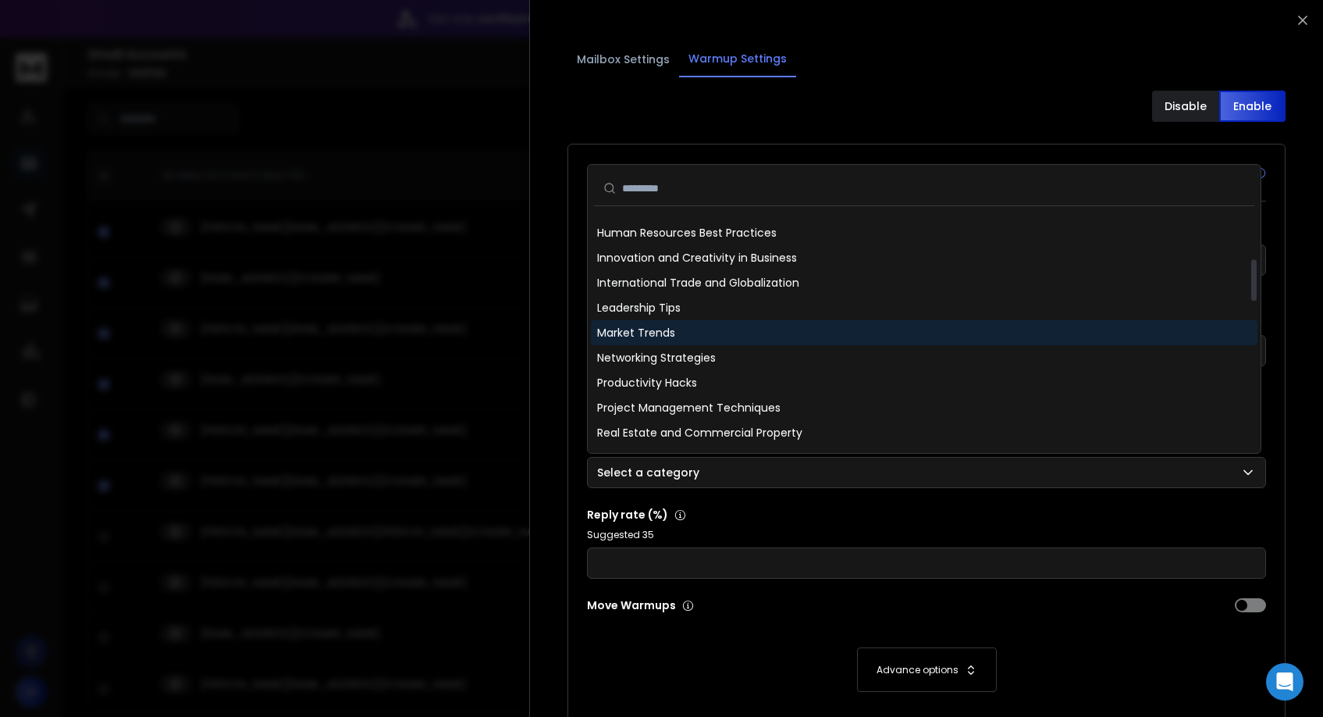
scroll to position [129, 0]
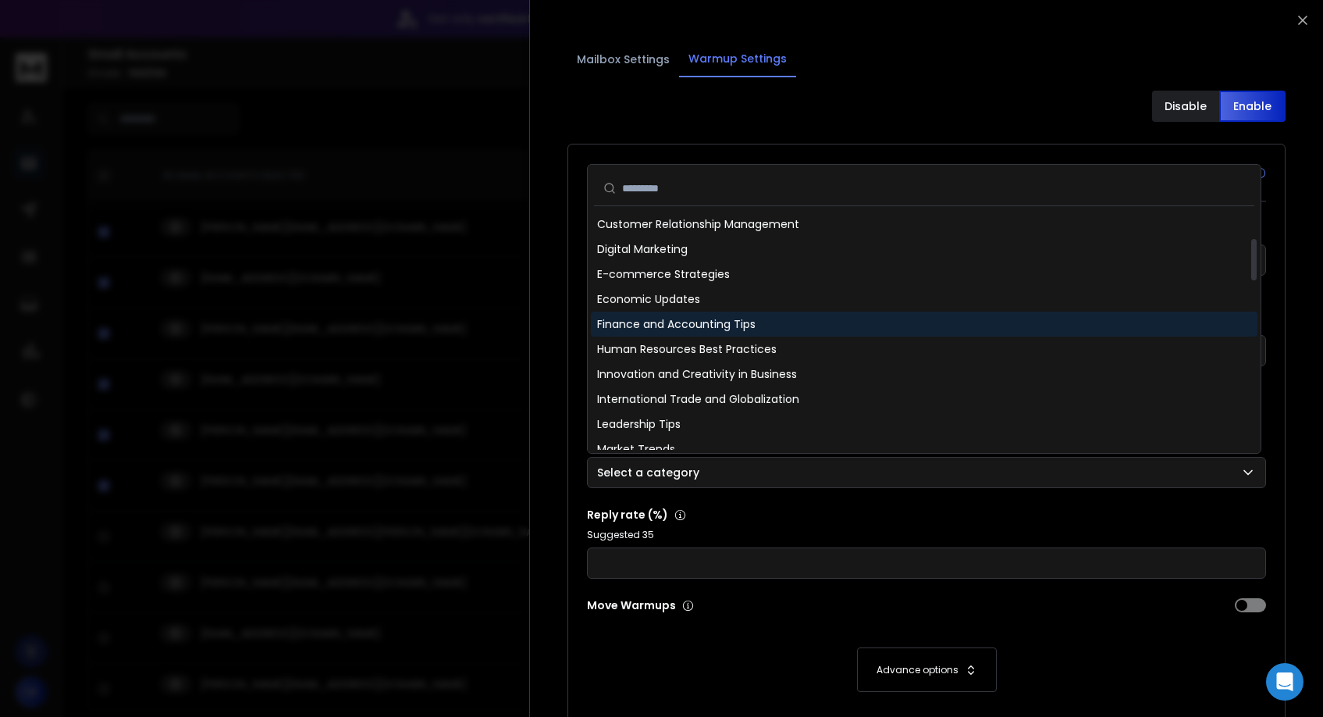
click at [682, 322] on span "Finance and Accounting Tips" at bounding box center [676, 324] width 158 height 16
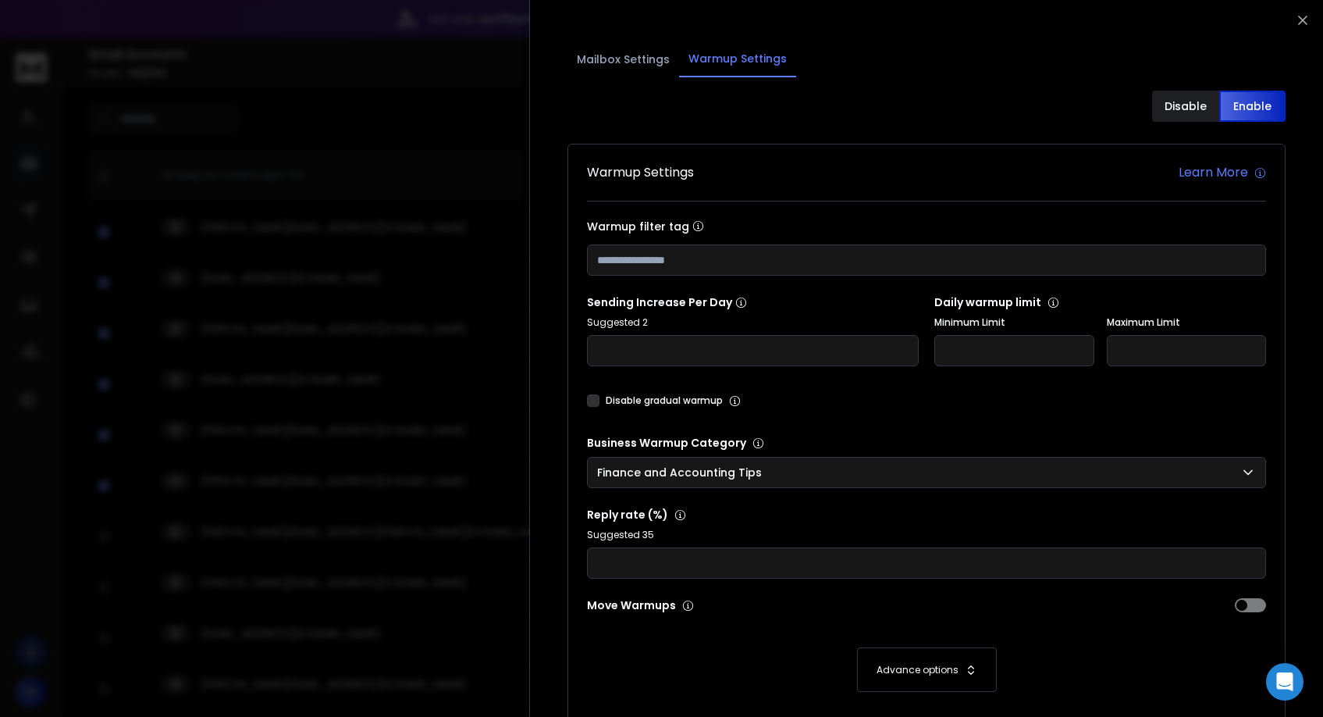
scroll to position [23, 0]
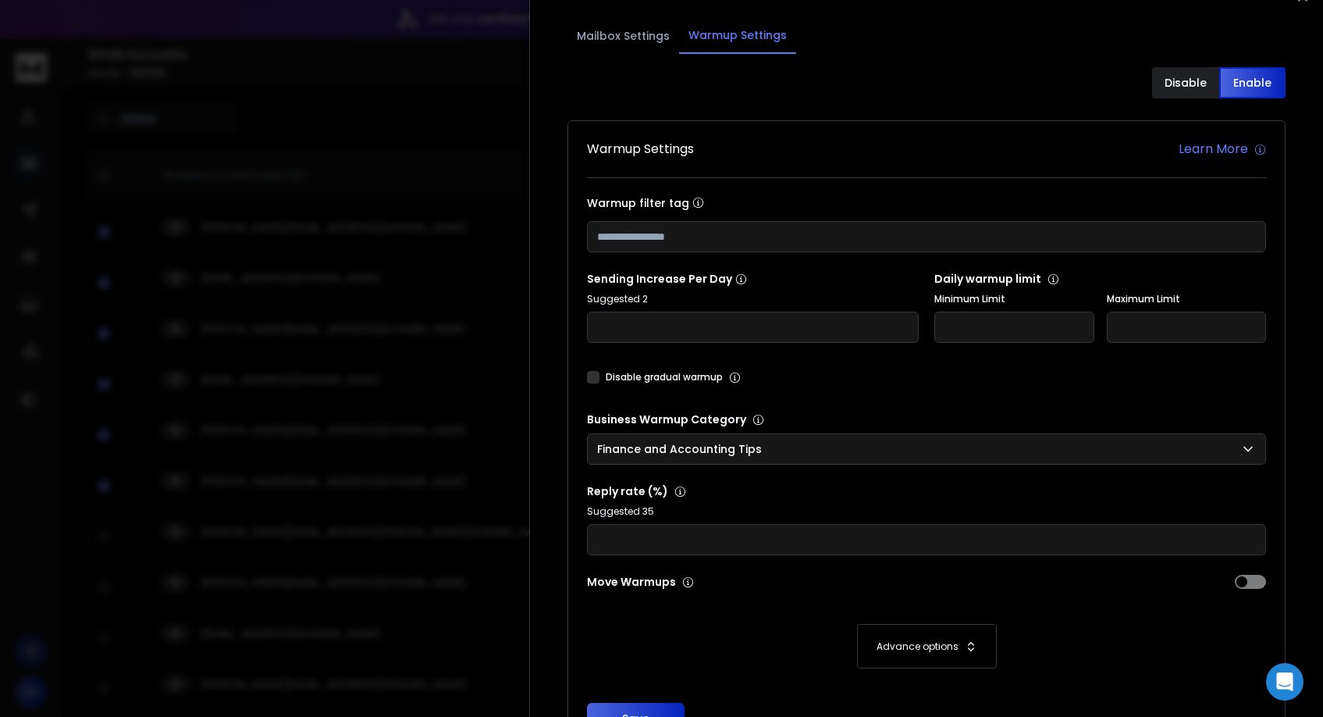
click at [822, 539] on input "number" at bounding box center [926, 539] width 679 height 31
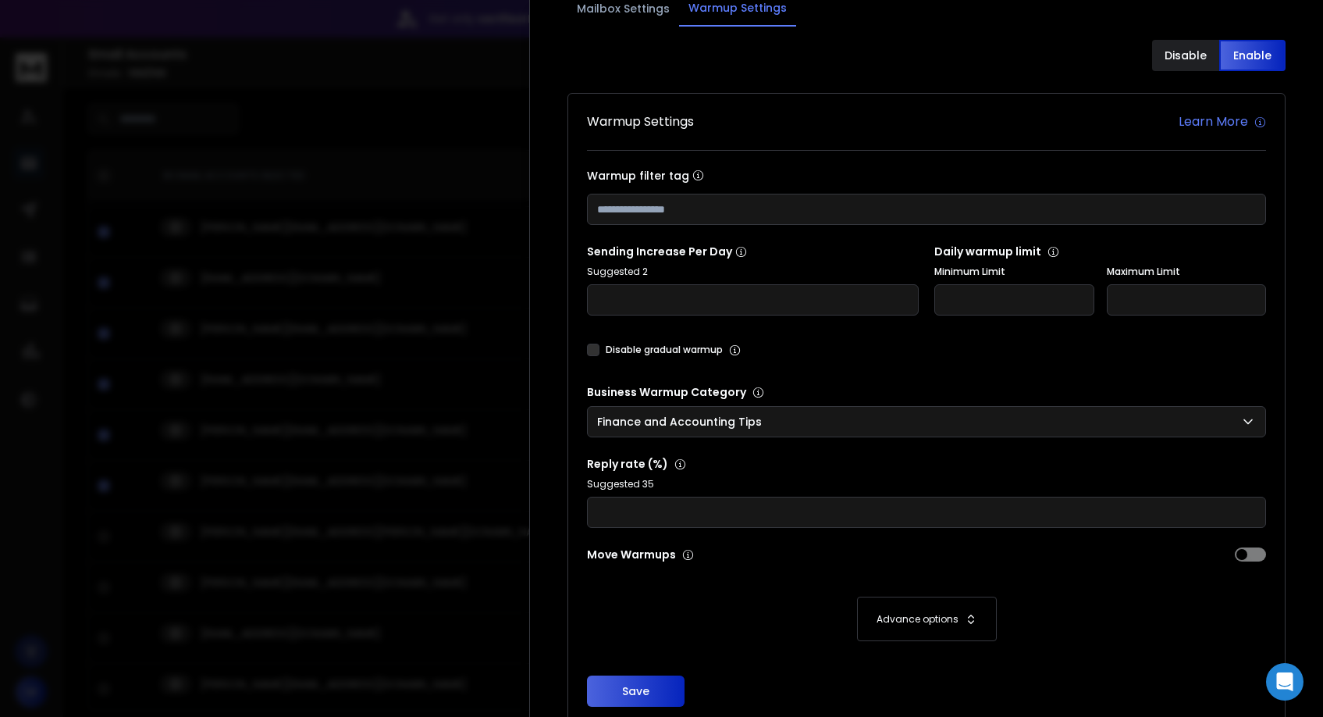
scroll to position [104, 0]
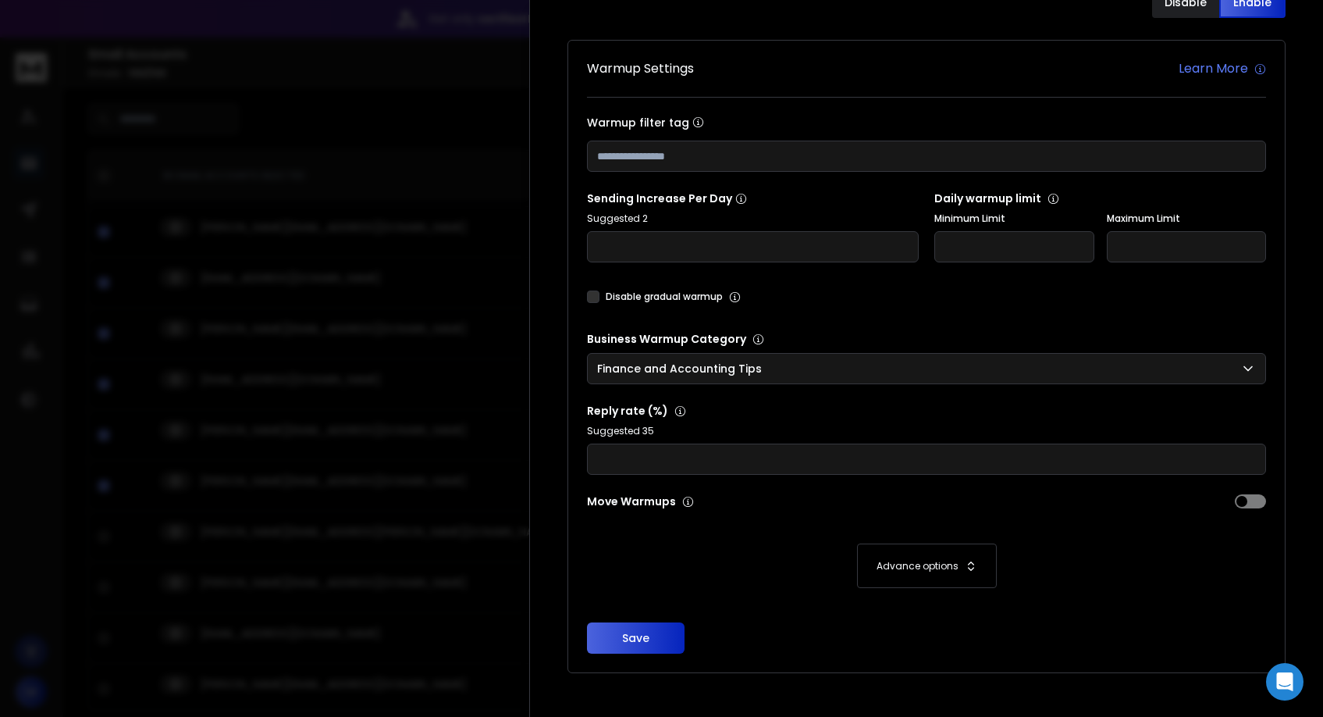
type input "**"
click at [942, 575] on div "Advance options" at bounding box center [927, 565] width 140 height 45
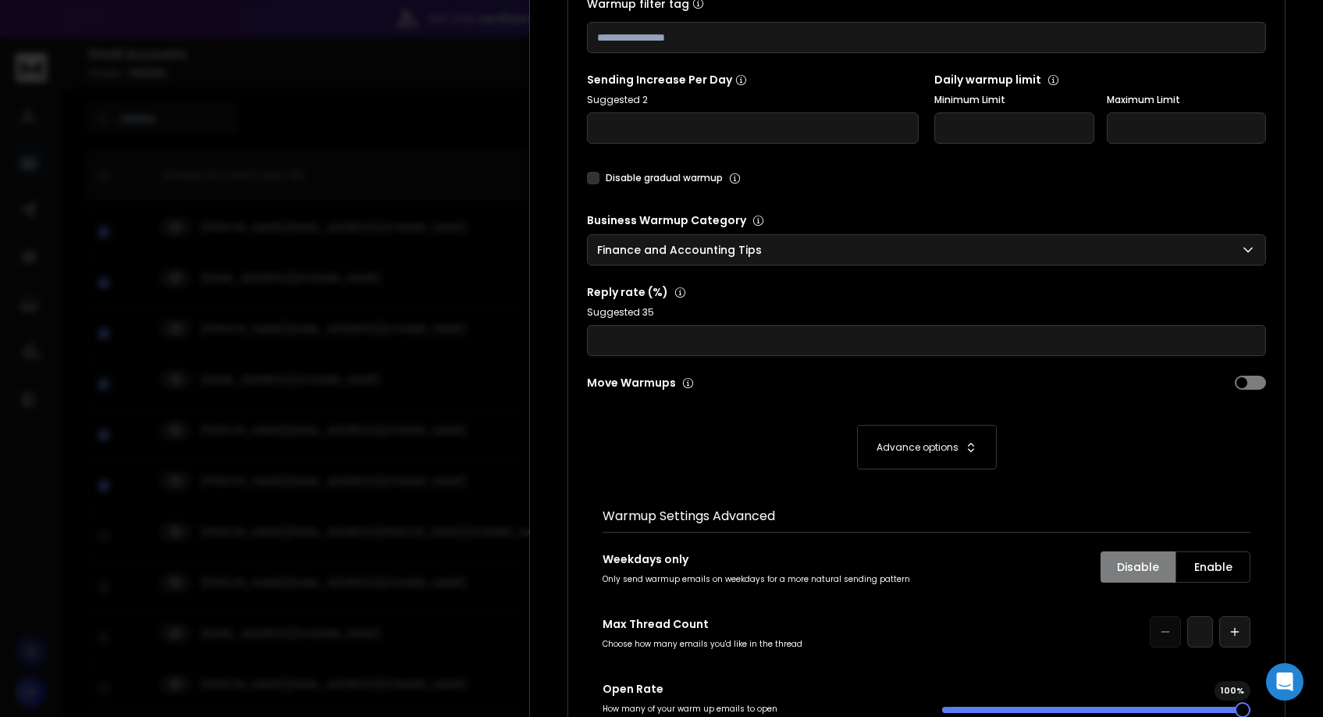
scroll to position [329, 0]
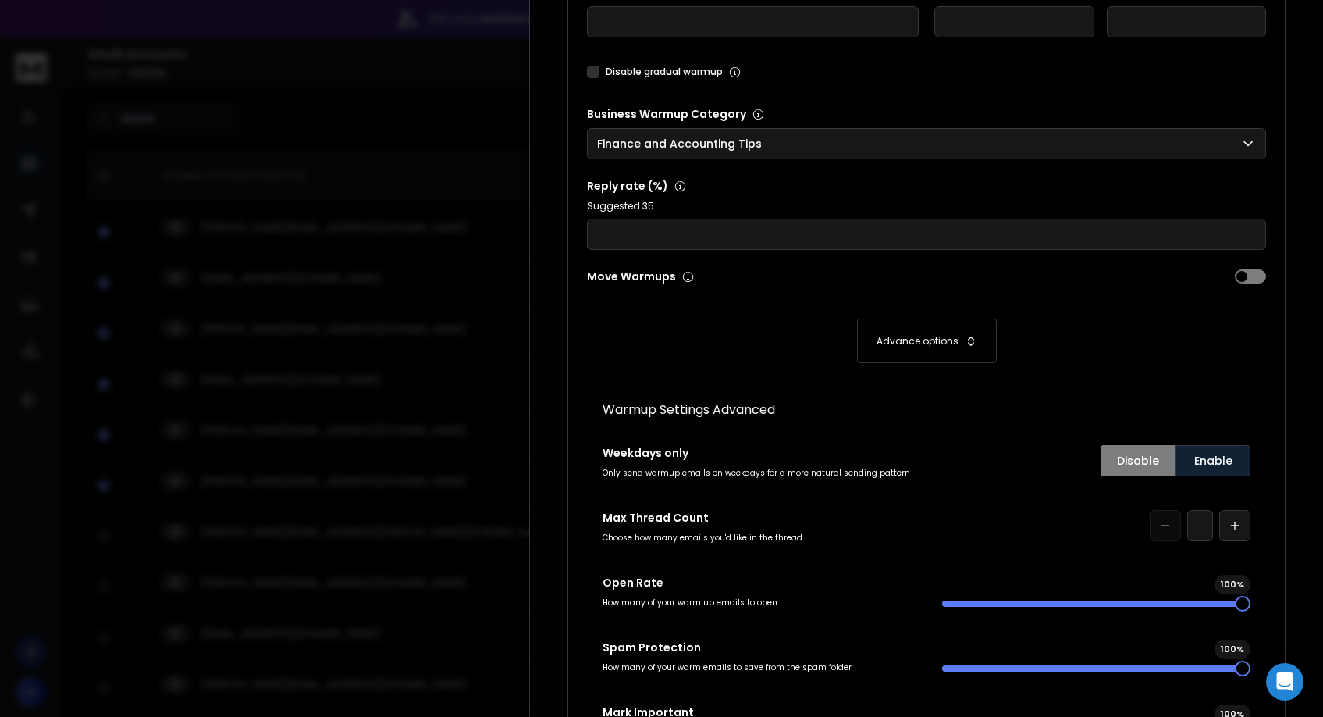
click at [1206, 463] on button "Enable" at bounding box center [1213, 460] width 75 height 31
click at [1229, 530] on icon "button" at bounding box center [1235, 525] width 12 height 12
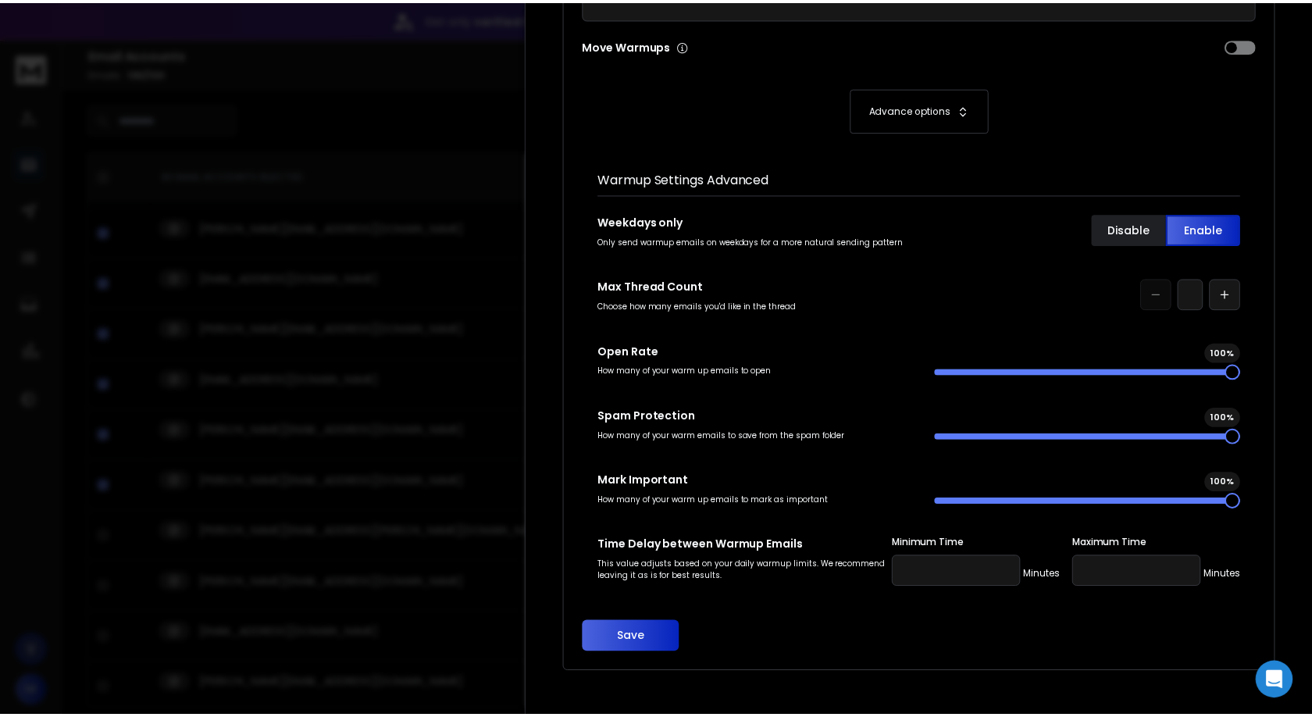
scroll to position [649, 0]
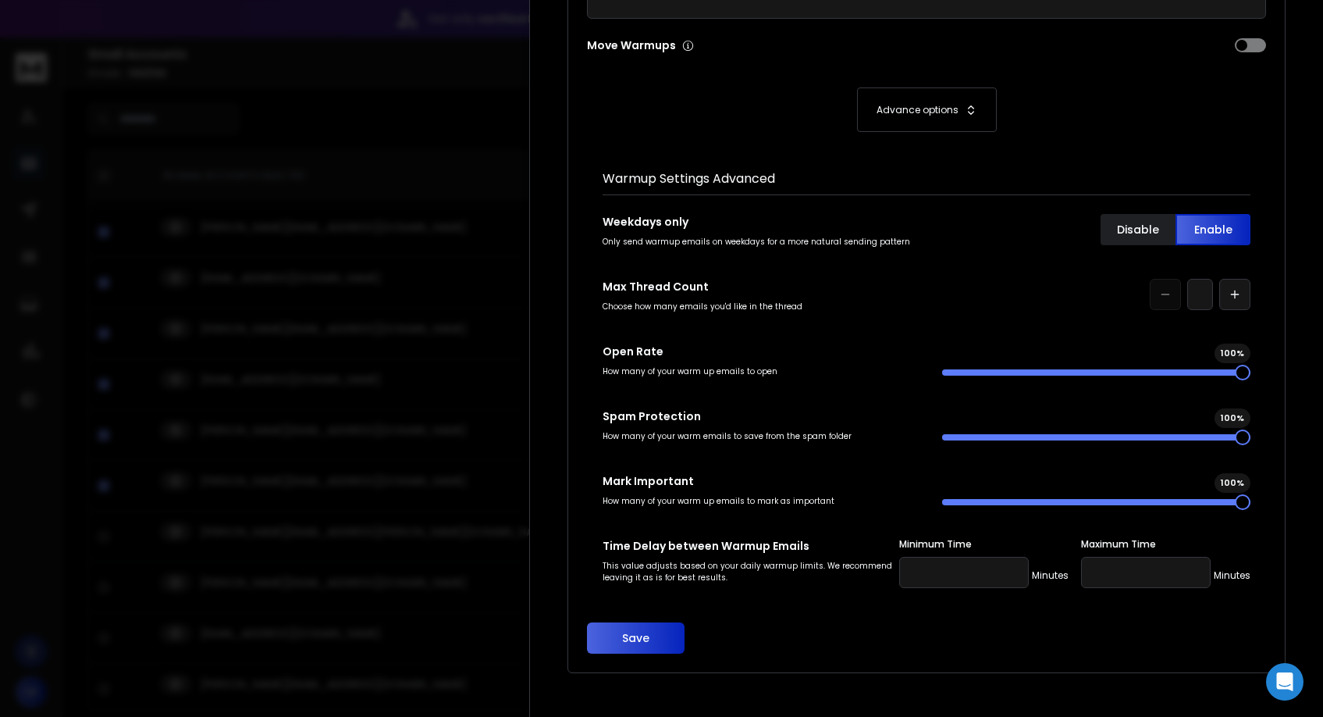
click at [664, 631] on button "Save" at bounding box center [636, 637] width 98 height 31
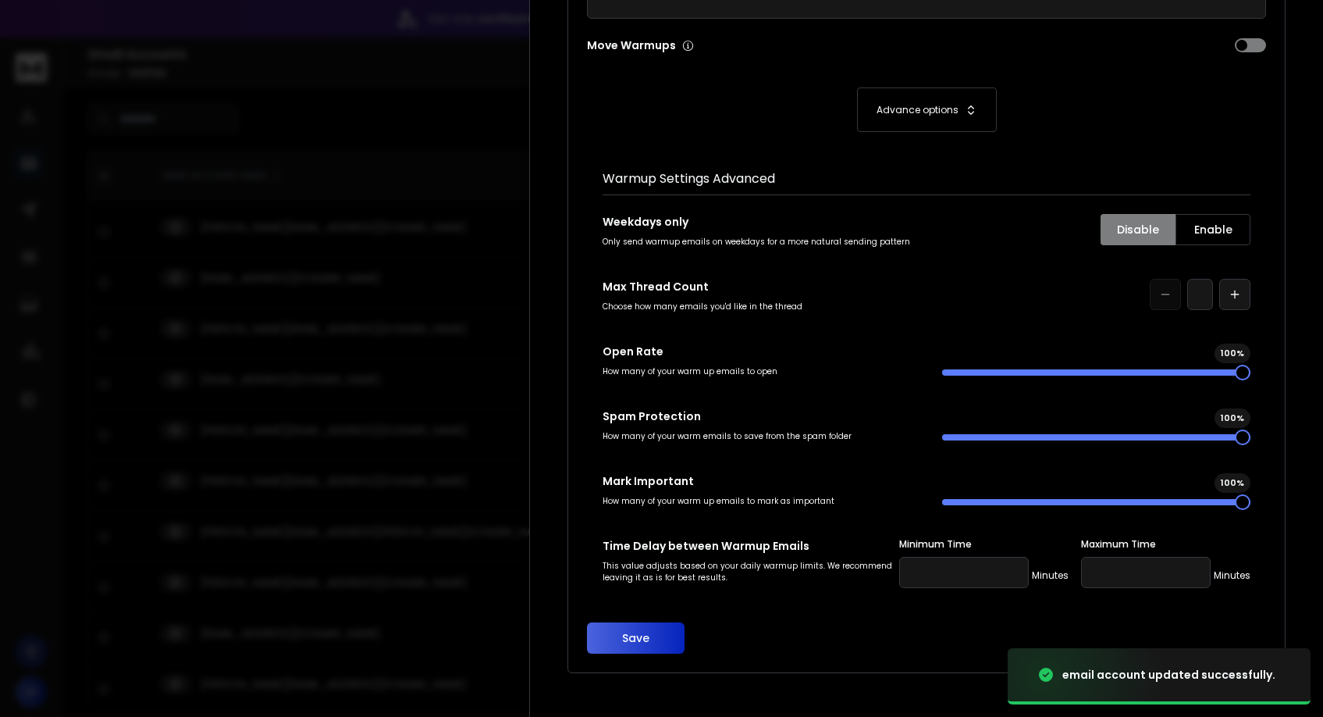
type input "*"
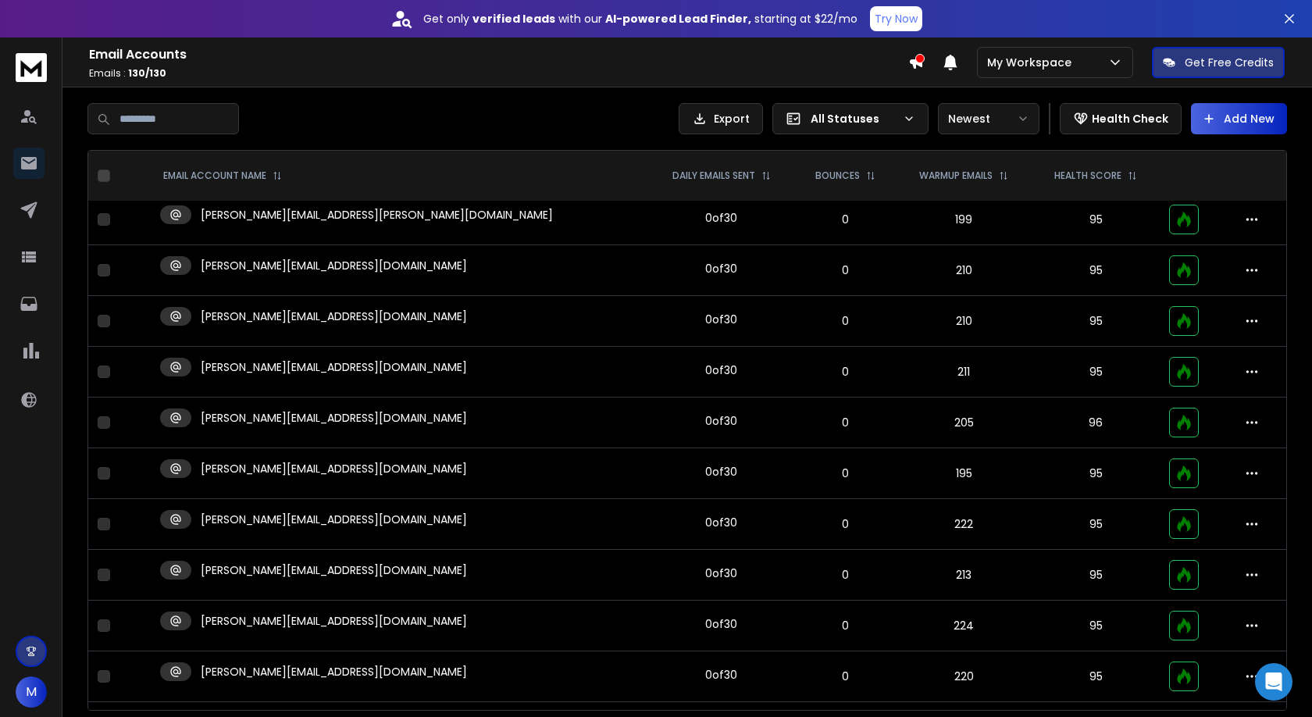
scroll to position [6101, 0]
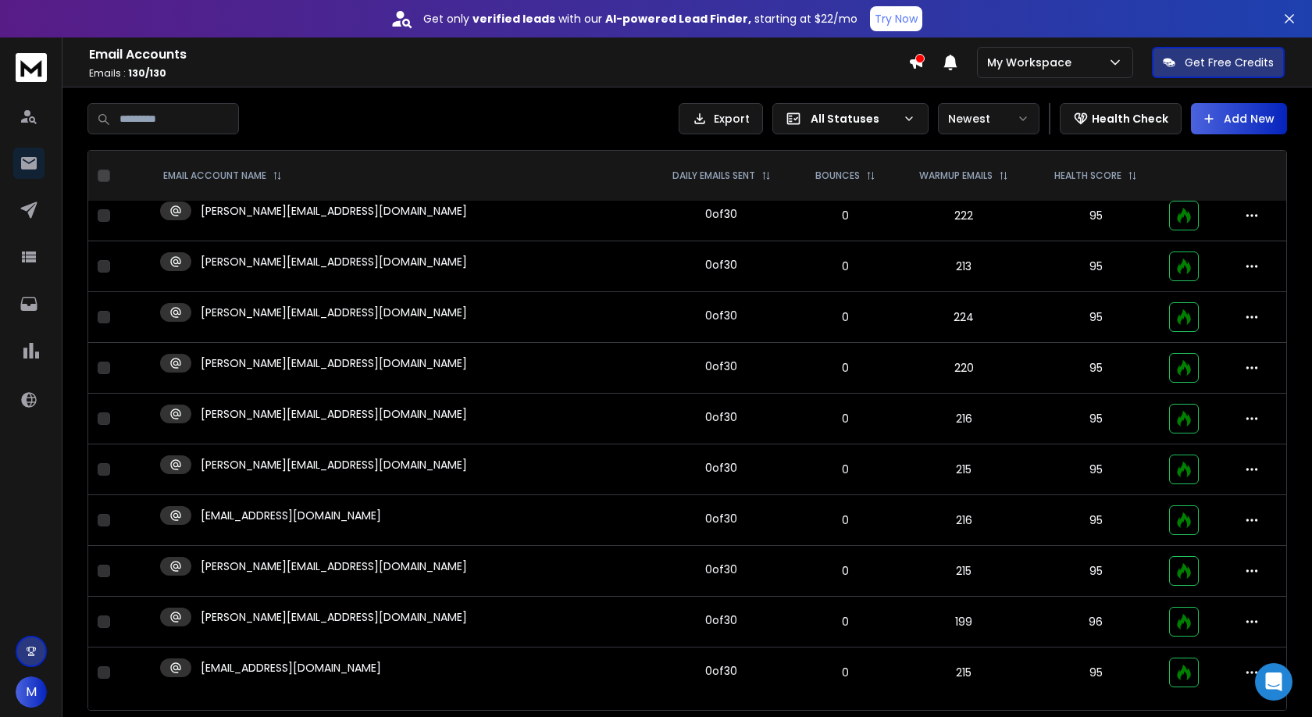
click at [589, 673] on td "[EMAIL_ADDRESS][DOMAIN_NAME]" at bounding box center [399, 672] width 497 height 51
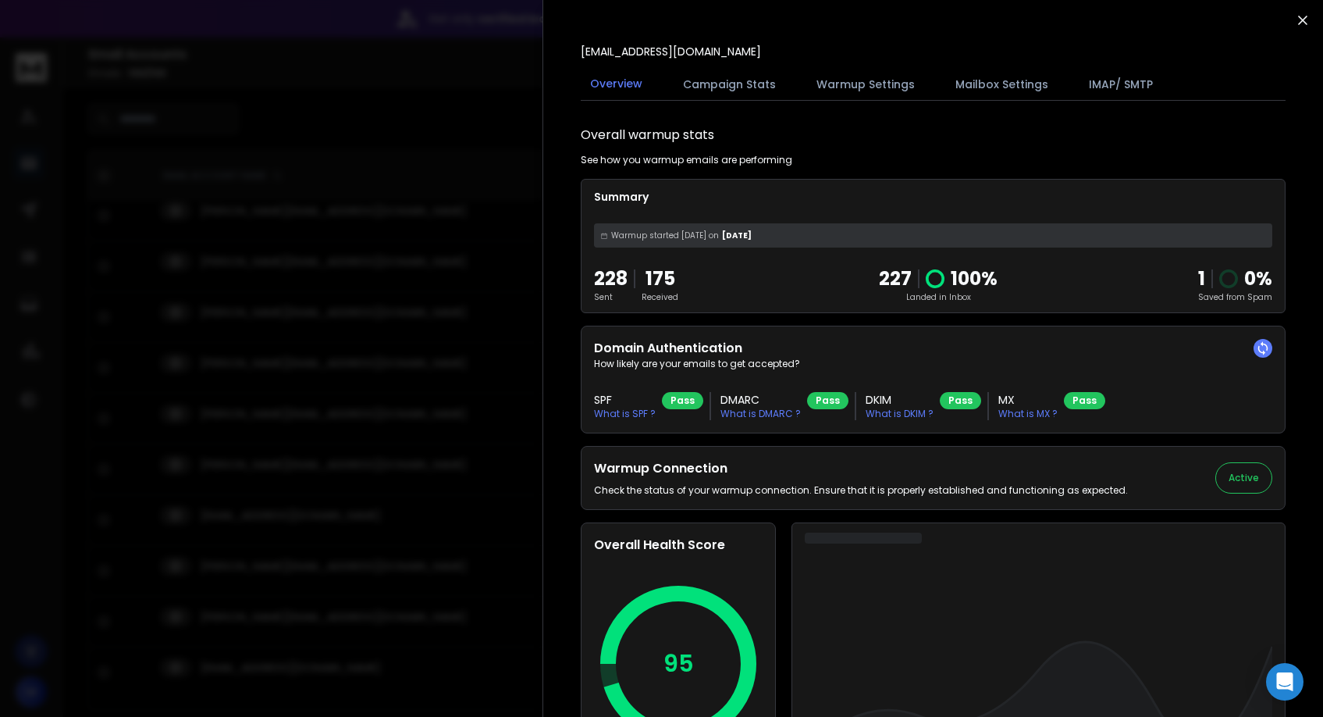
click at [1299, 17] on icon "button" at bounding box center [1303, 20] width 8 height 8
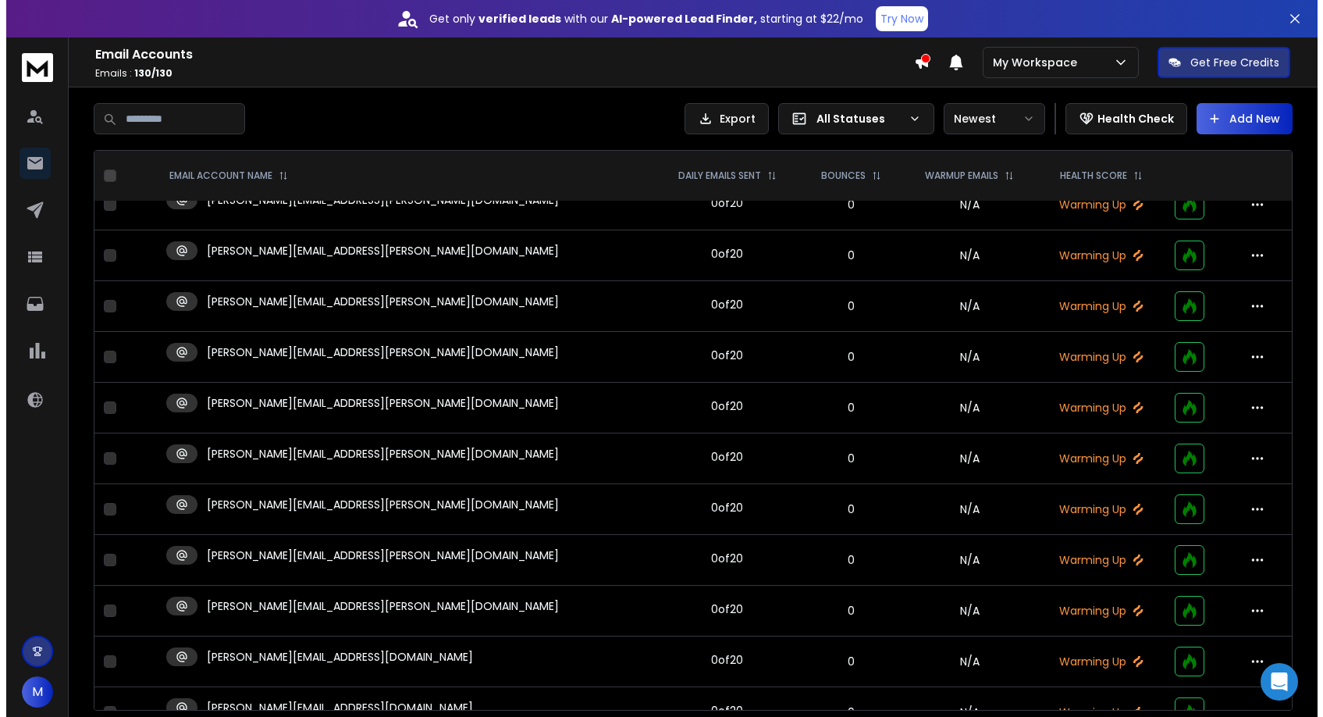
scroll to position [0, 0]
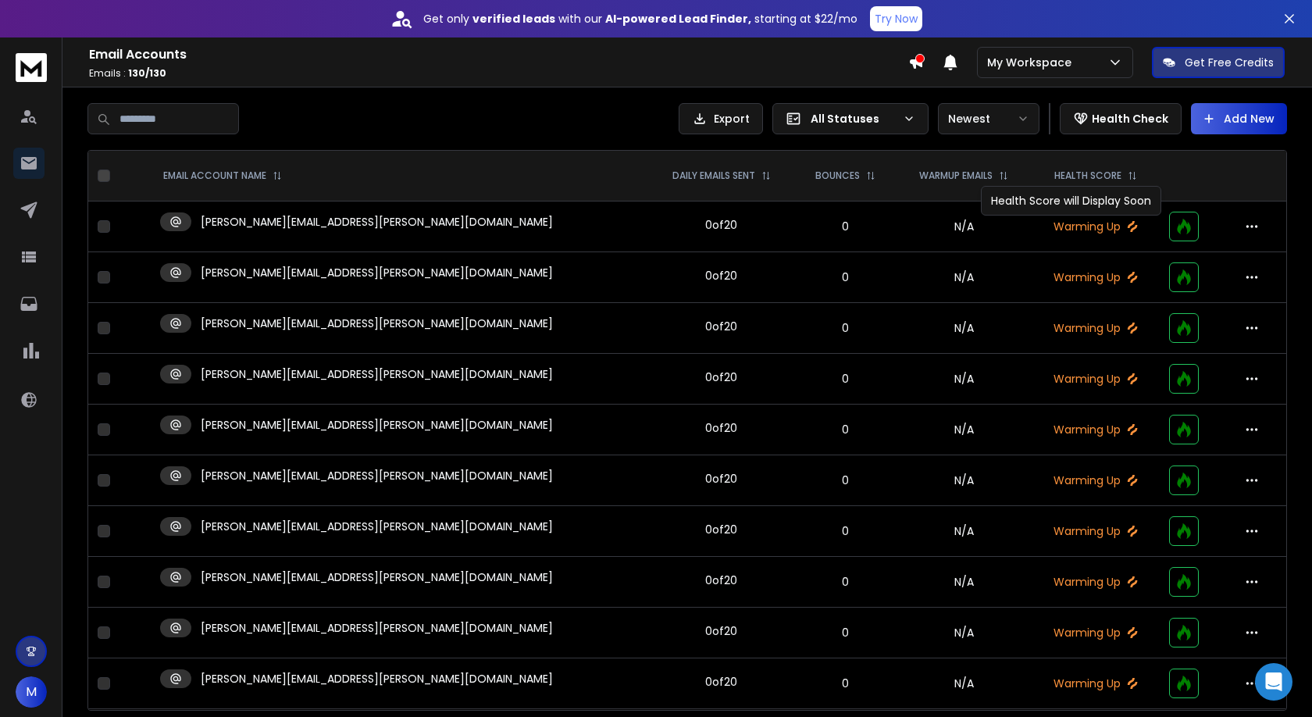
click at [995, 226] on td "N/A" at bounding box center [964, 226] width 136 height 51
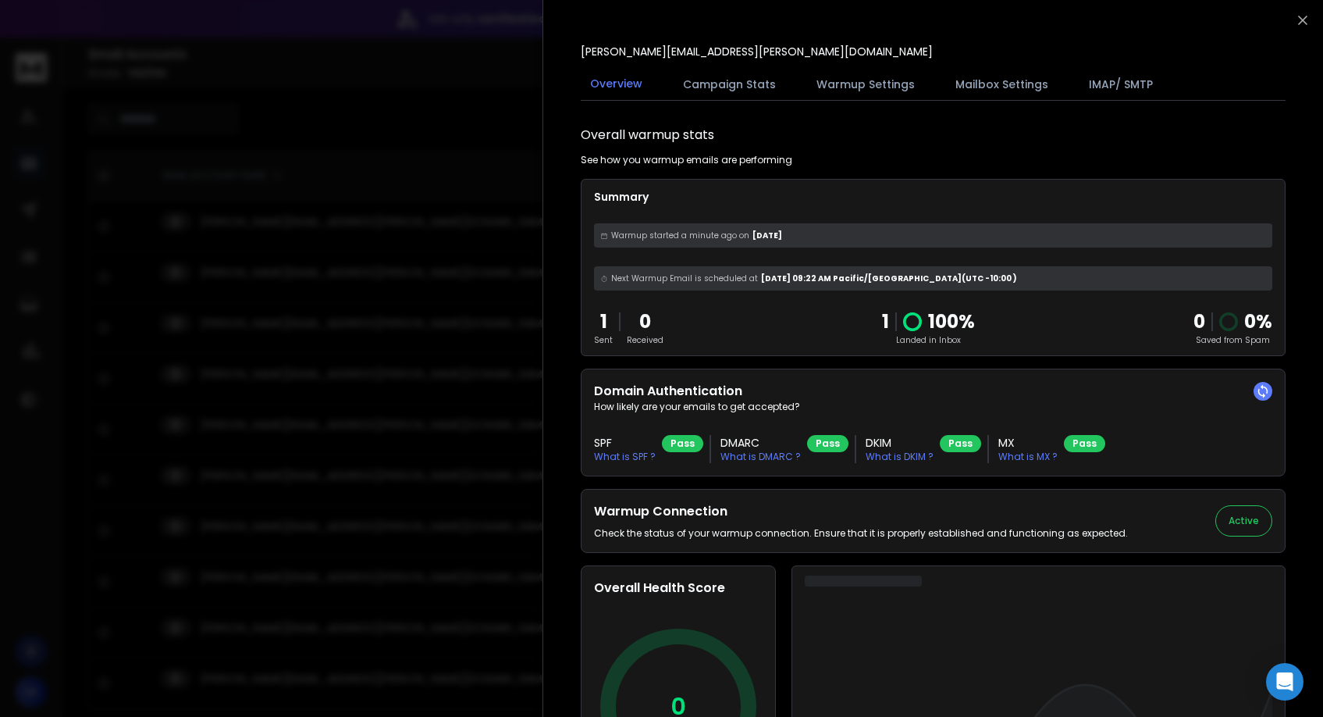
click at [957, 69] on button "Mailbox Settings" at bounding box center [1002, 84] width 112 height 34
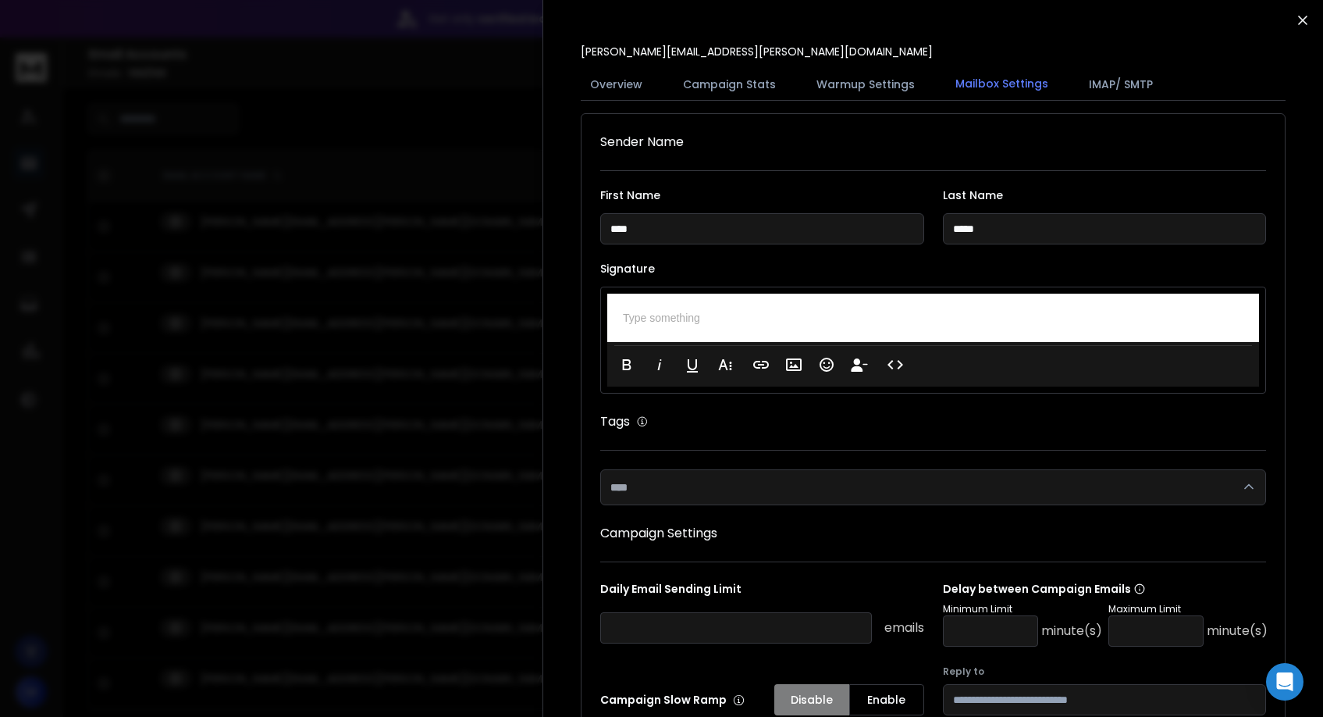
click at [1298, 15] on icon "button" at bounding box center [1303, 20] width 16 height 16
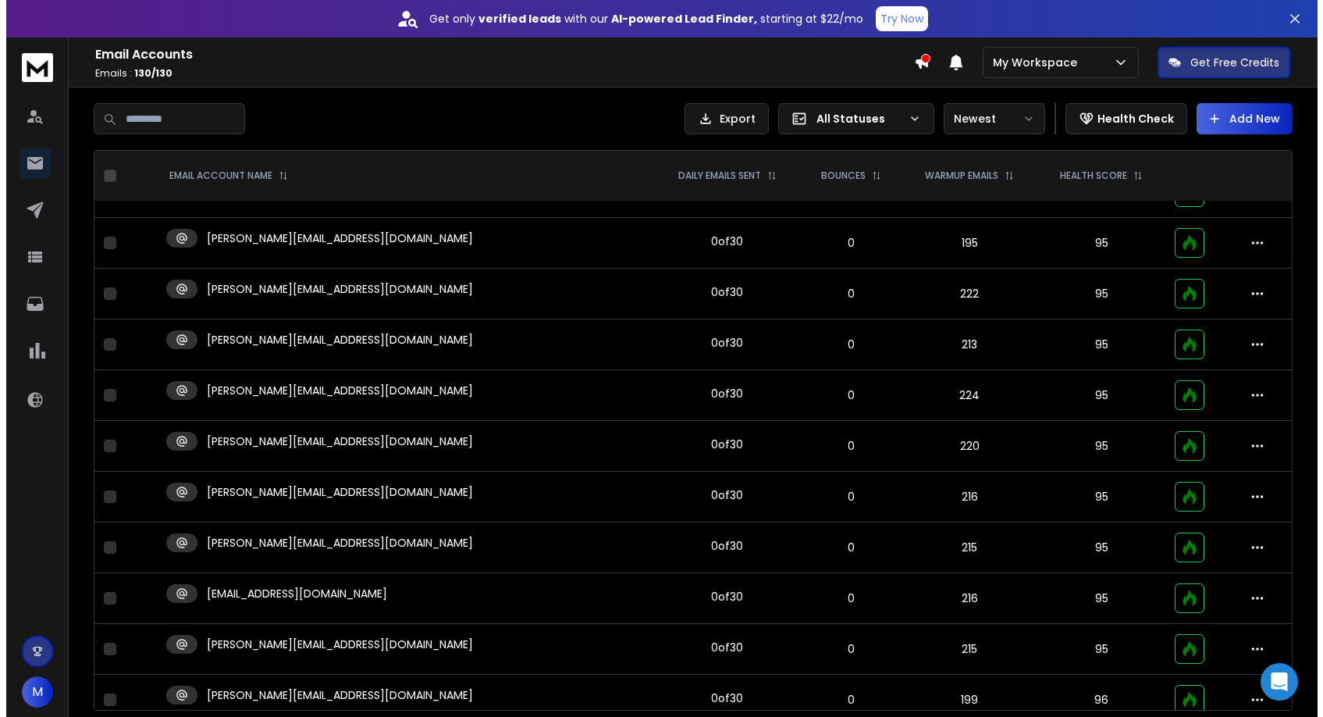
scroll to position [6101, 0]
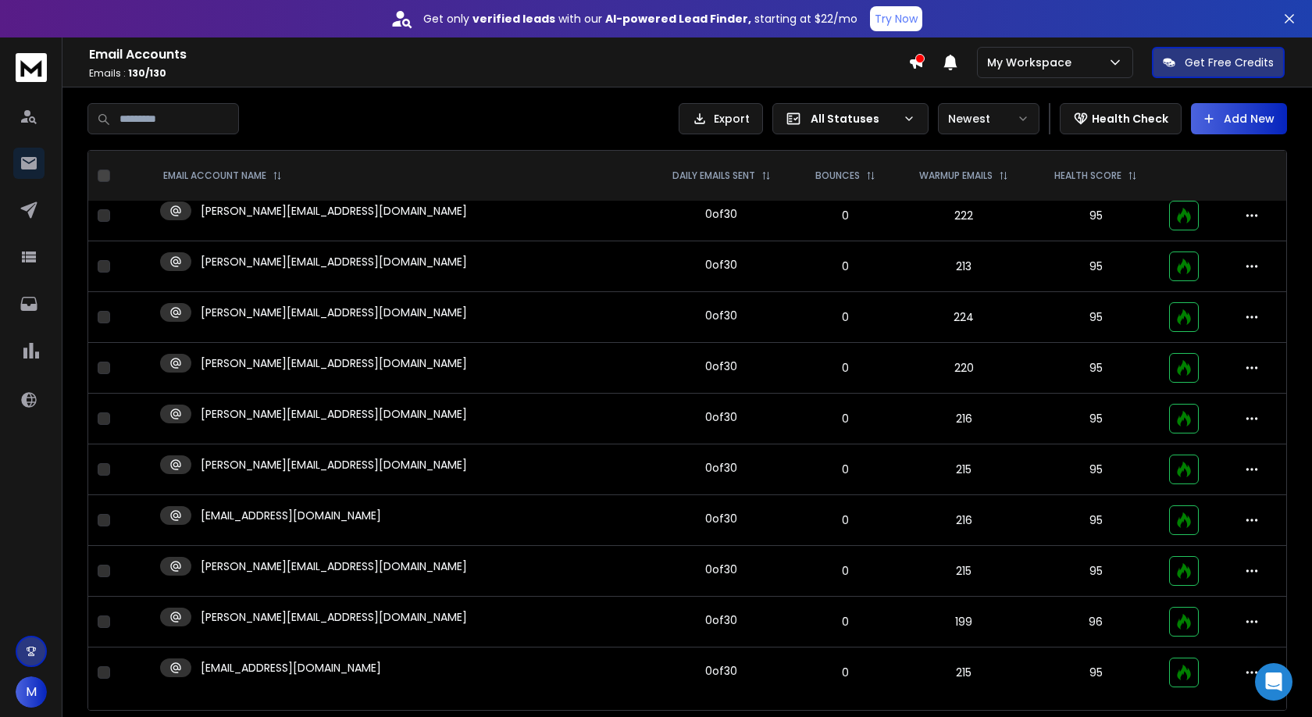
click at [725, 663] on td "0 of 30" at bounding box center [721, 667] width 147 height 41
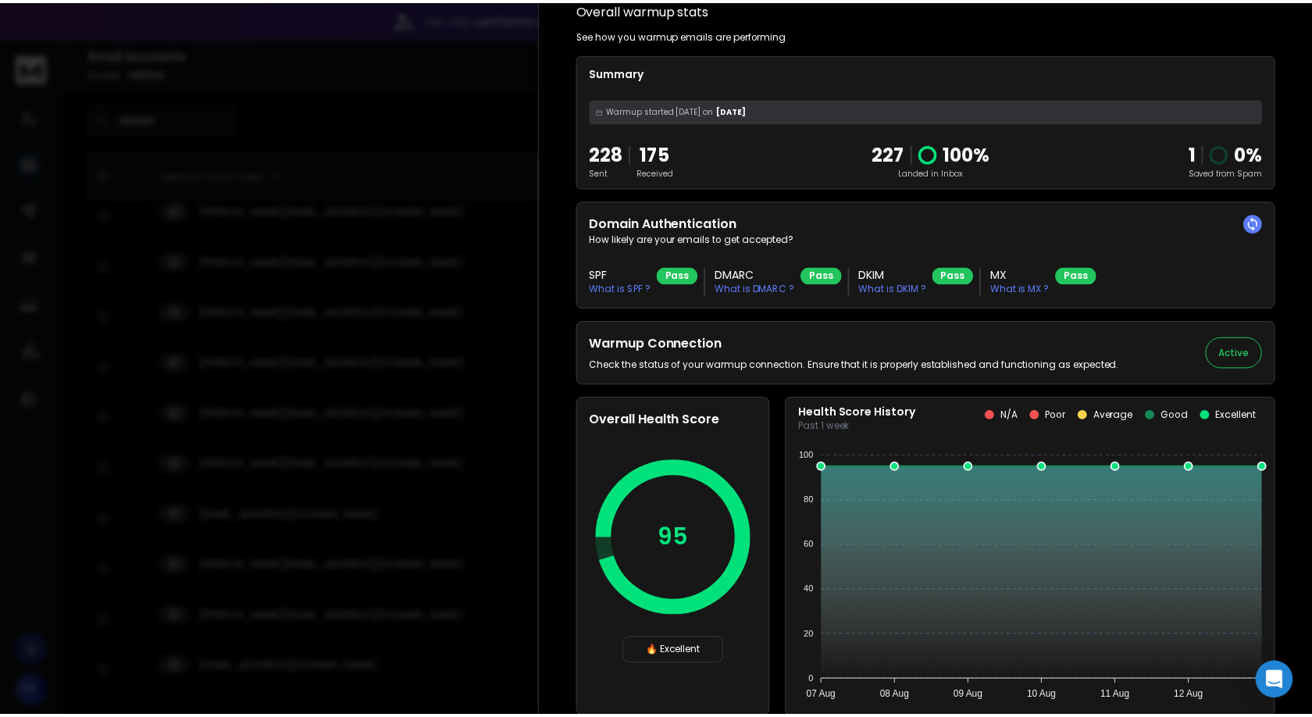
scroll to position [0, 0]
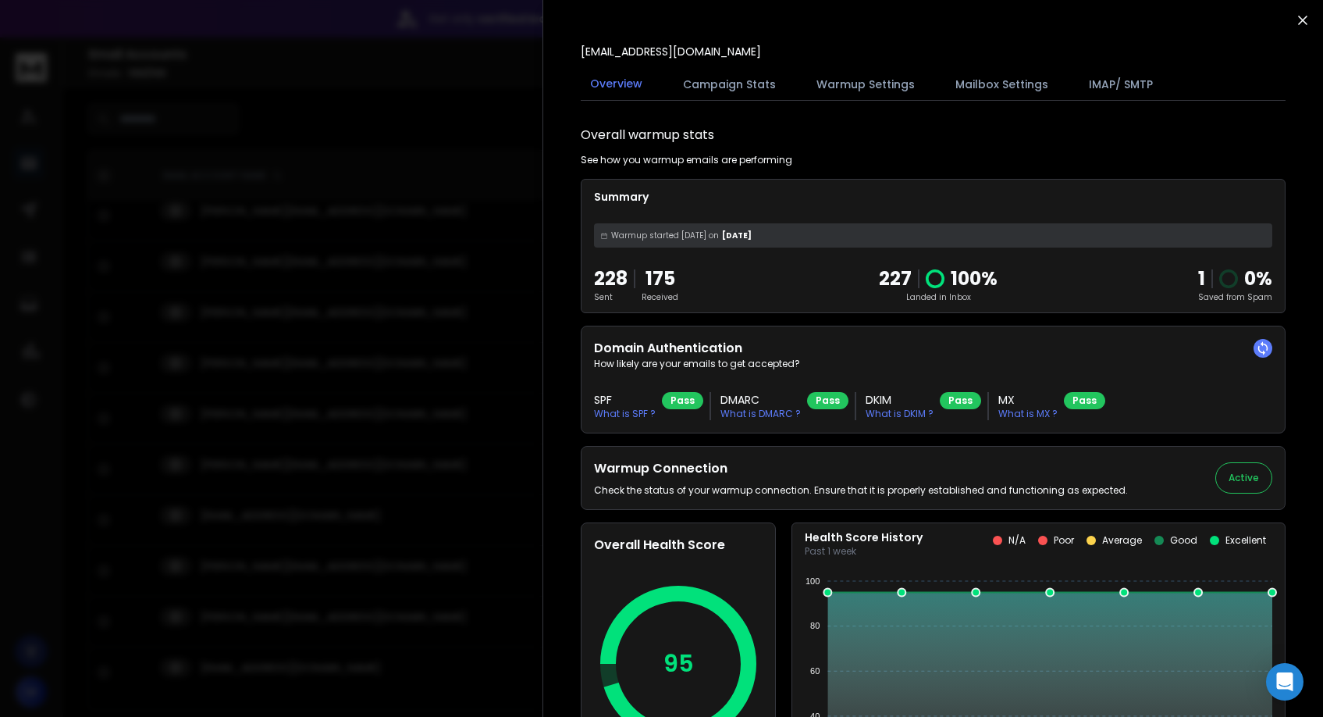
click at [1303, 17] on icon "button" at bounding box center [1303, 20] width 16 height 16
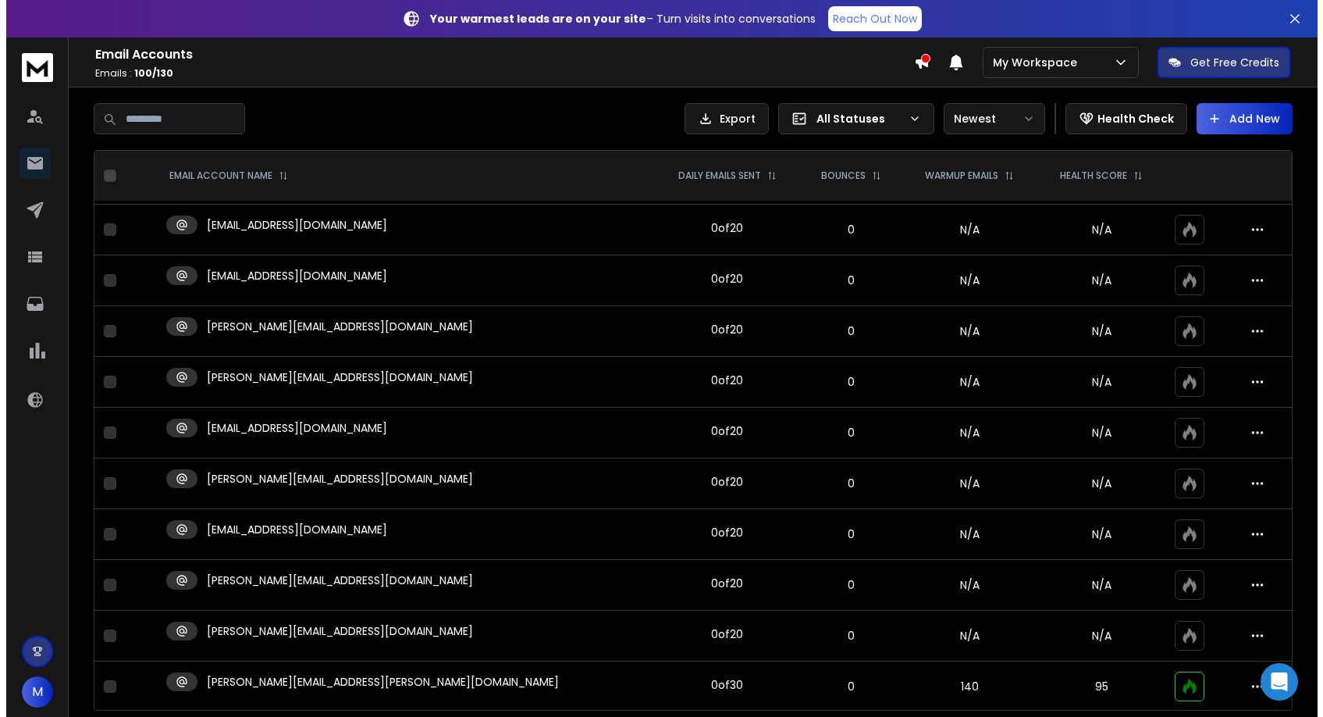
scroll to position [3831, 0]
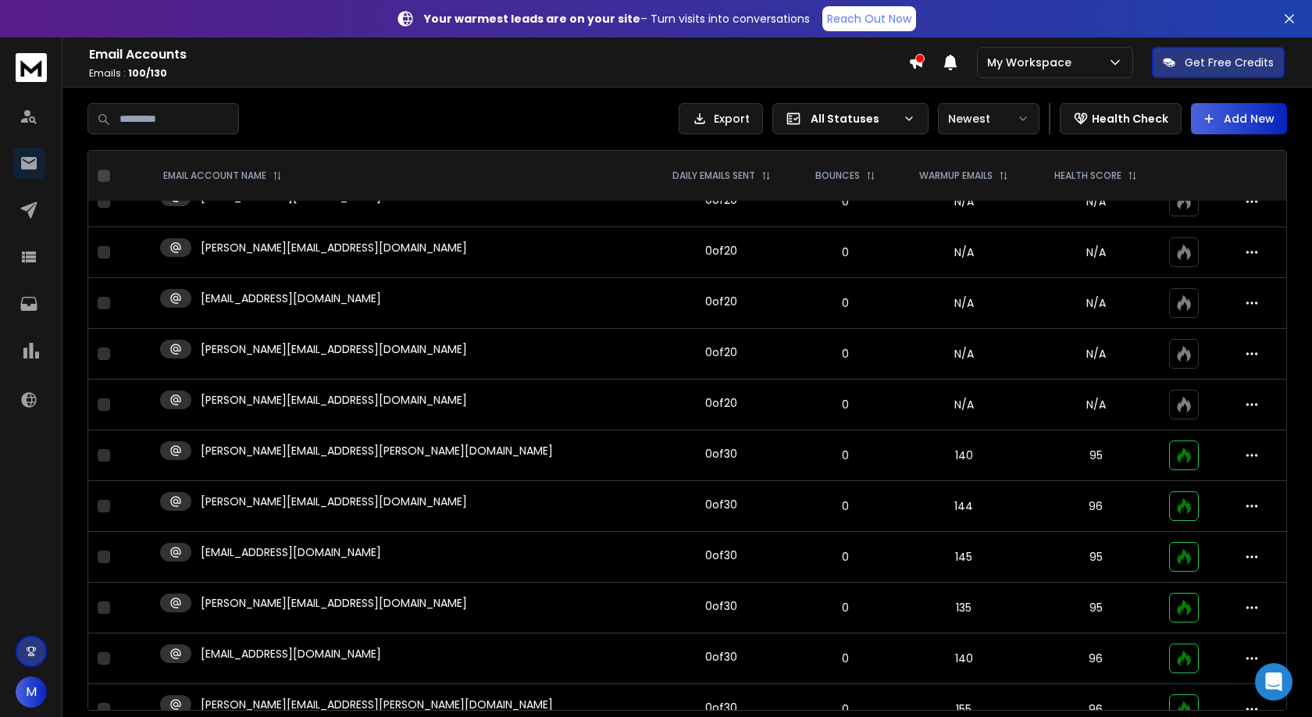
click at [711, 458] on td "0 of 30" at bounding box center [721, 450] width 147 height 41
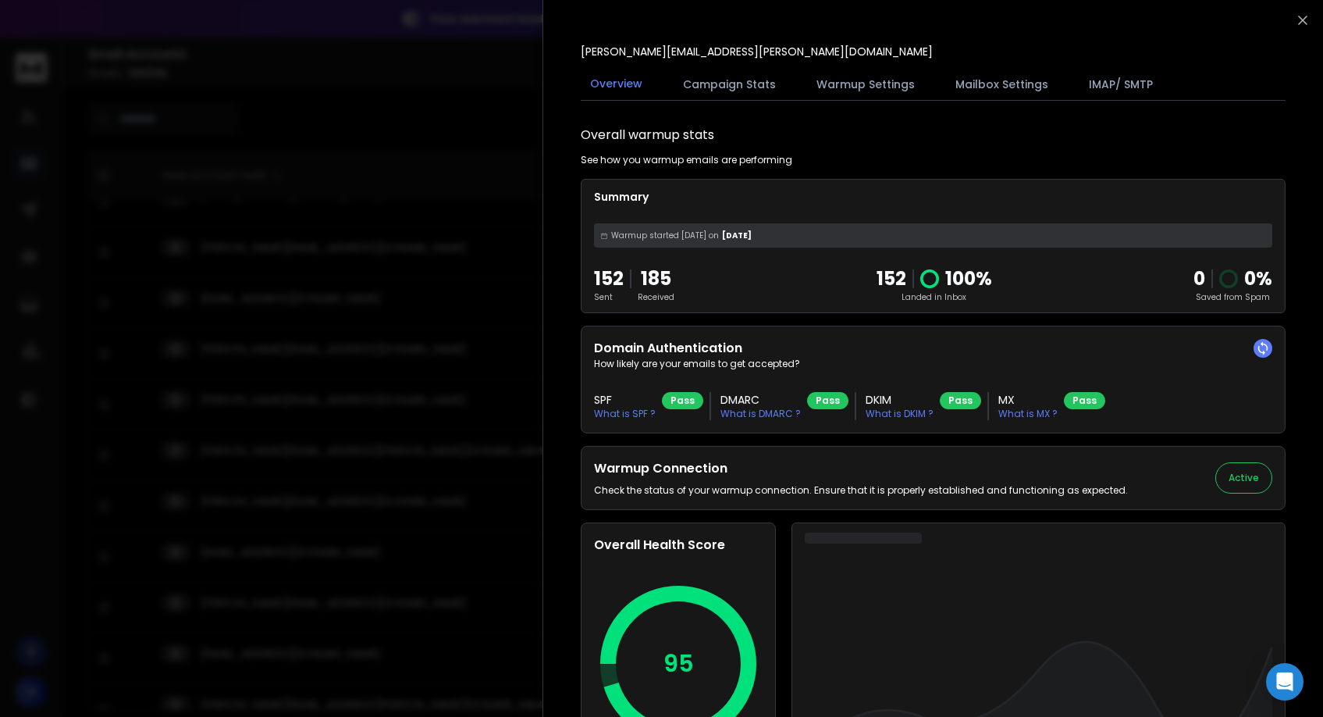
click at [974, 74] on button "Mailbox Settings" at bounding box center [1002, 84] width 112 height 34
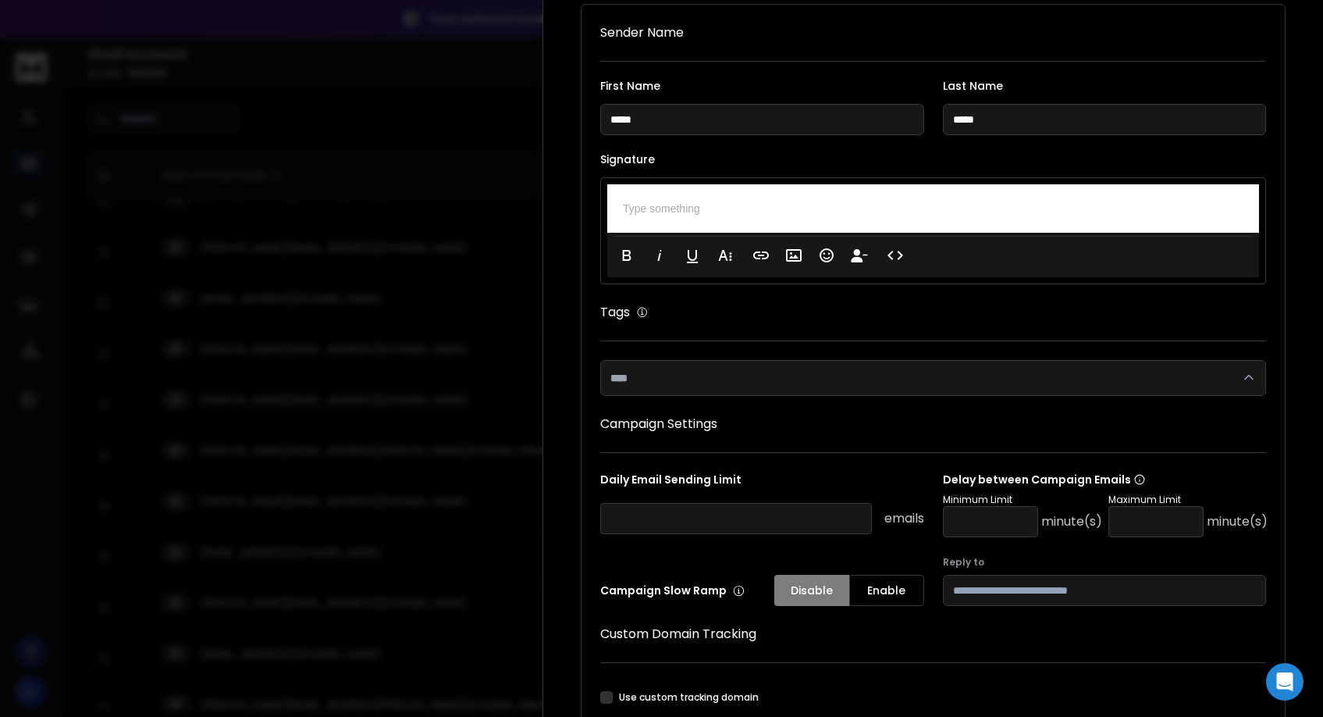
scroll to position [0, 0]
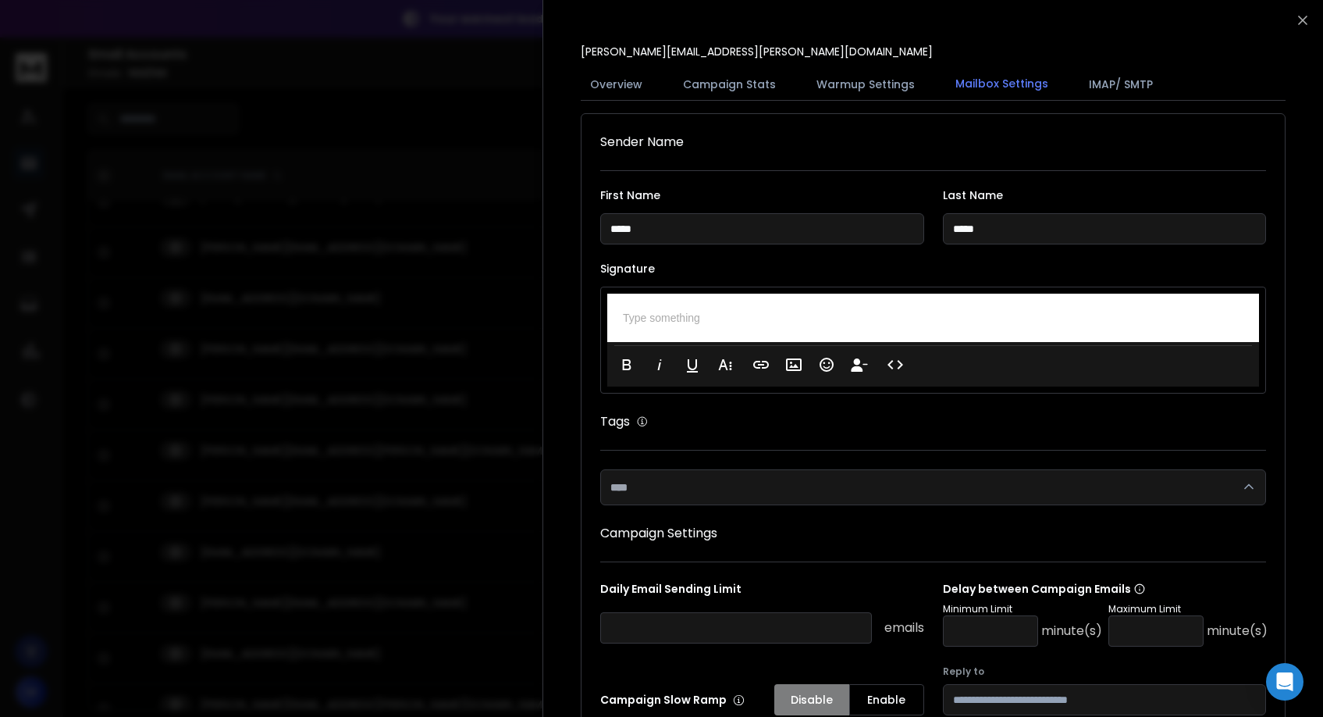
click at [878, 82] on button "Warmup Settings" at bounding box center [865, 84] width 117 height 34
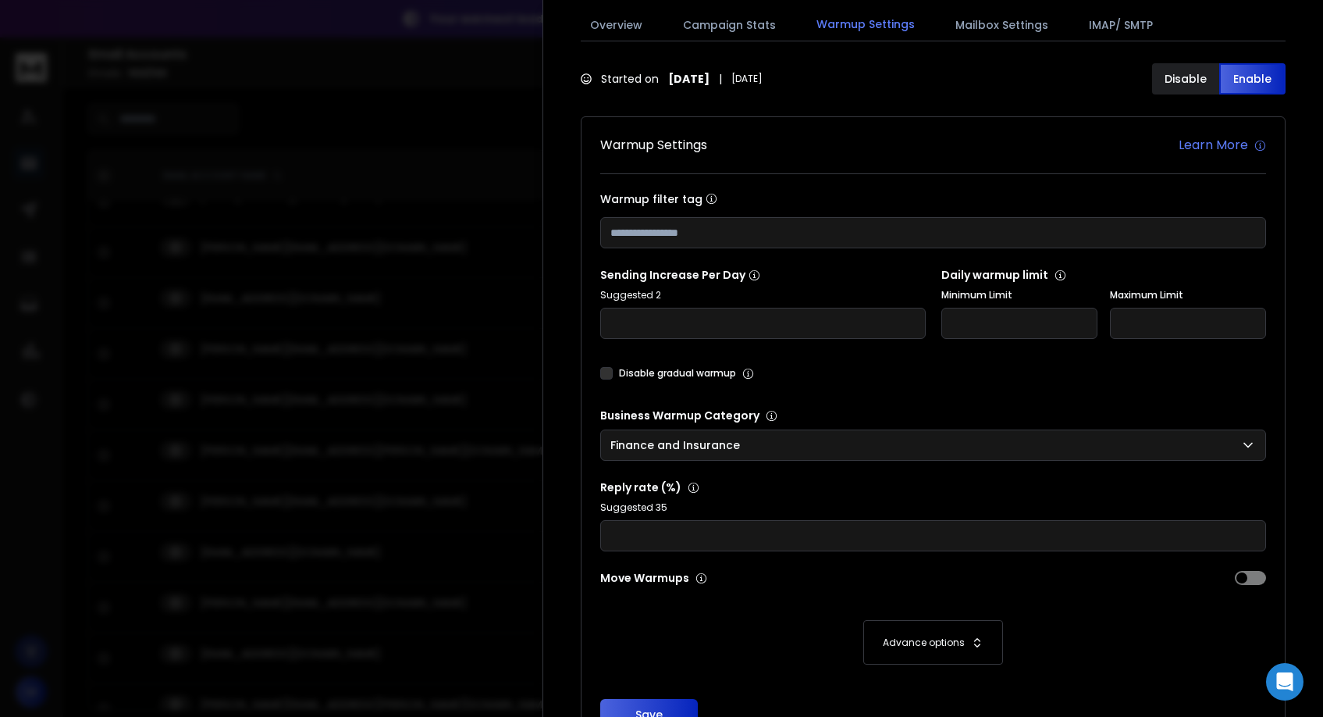
scroll to position [87, 0]
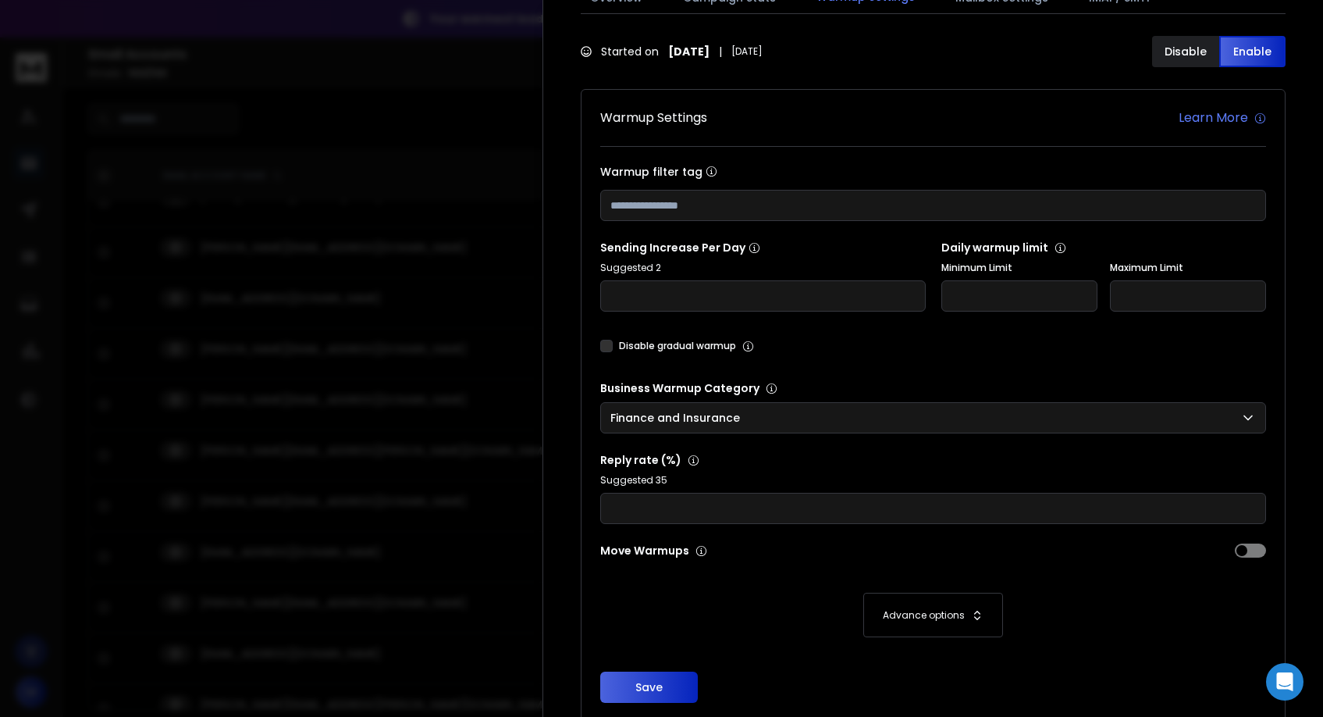
click at [930, 598] on div "Advance options" at bounding box center [933, 615] width 140 height 45
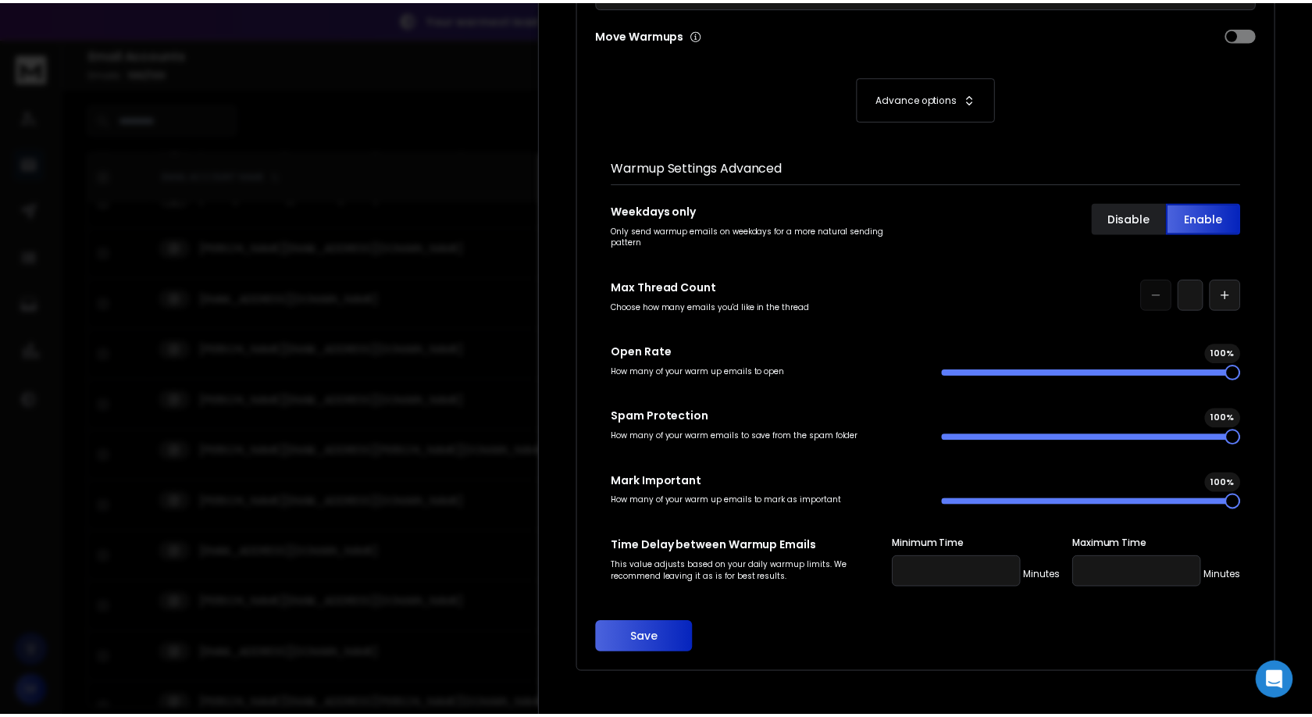
scroll to position [693, 0]
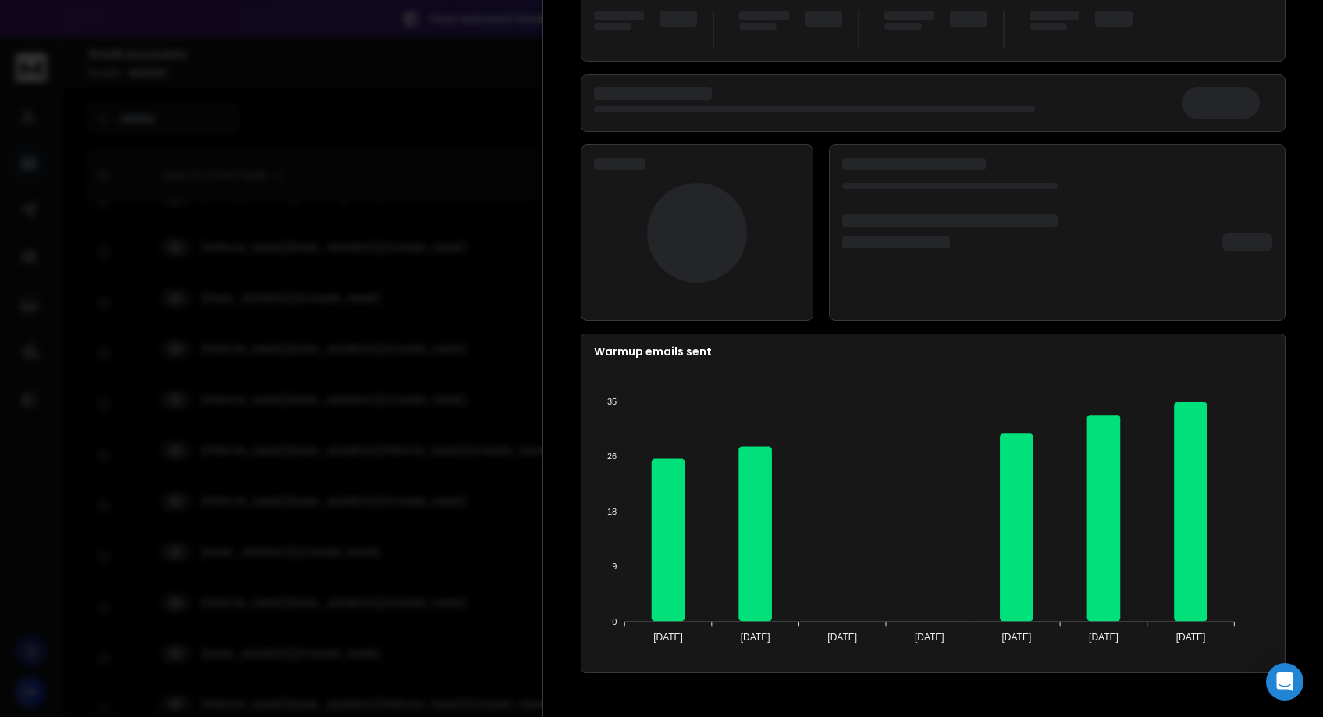
click at [490, 334] on div at bounding box center [661, 358] width 1323 height 717
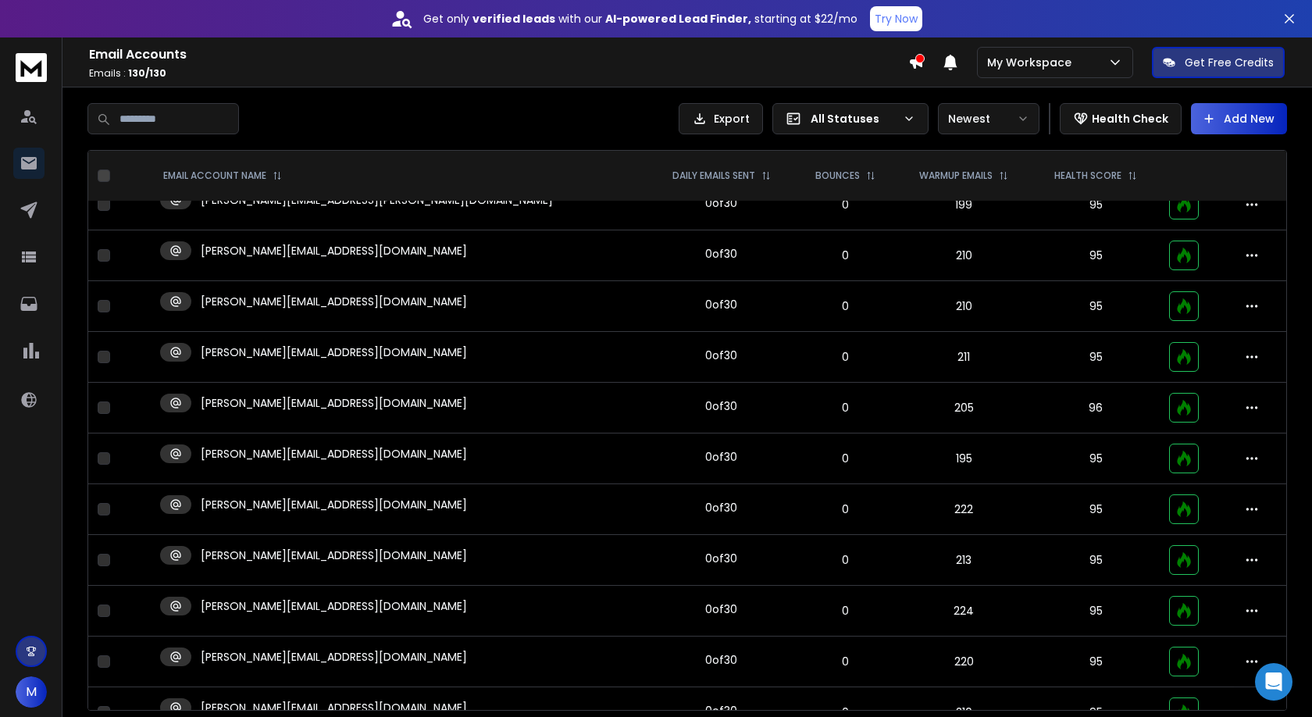
scroll to position [6101, 0]
